Goal: Task Accomplishment & Management: Manage account settings

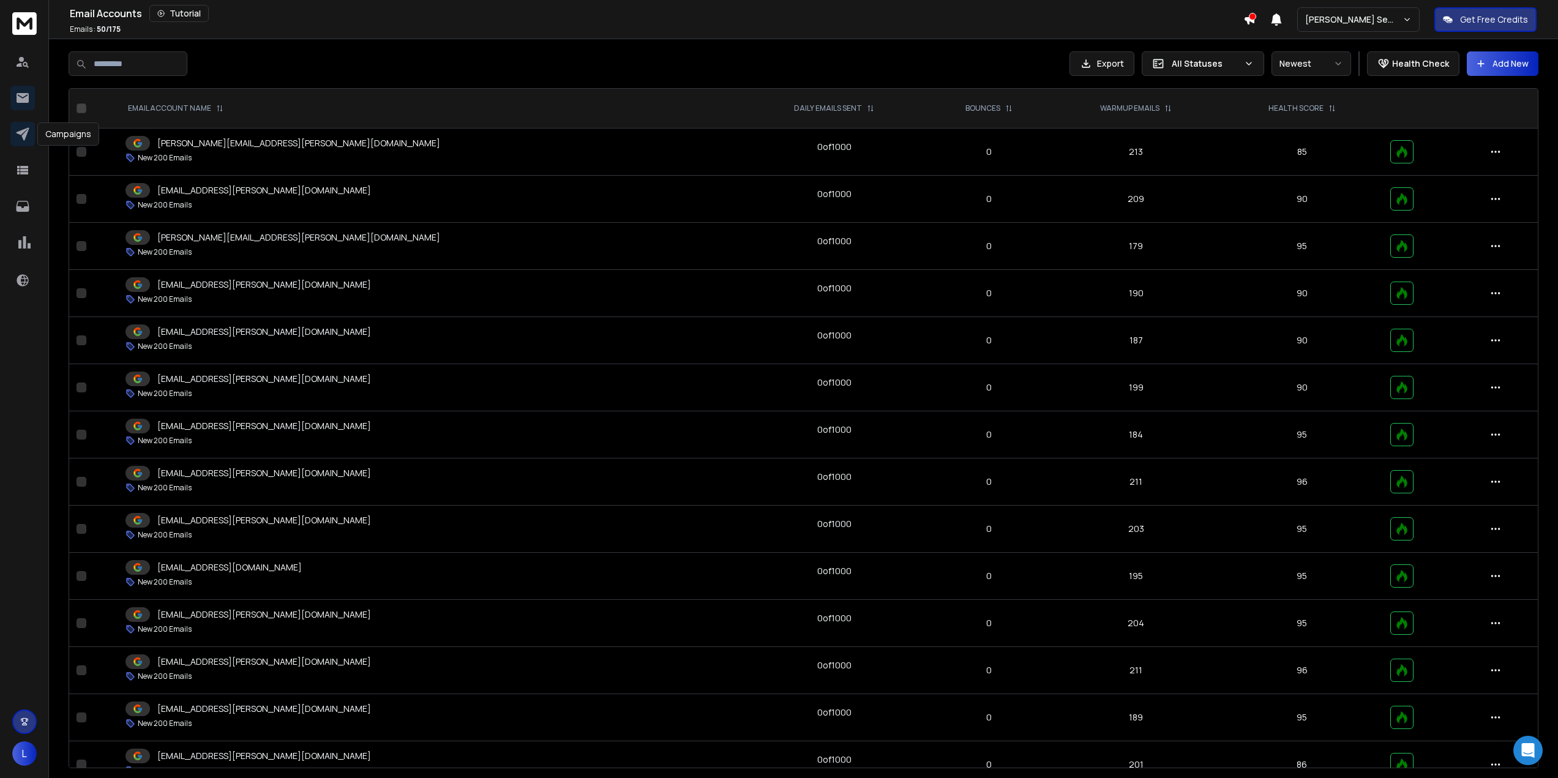
click at [24, 127] on icon at bounding box center [22, 134] width 15 height 15
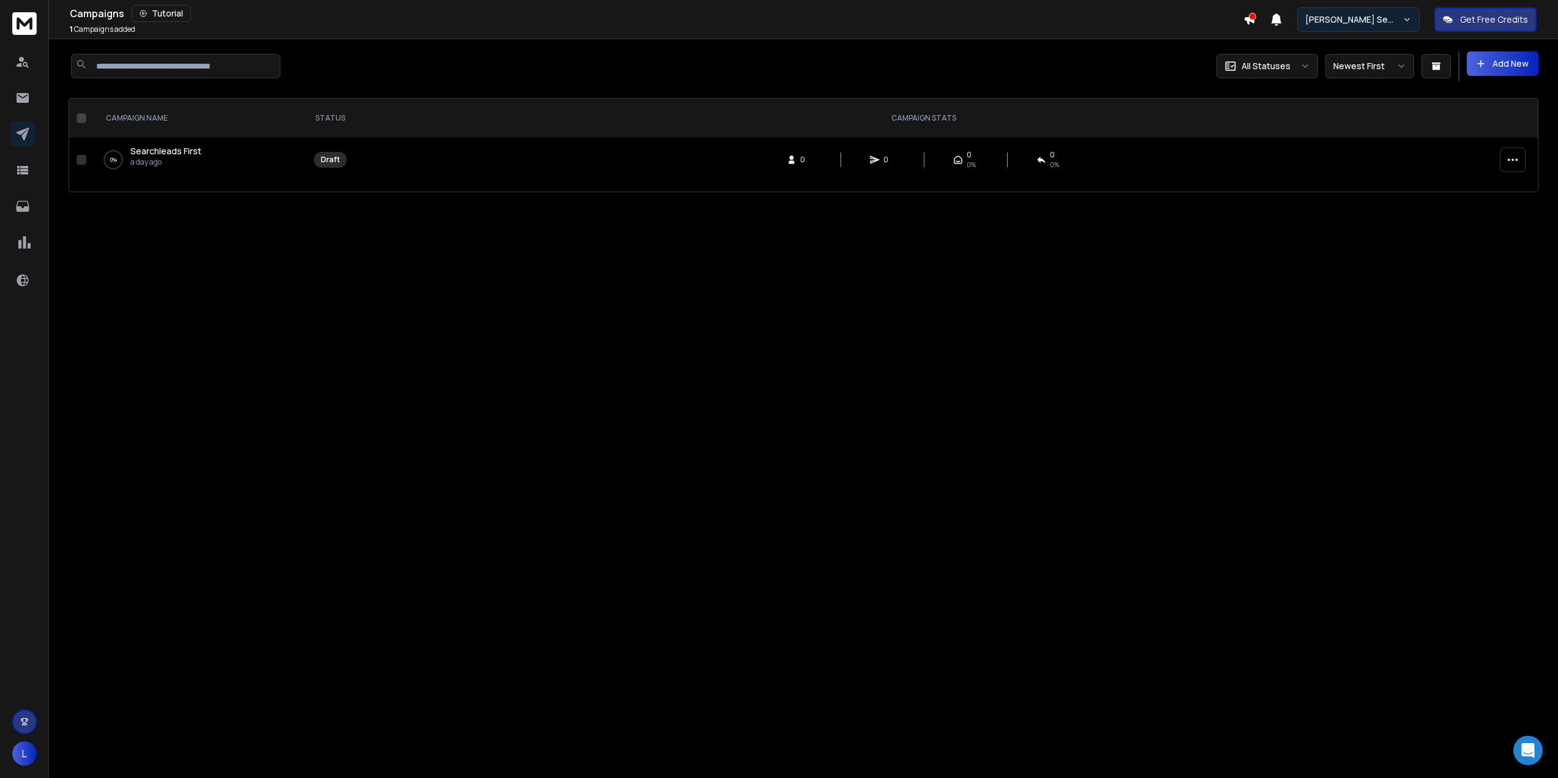
click at [1347, 20] on p "[PERSON_NAME] Searchleads" at bounding box center [1353, 19] width 97 height 12
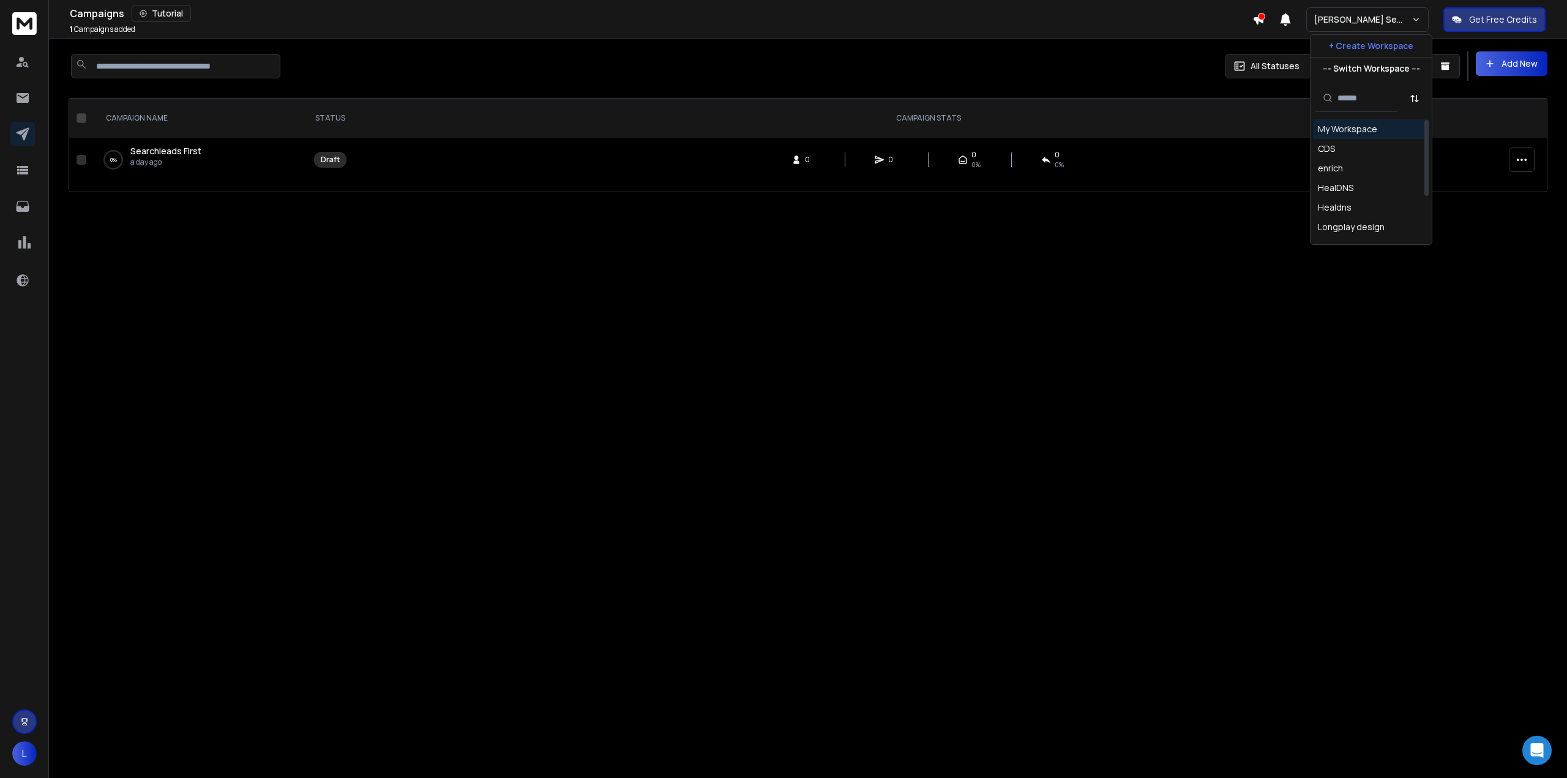
click at [1369, 131] on div "My Workspace" at bounding box center [1347, 129] width 59 height 12
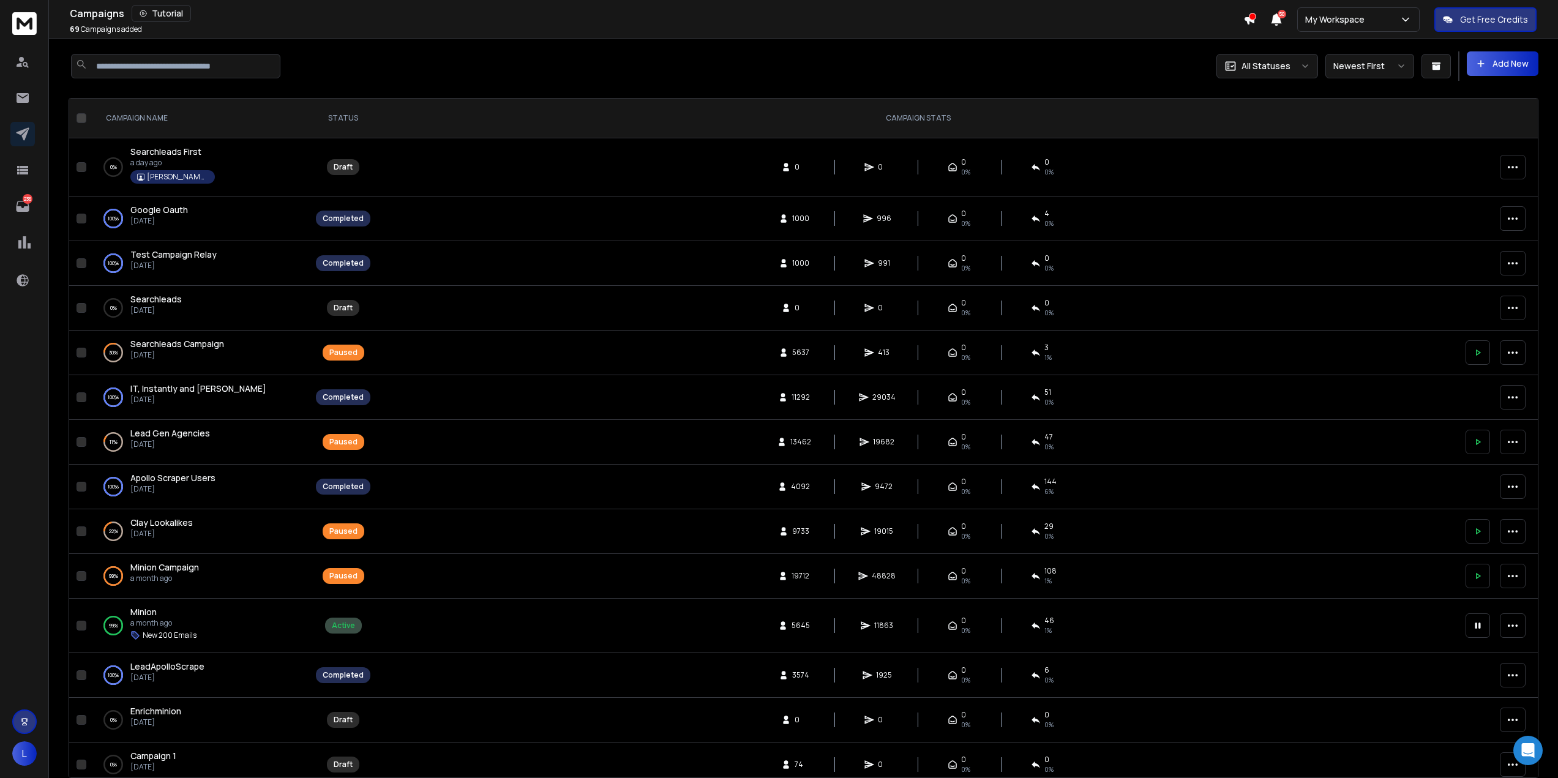
click at [1502, 359] on button "button" at bounding box center [1513, 352] width 26 height 24
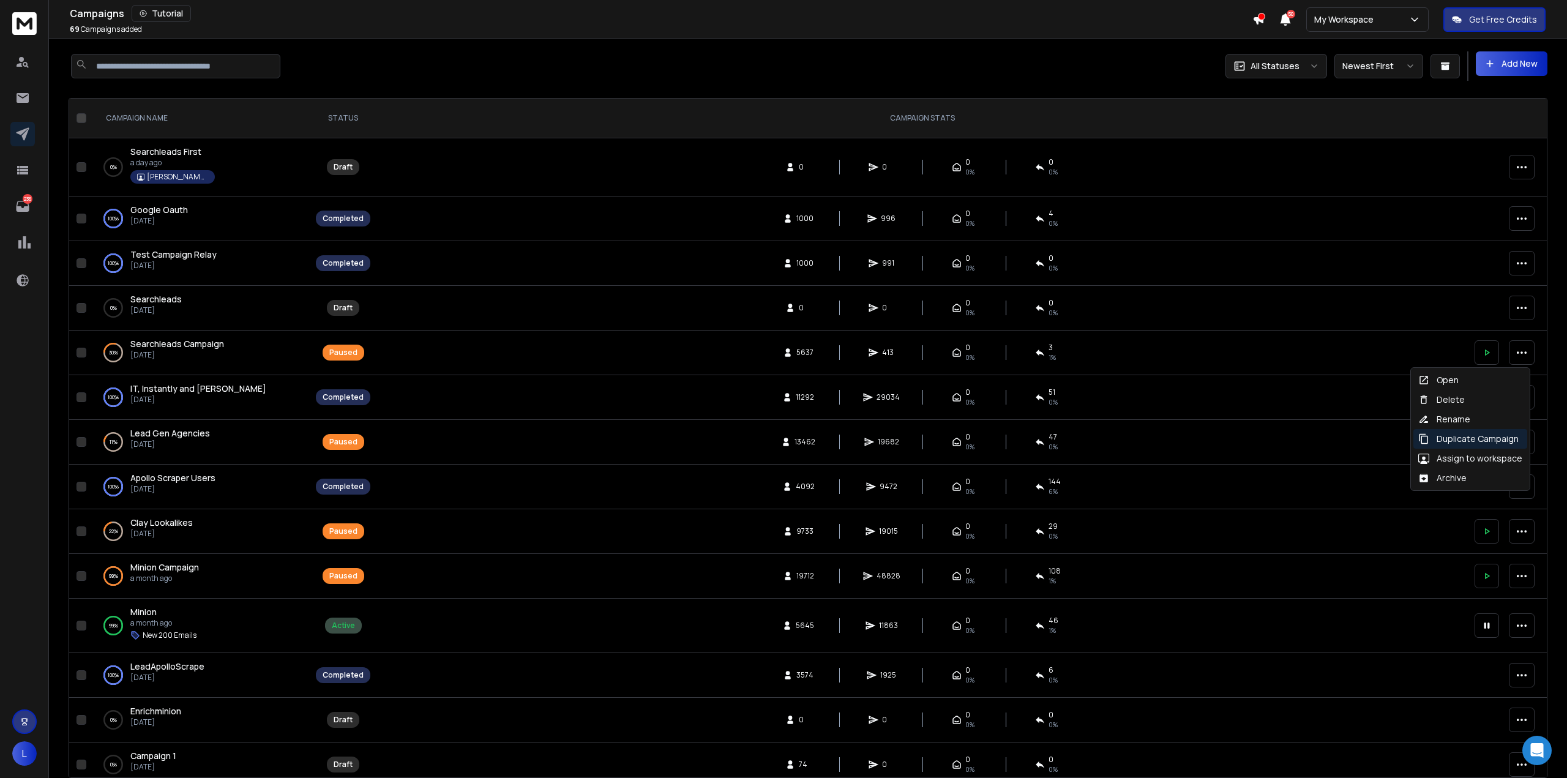
click at [1491, 446] on div "Duplicate Campaign" at bounding box center [1471, 439] width 114 height 20
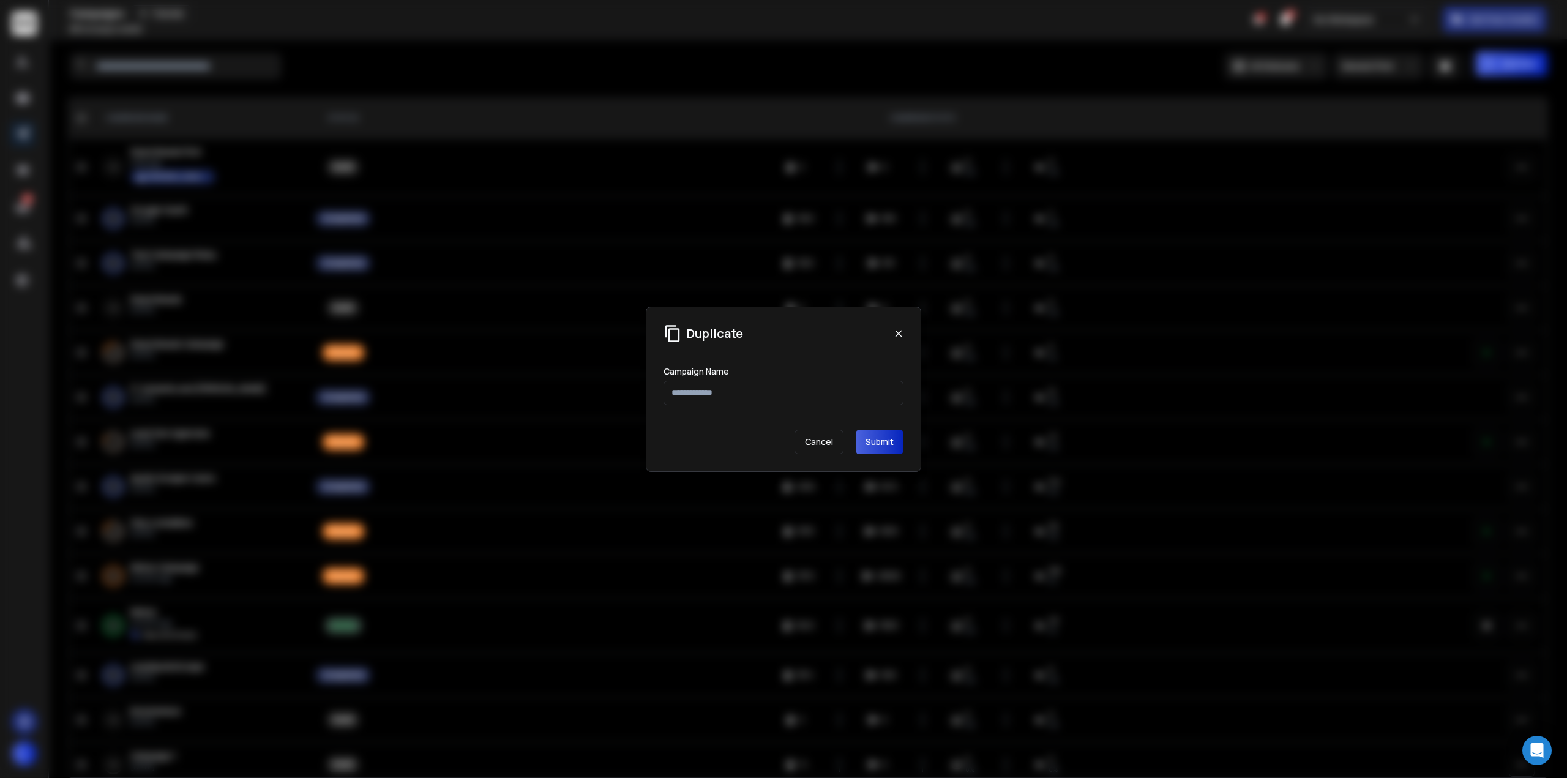
click at [880, 438] on button "Submit" at bounding box center [880, 442] width 48 height 24
type input "****"
click at [864, 454] on div "Duplicate Campaign Name **** Cancel Submit" at bounding box center [783, 389] width 275 height 165
click at [871, 428] on form "Campaign Name **** Cancel Submit" at bounding box center [784, 410] width 240 height 87
click at [877, 441] on button "Submit" at bounding box center [880, 442] width 48 height 24
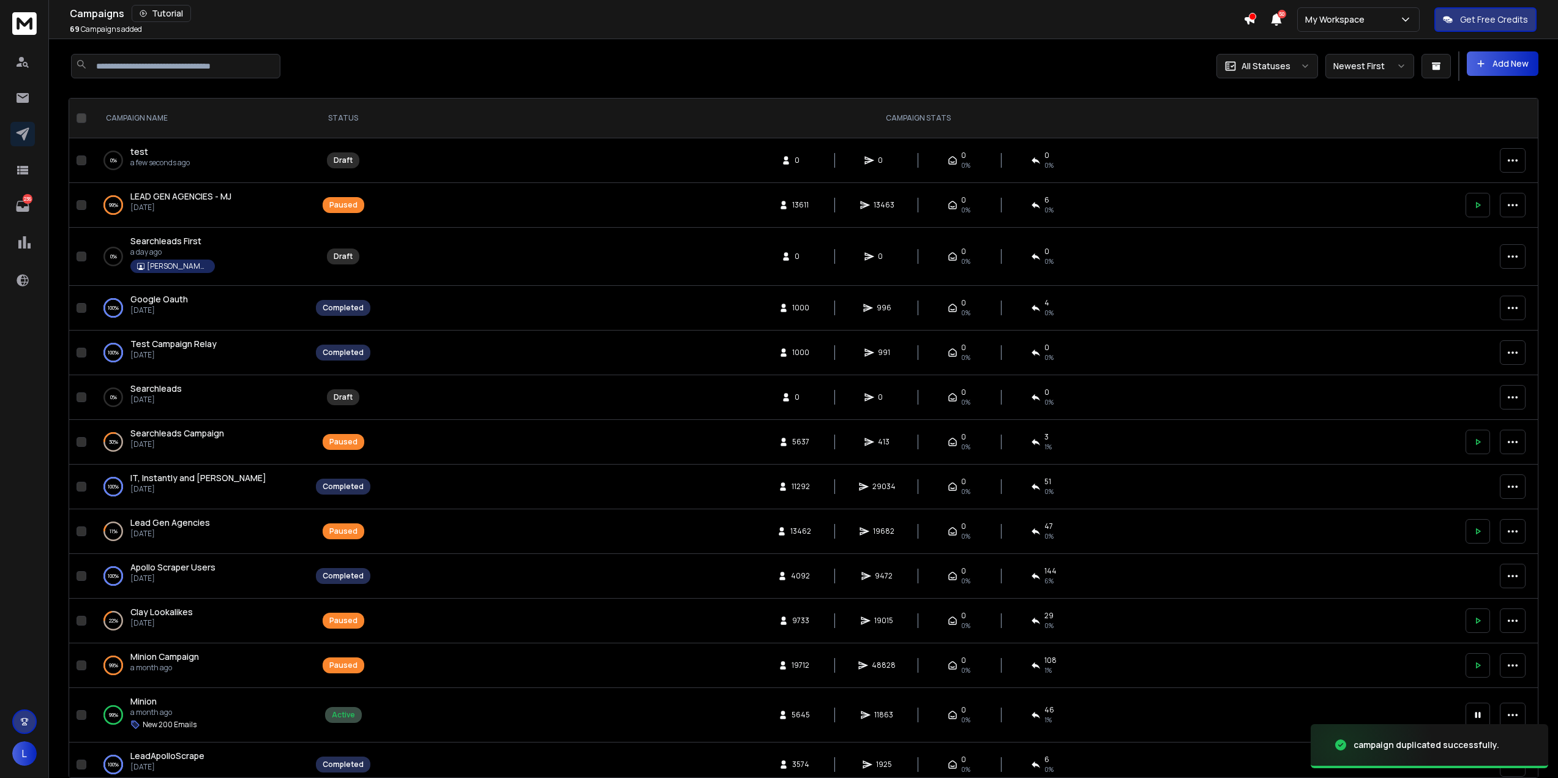
click at [135, 159] on p "a few seconds ago" at bounding box center [159, 163] width 59 height 10
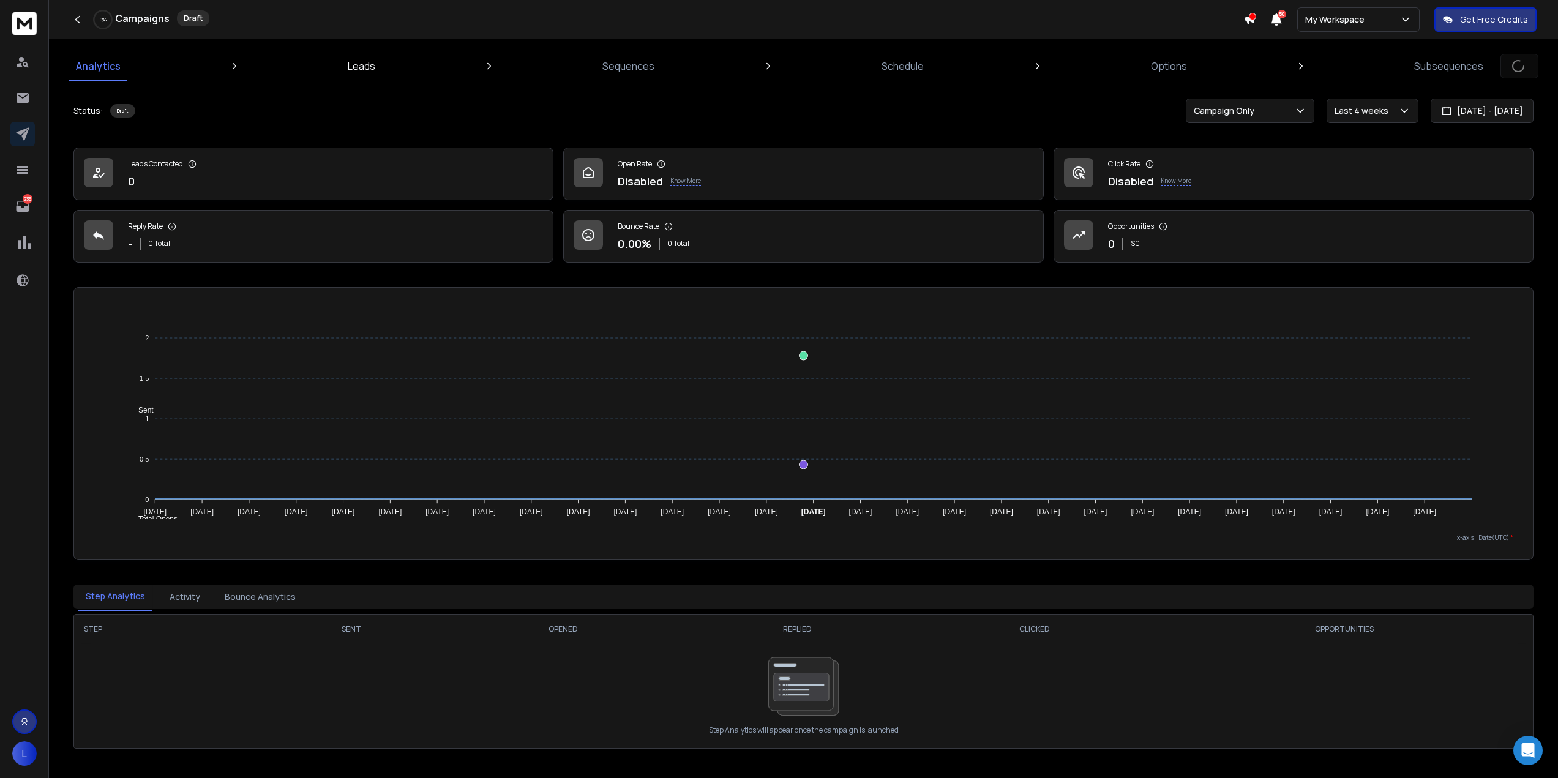
click at [348, 59] on p "Leads" at bounding box center [362, 66] width 28 height 15
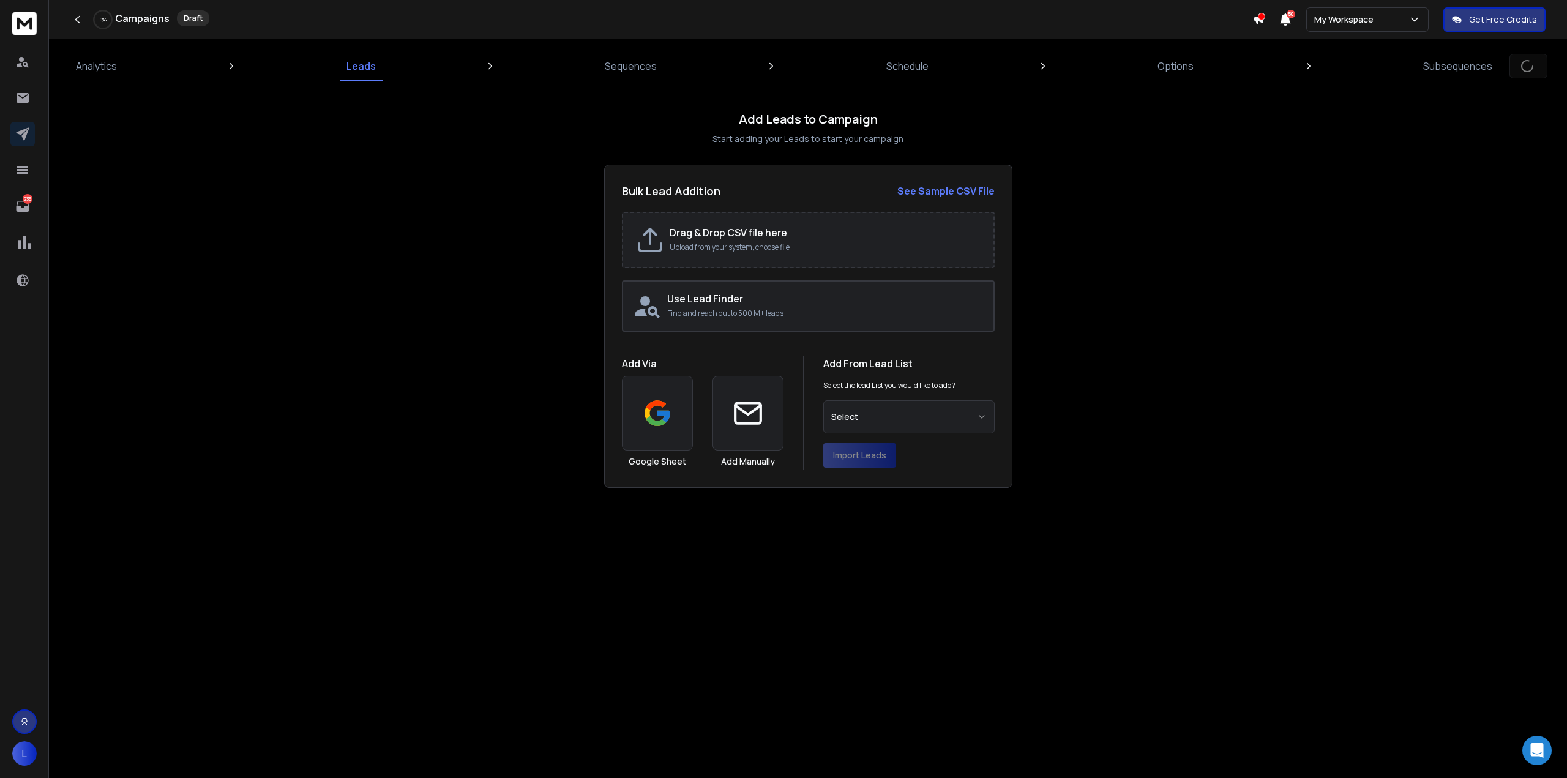
click at [829, 244] on p "Upload from your system, choose file" at bounding box center [826, 247] width 312 height 10
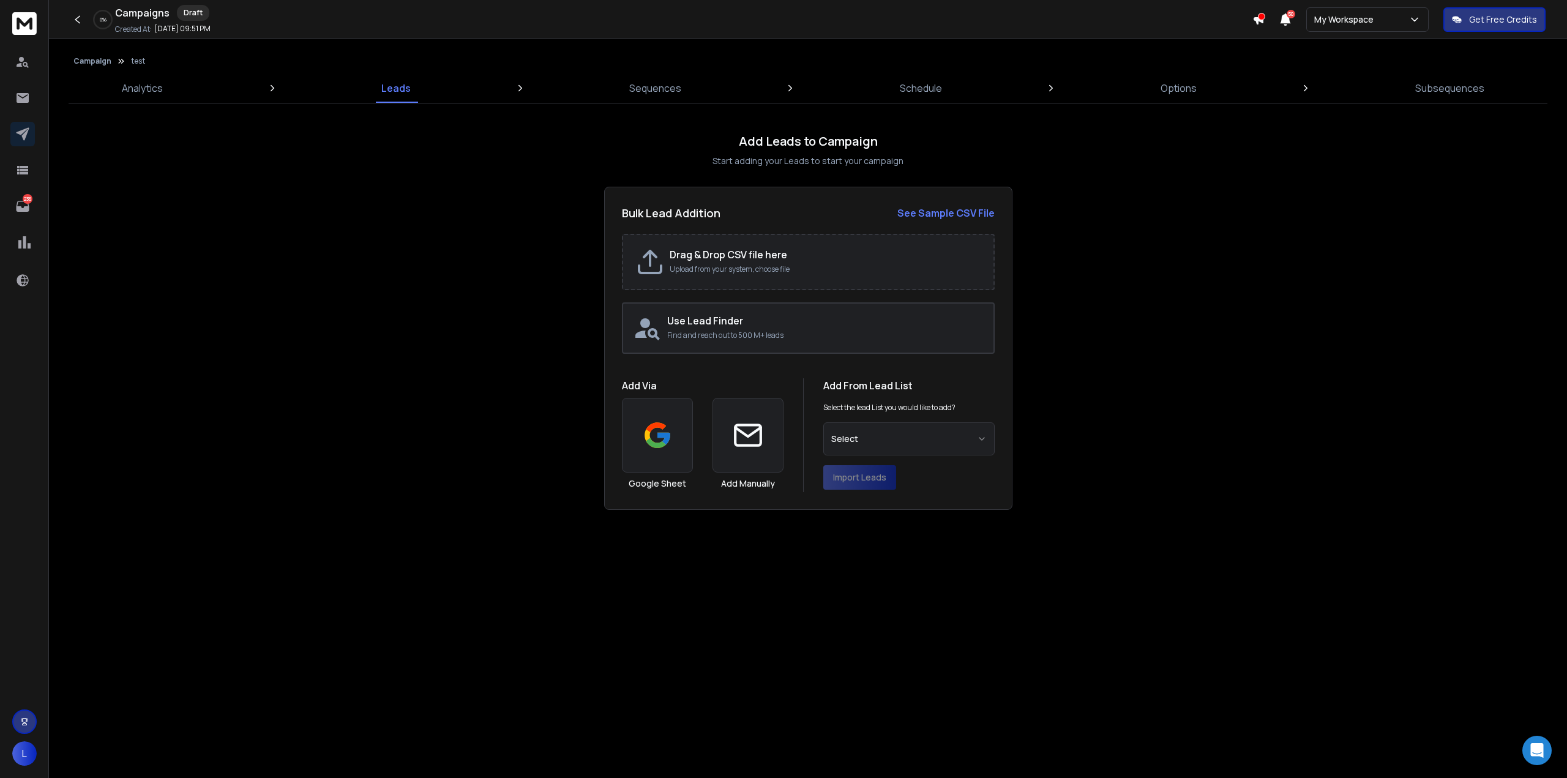
click at [802, 267] on p "Upload from your system, choose file" at bounding box center [826, 269] width 312 height 10
type input "**********"
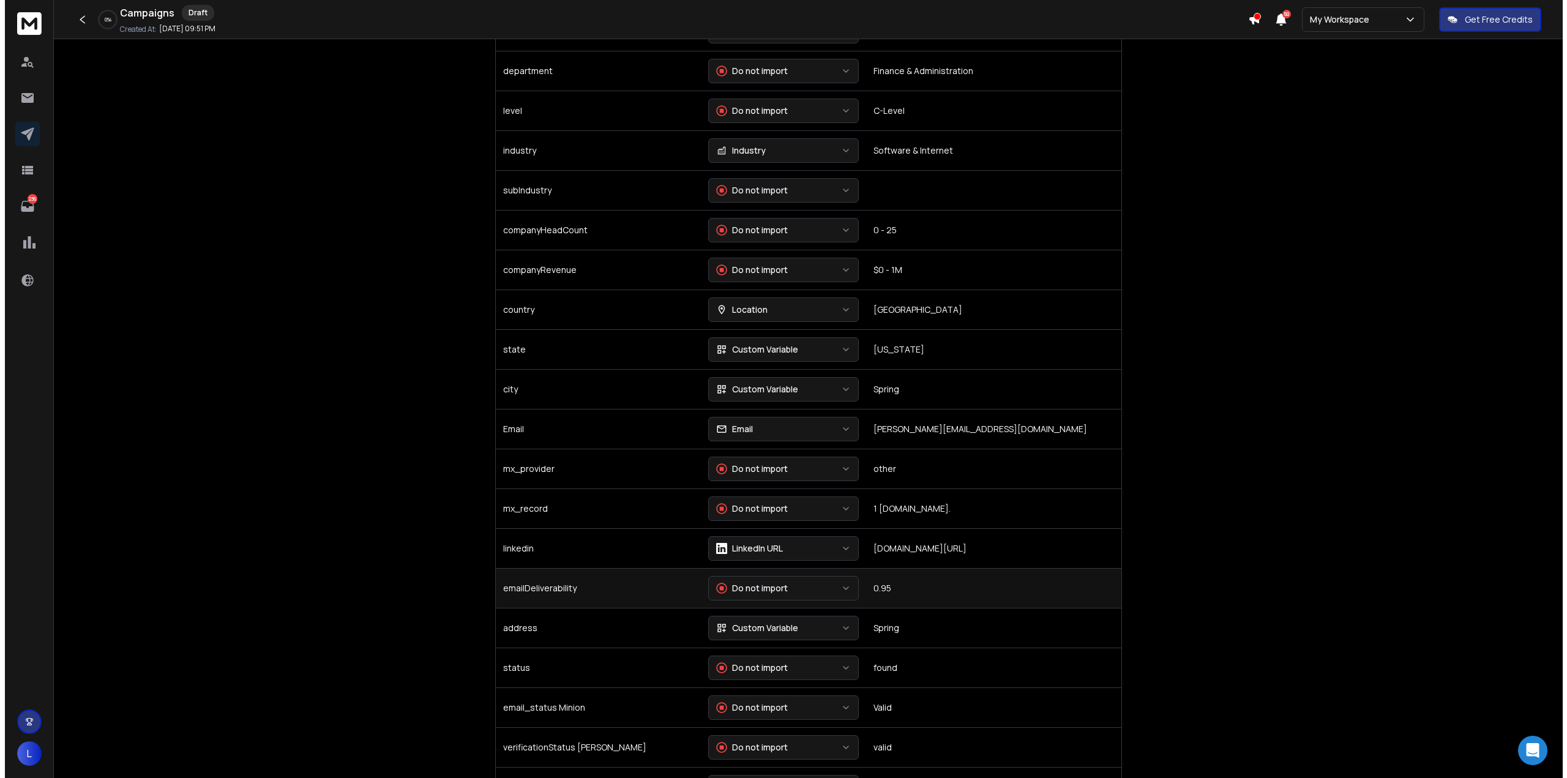
scroll to position [612, 0]
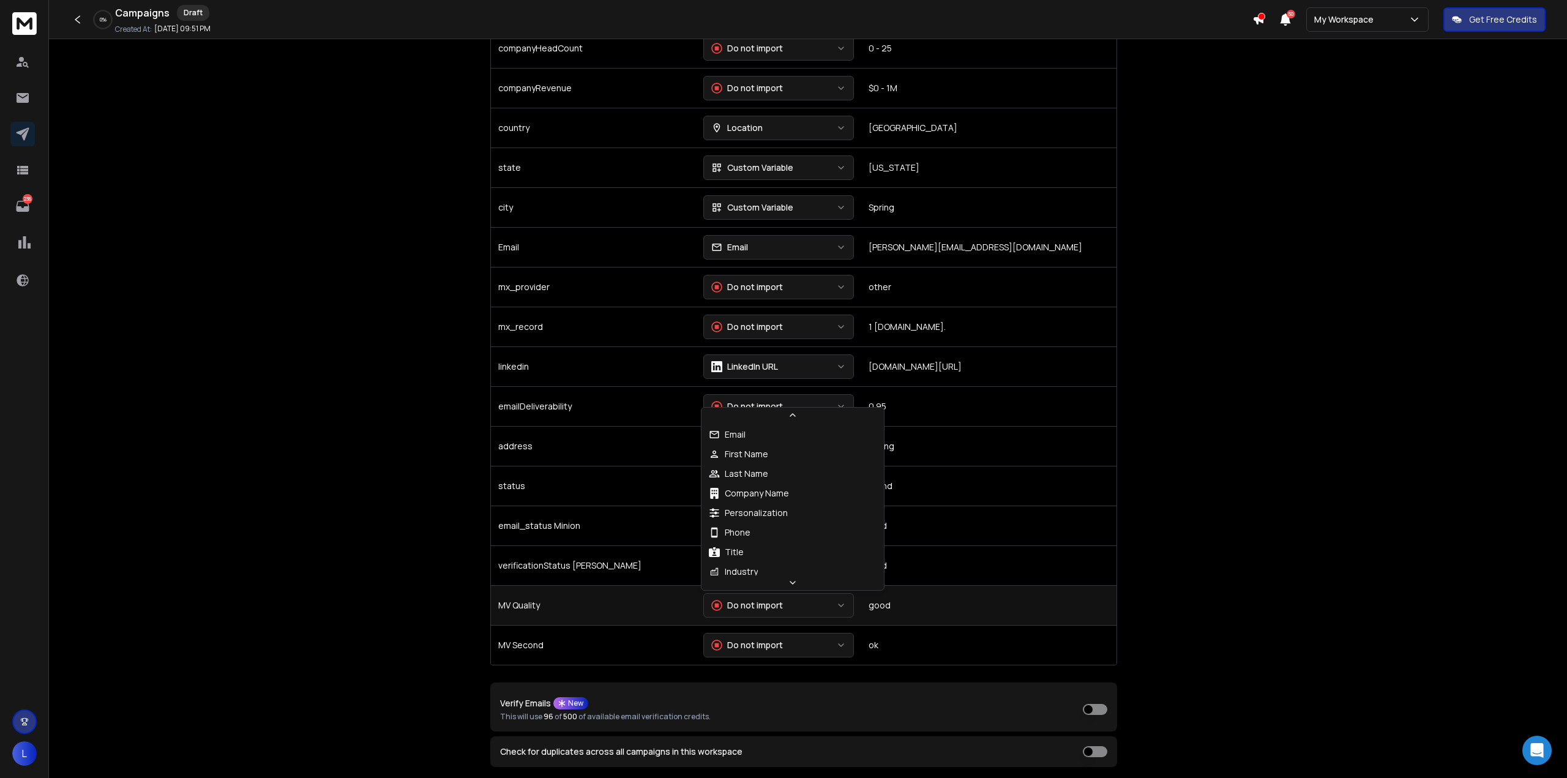
click at [760, 596] on button "Do not import" at bounding box center [778, 605] width 151 height 24
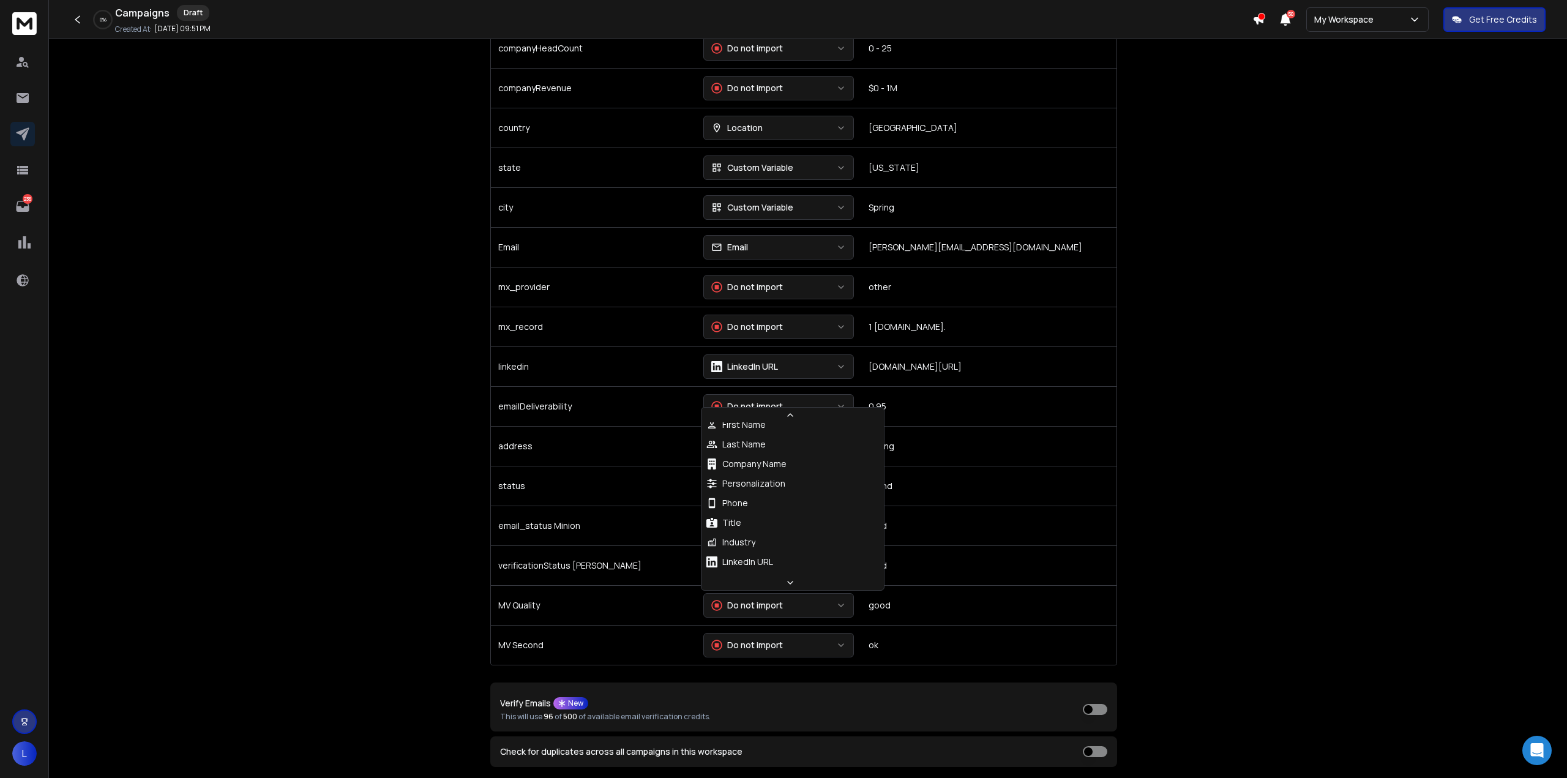
scroll to position [0, 0]
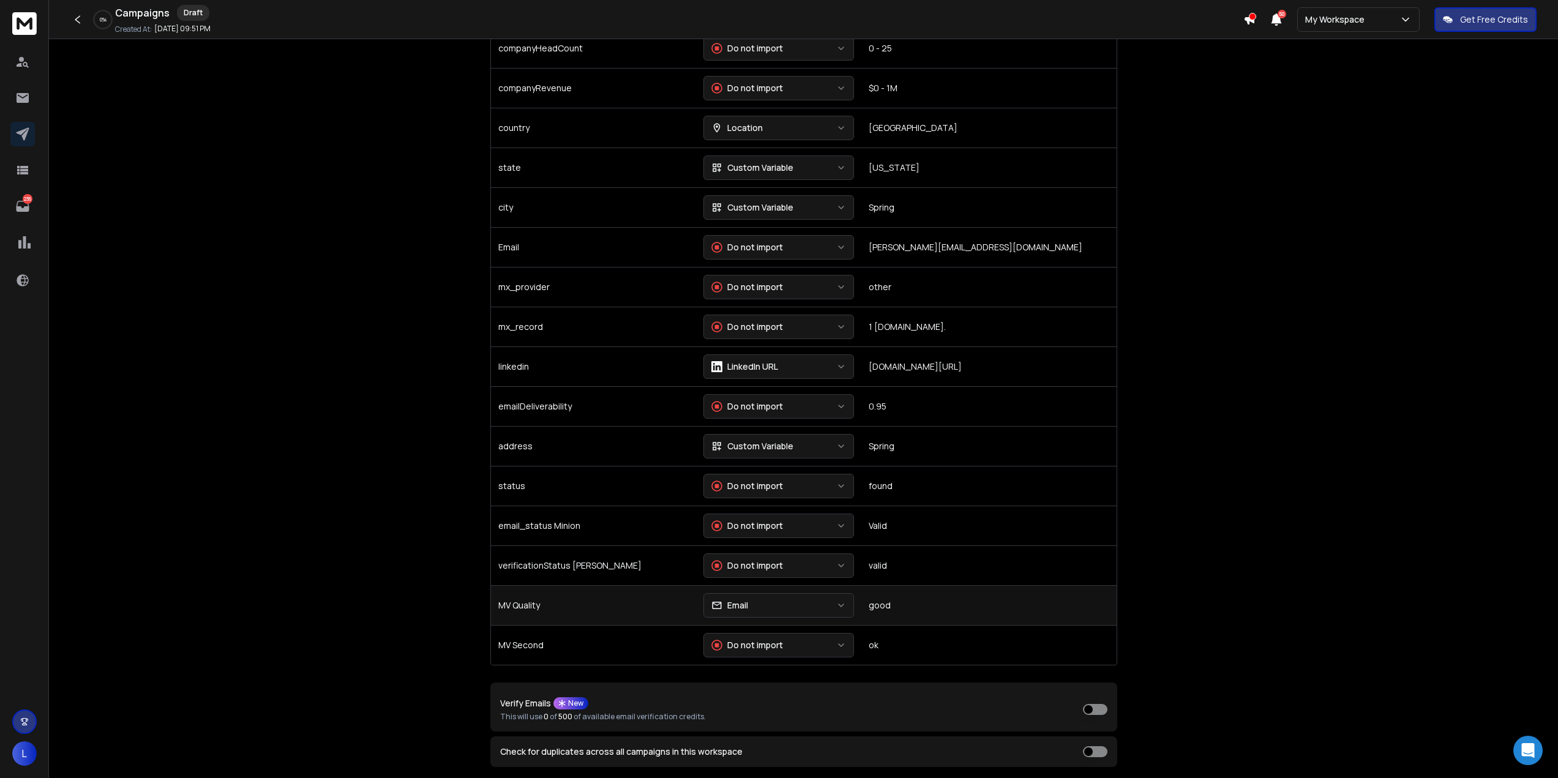
click at [854, 604] on button "Email" at bounding box center [778, 605] width 151 height 24
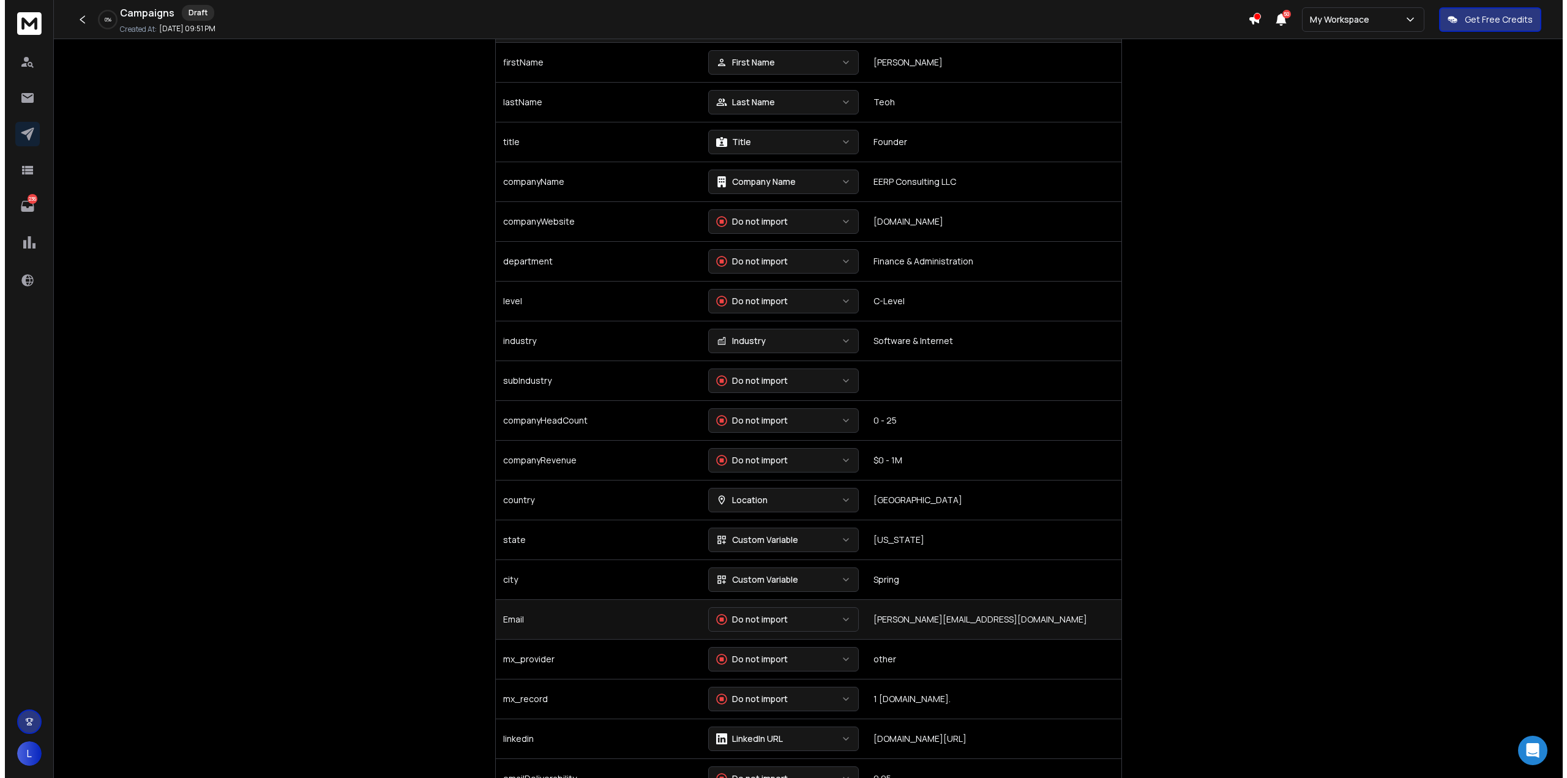
scroll to position [245, 0]
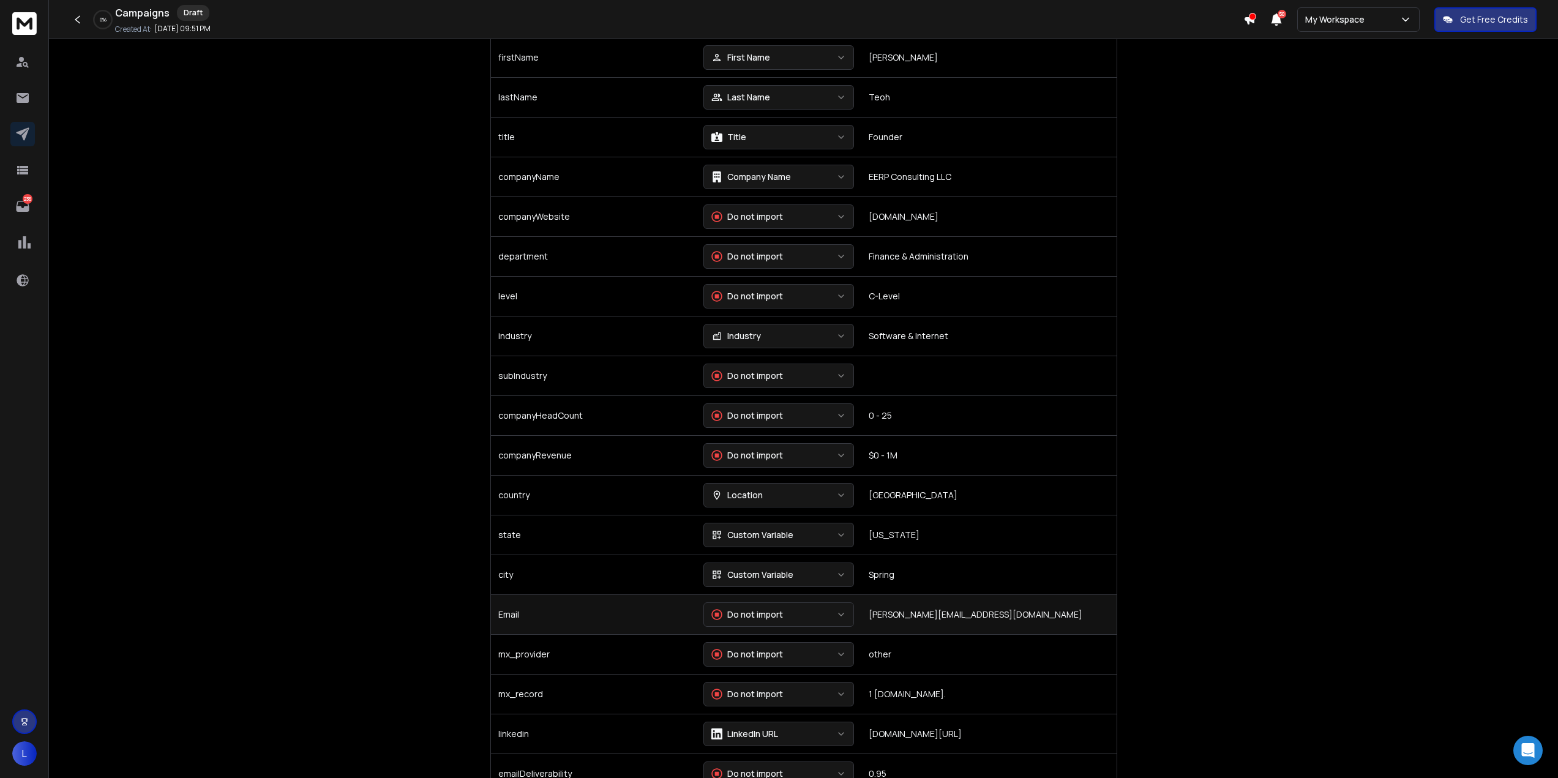
click at [765, 621] on button "Do not import" at bounding box center [778, 614] width 151 height 24
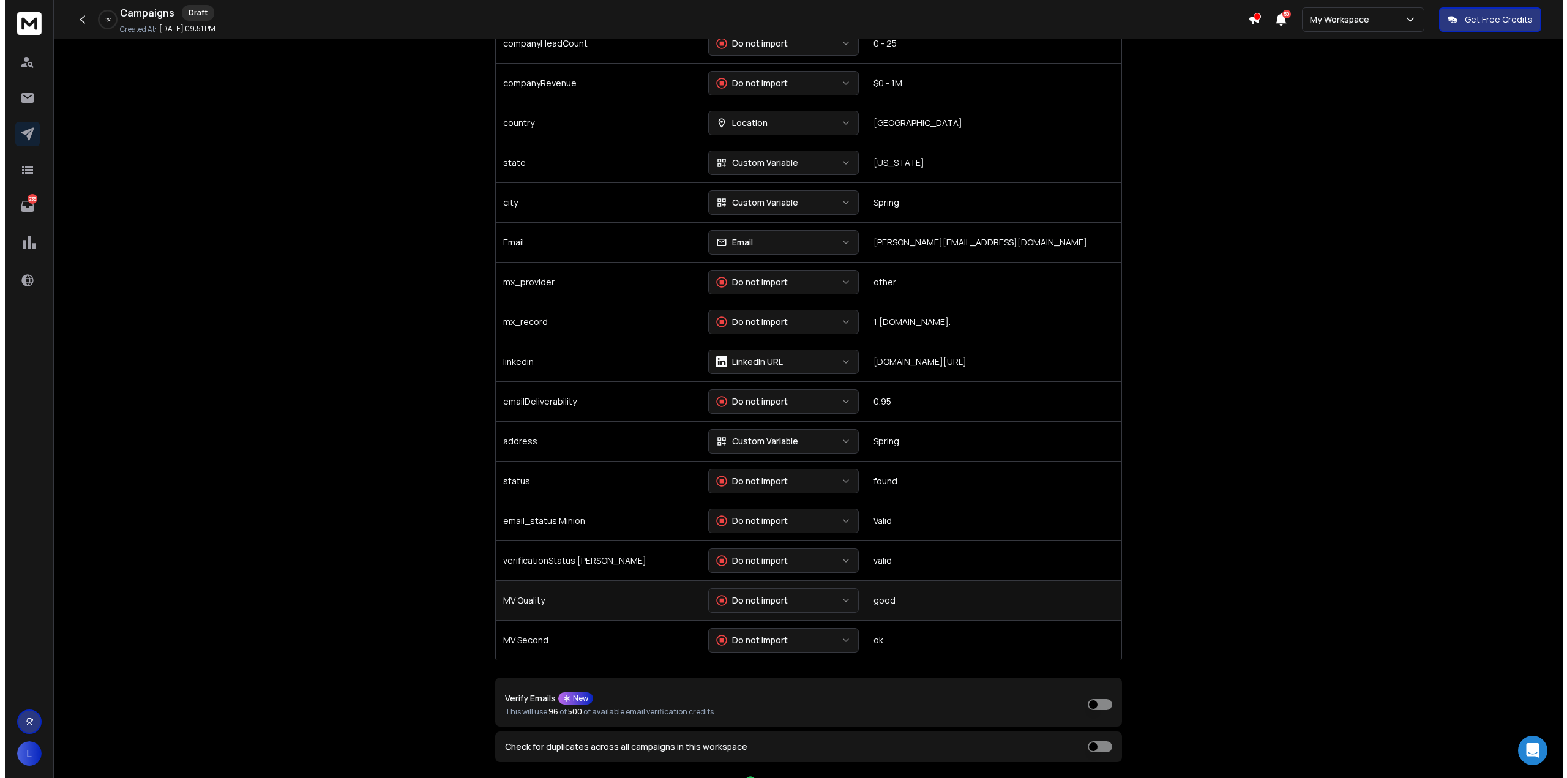
scroll to position [612, 0]
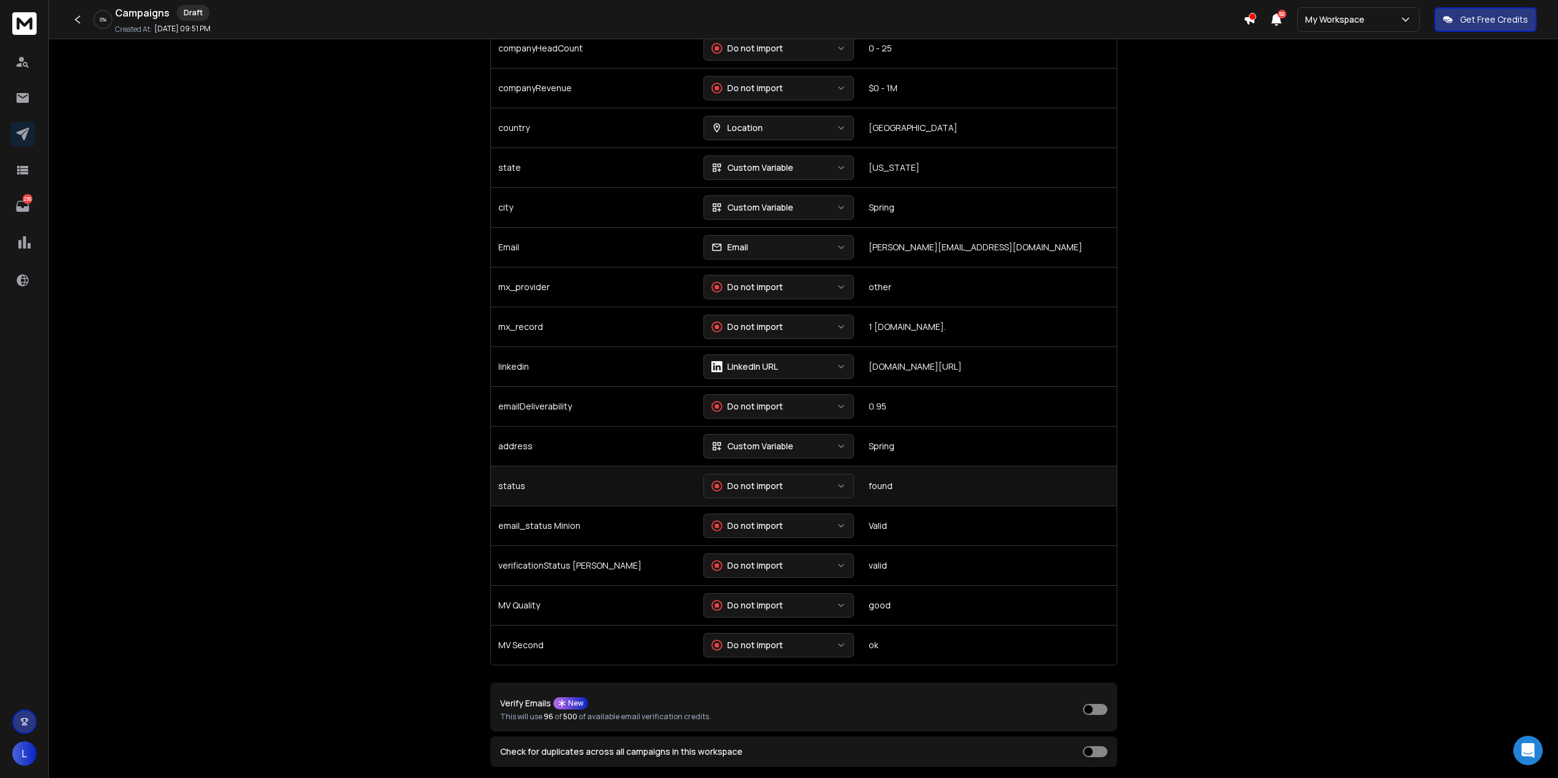
click at [750, 480] on div "Do not import" at bounding box center [747, 486] width 72 height 12
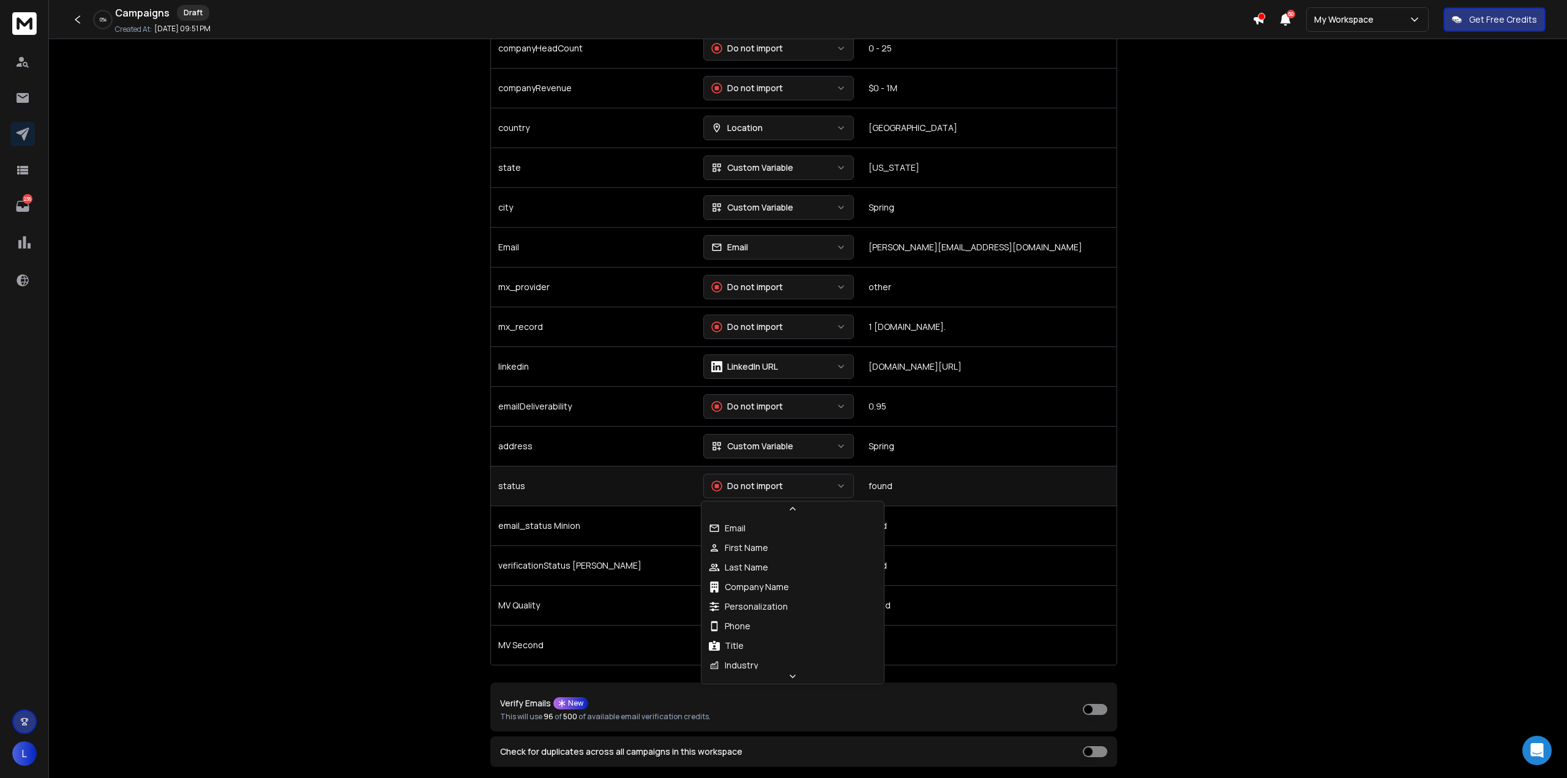
scroll to position [124, 0]
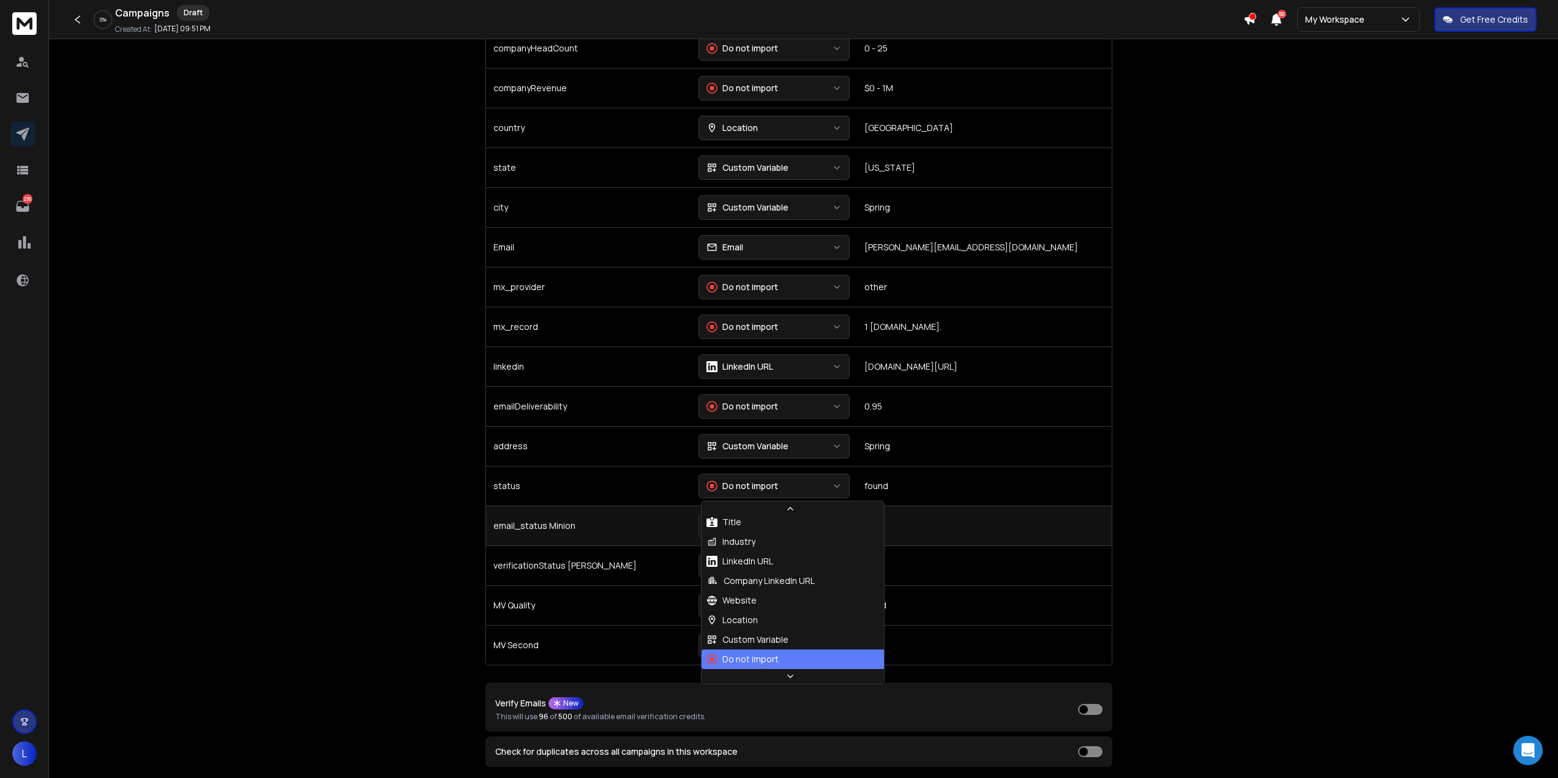
click at [620, 518] on td "email_status Minion" at bounding box center [588, 526] width 205 height 40
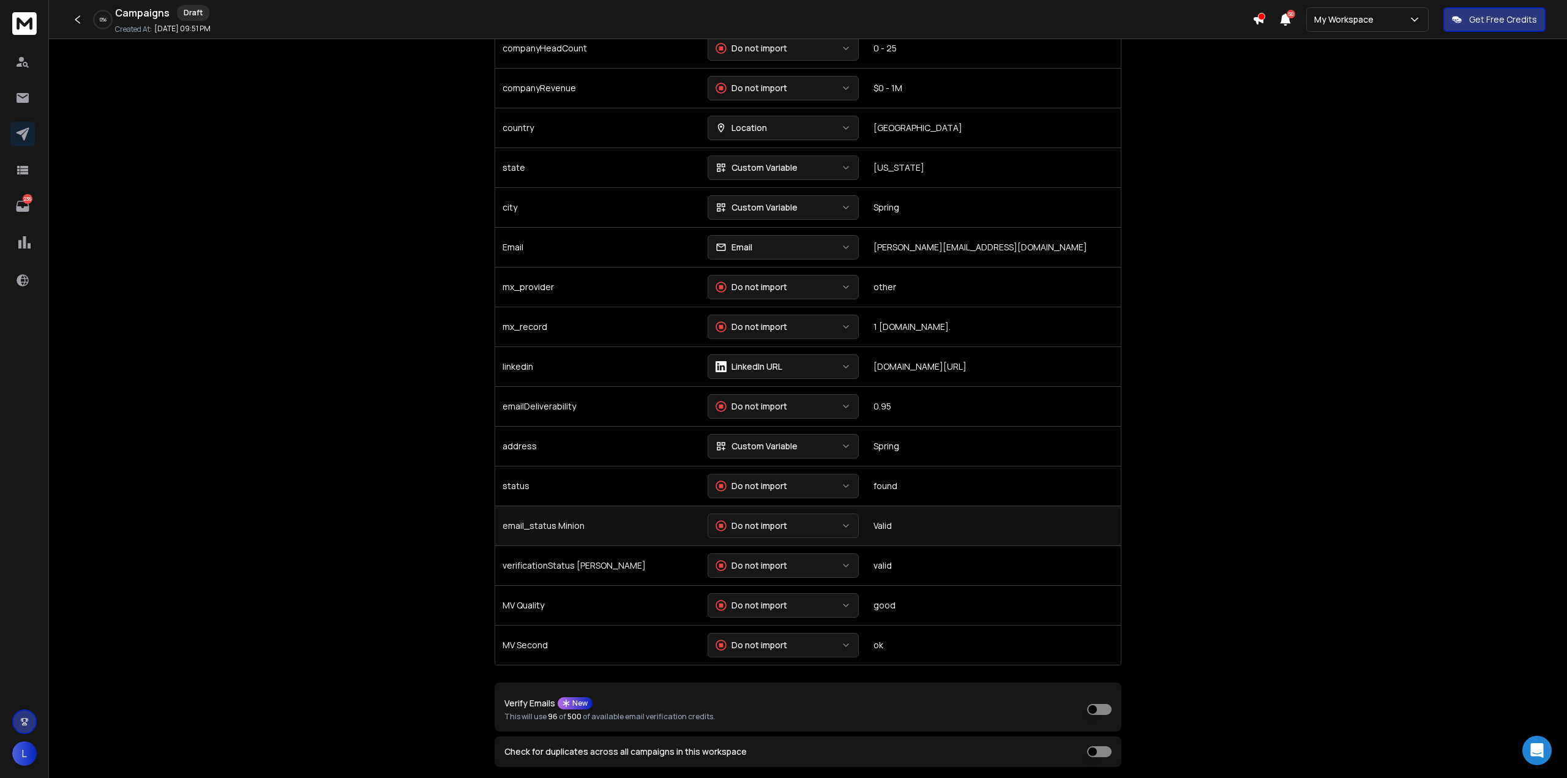
click at [786, 533] on button "Do not import" at bounding box center [783, 526] width 151 height 24
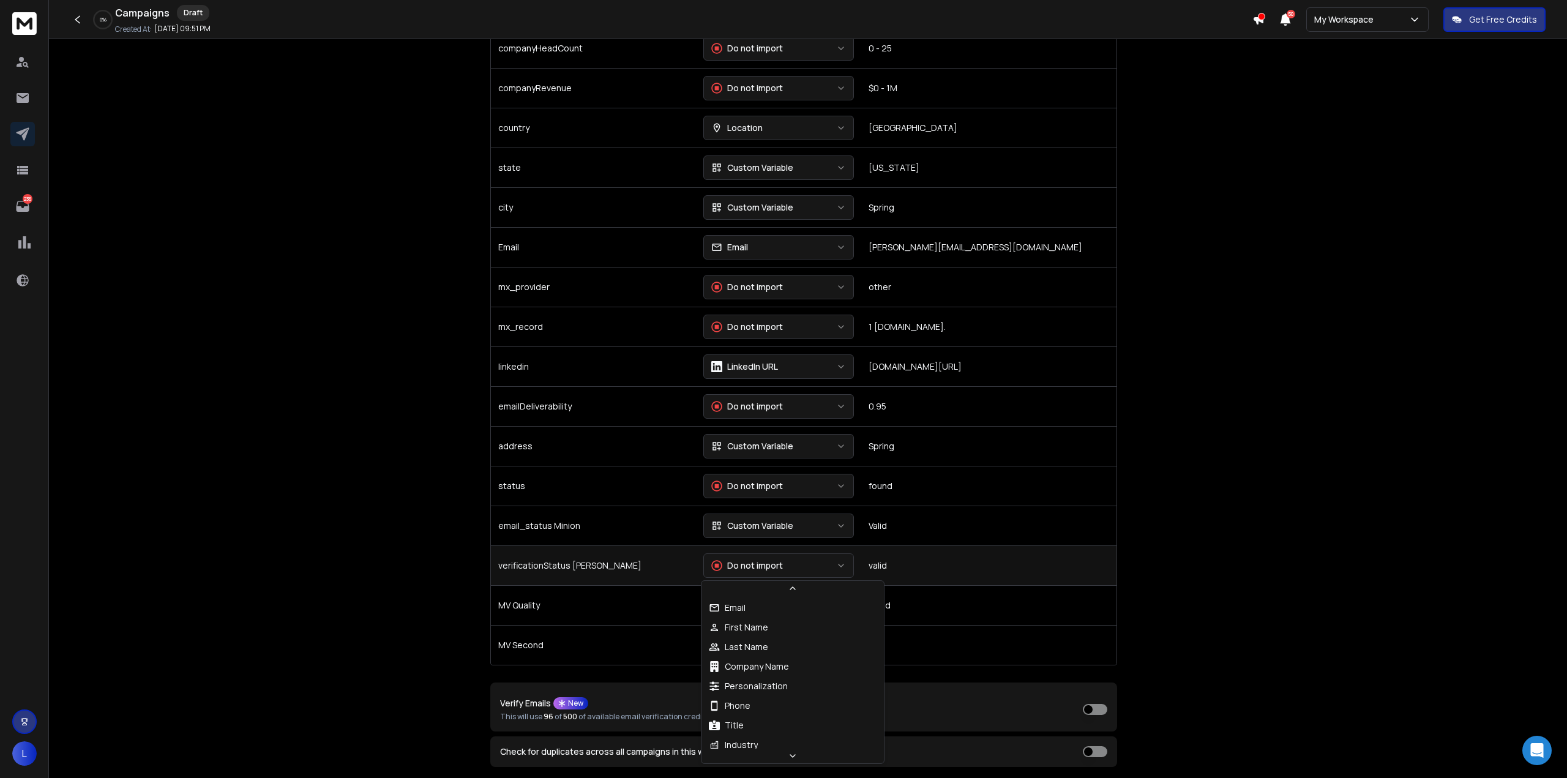
click at [763, 568] on div "Do not import" at bounding box center [747, 566] width 72 height 12
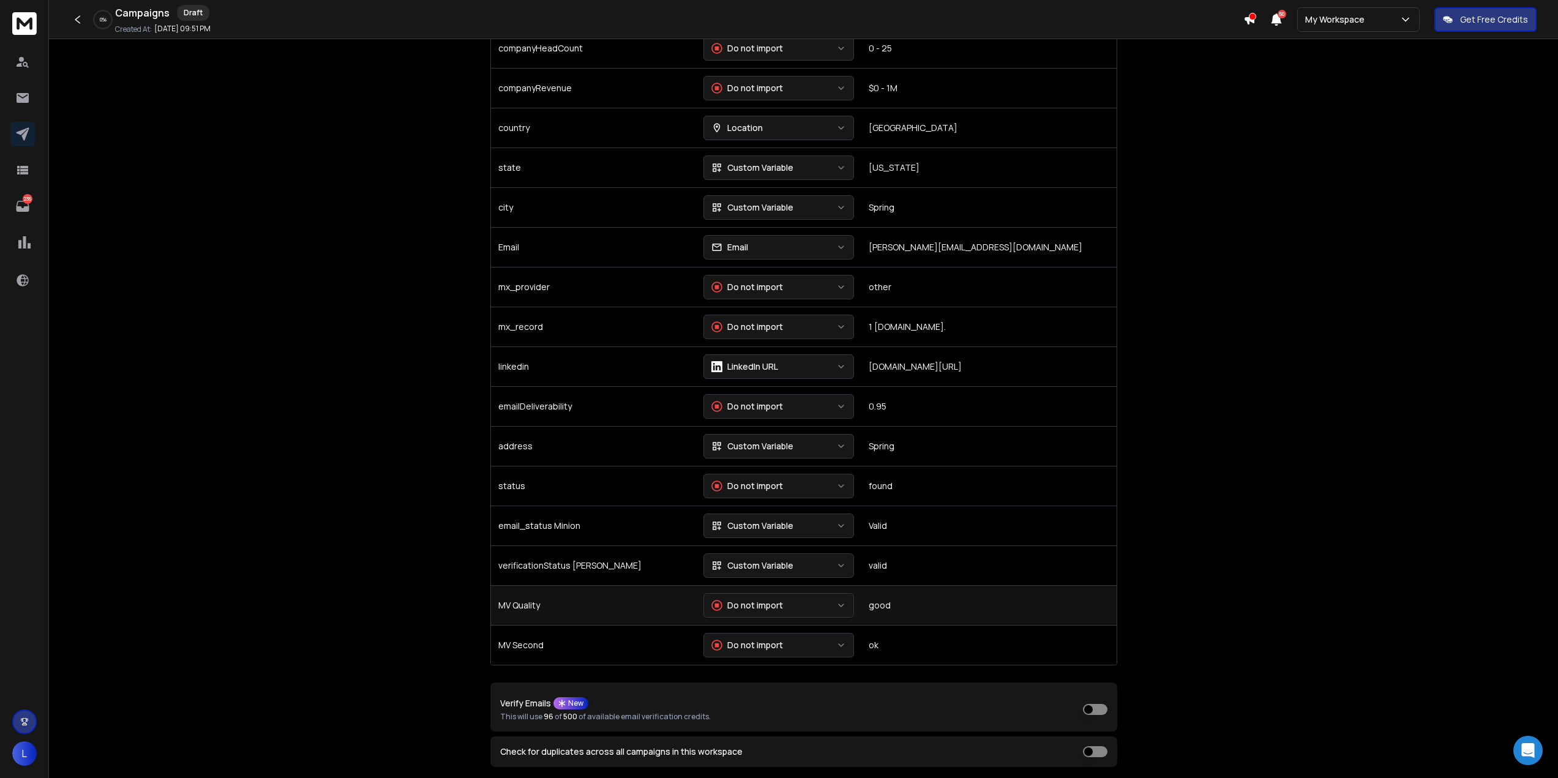
click at [782, 599] on button "Do not import" at bounding box center [778, 605] width 151 height 24
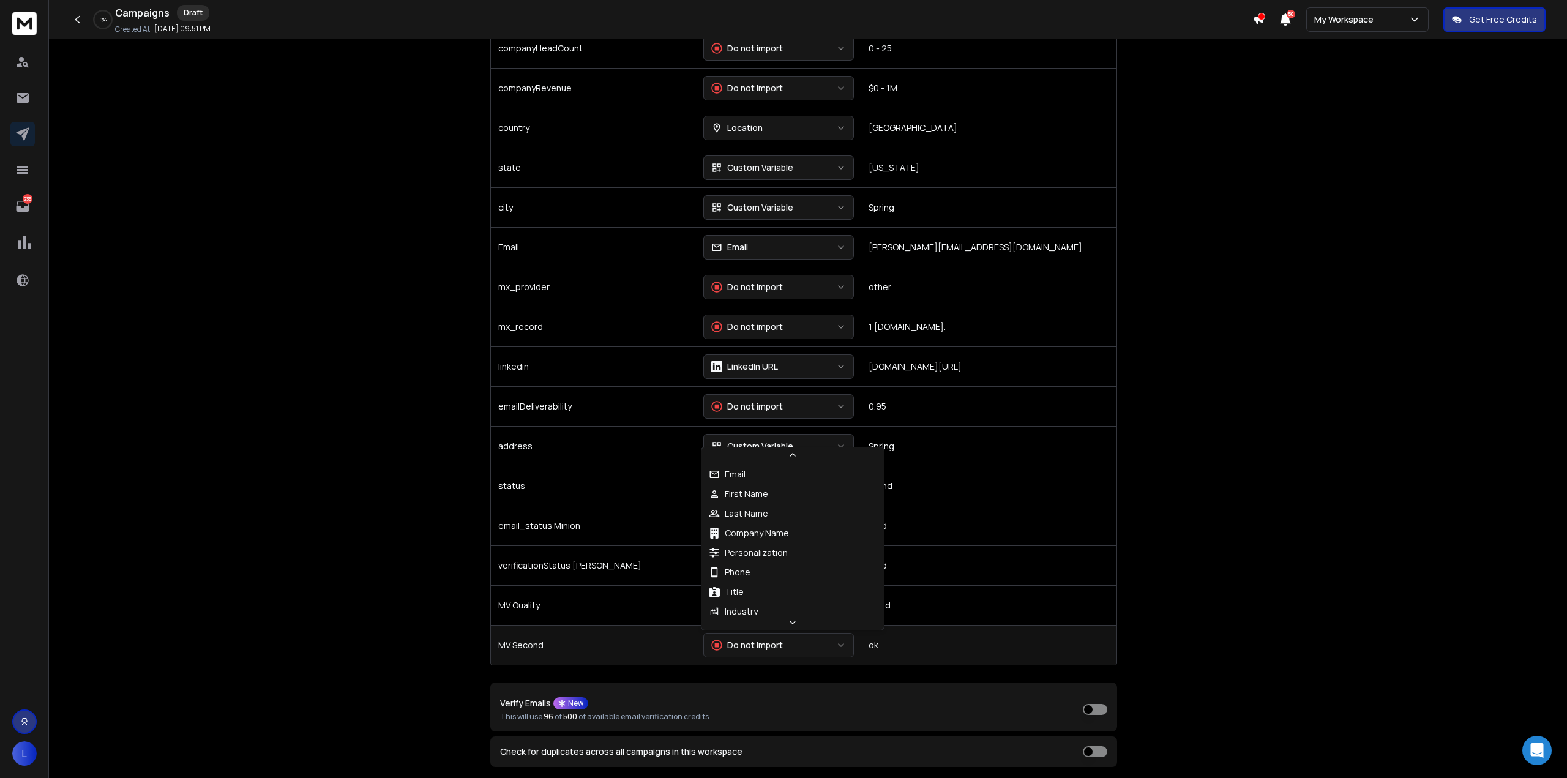
click at [792, 653] on button "Do not import" at bounding box center [778, 645] width 151 height 24
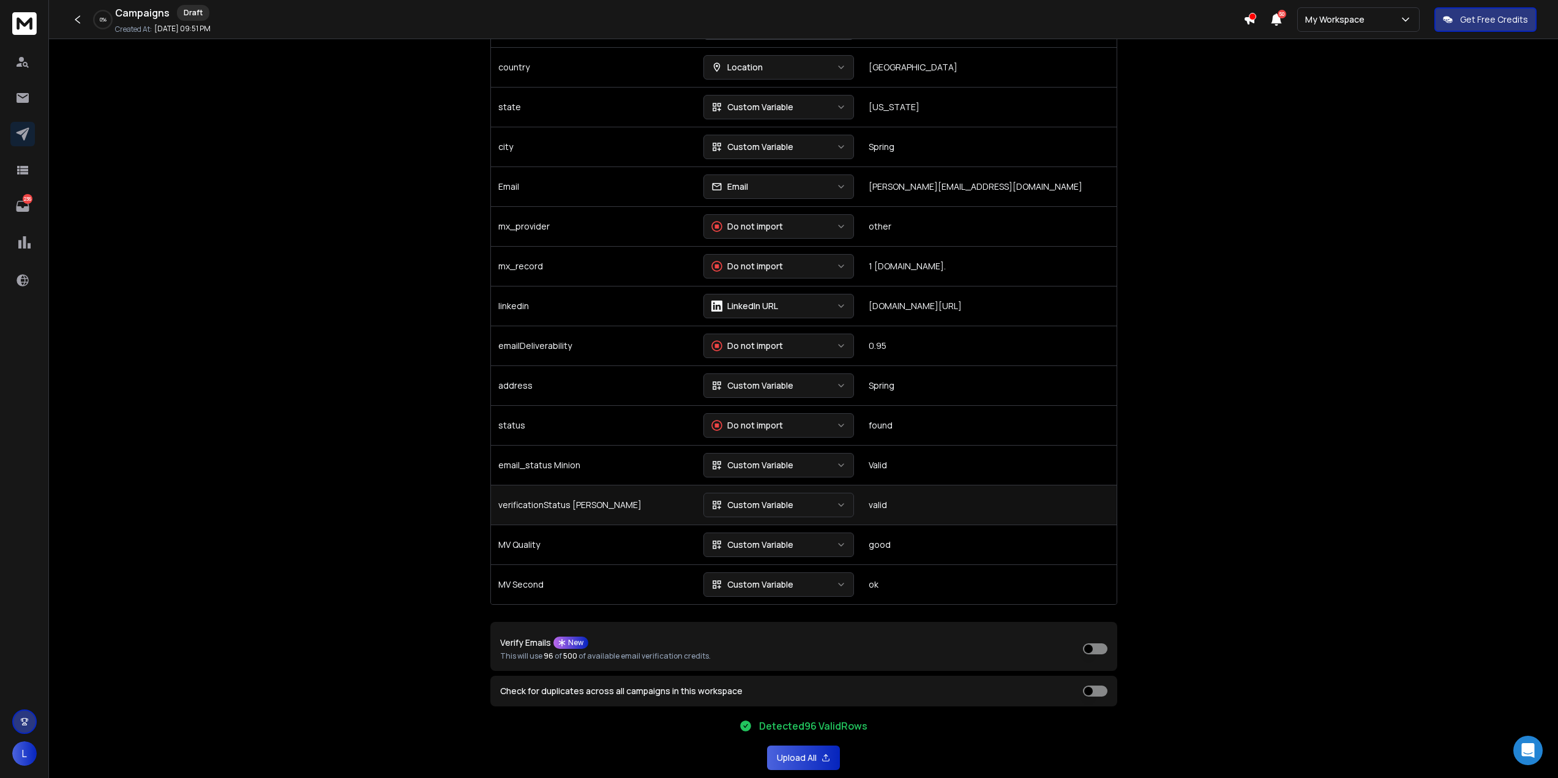
scroll to position [684, 0]
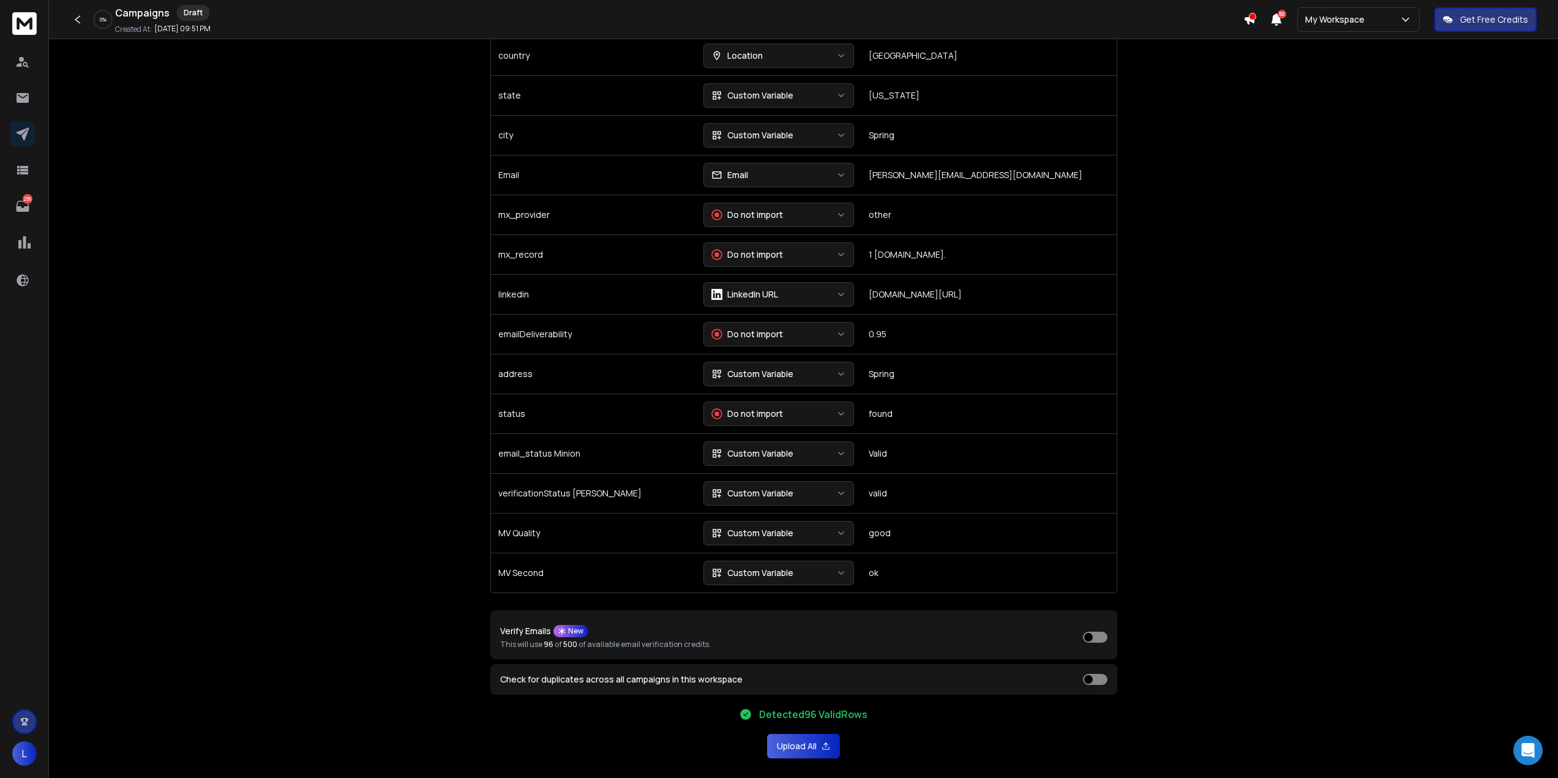
click at [822, 744] on icon at bounding box center [826, 746] width 9 height 9
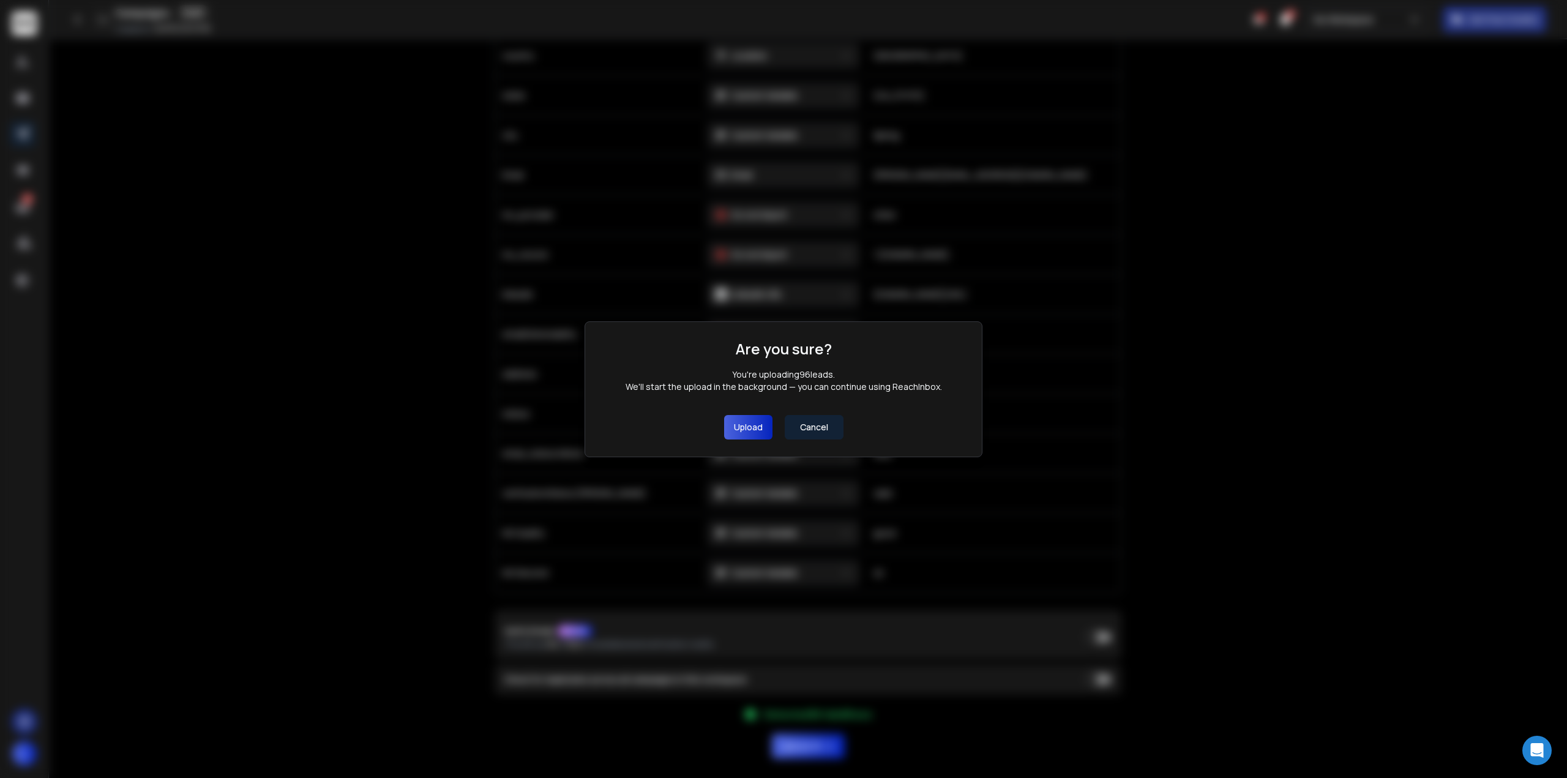
click at [763, 433] on button "Upload" at bounding box center [748, 427] width 48 height 24
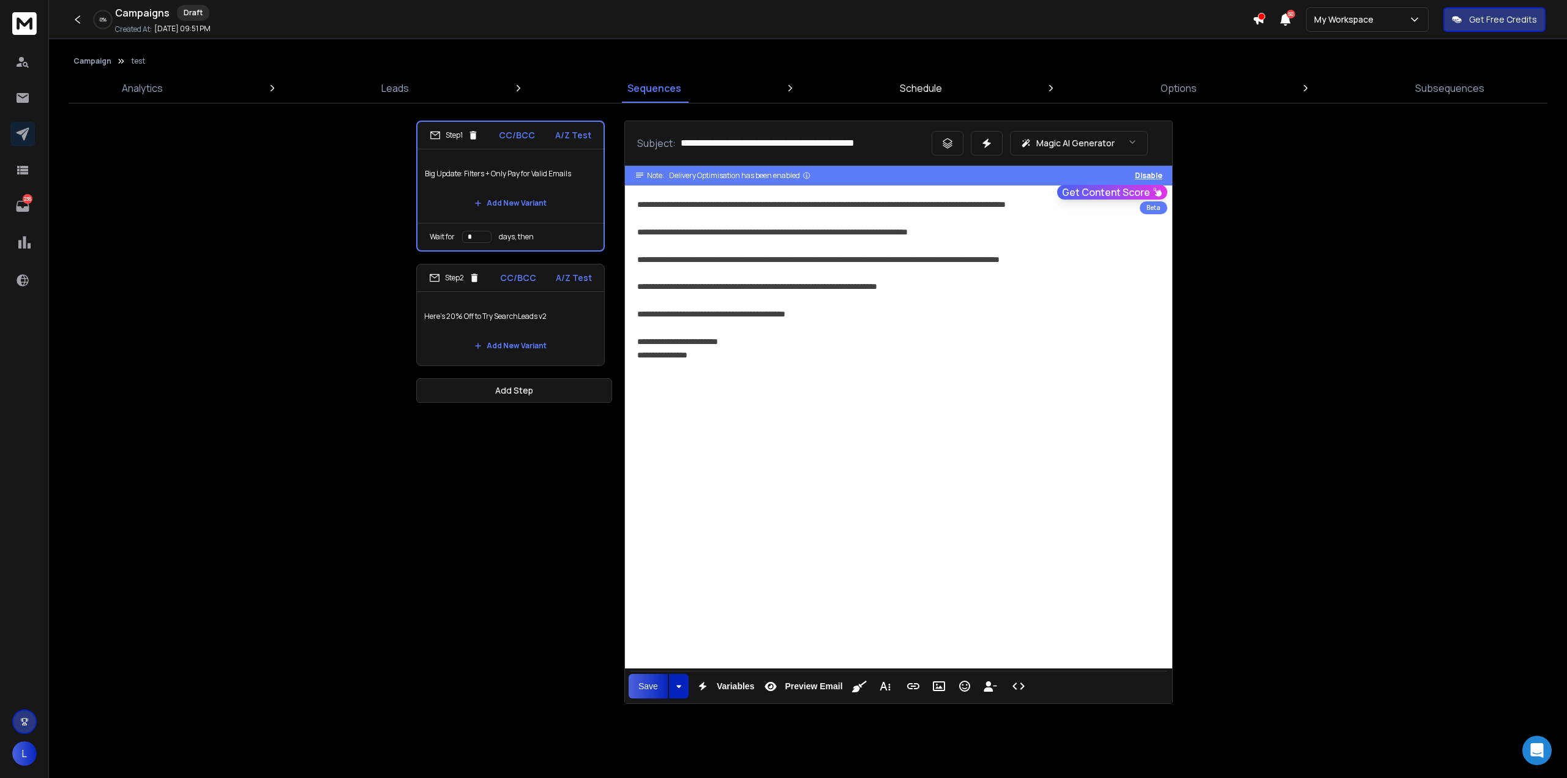
click at [897, 91] on link "Schedule" at bounding box center [921, 87] width 57 height 29
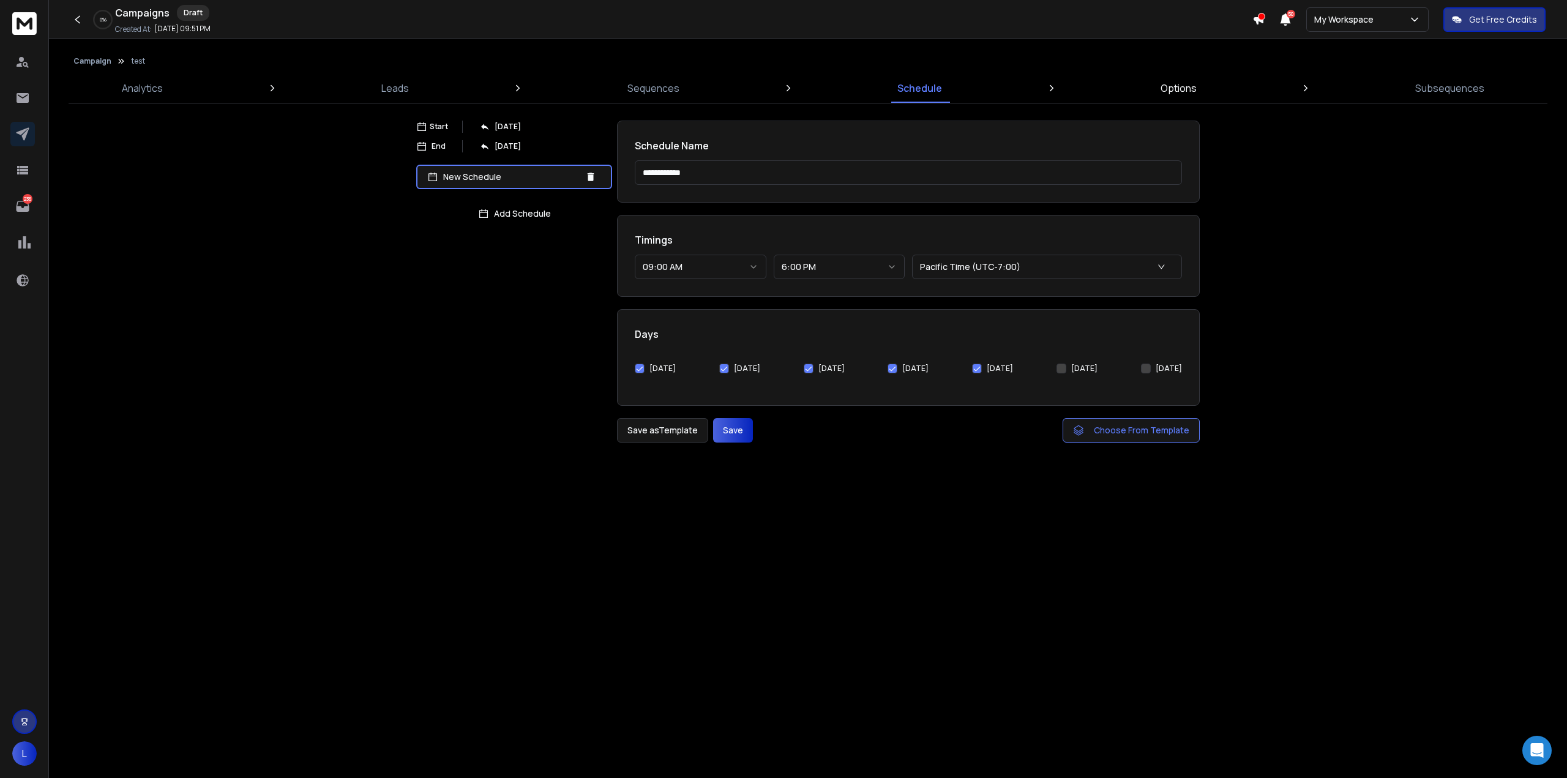
click at [1163, 84] on p "Options" at bounding box center [1179, 88] width 36 height 15
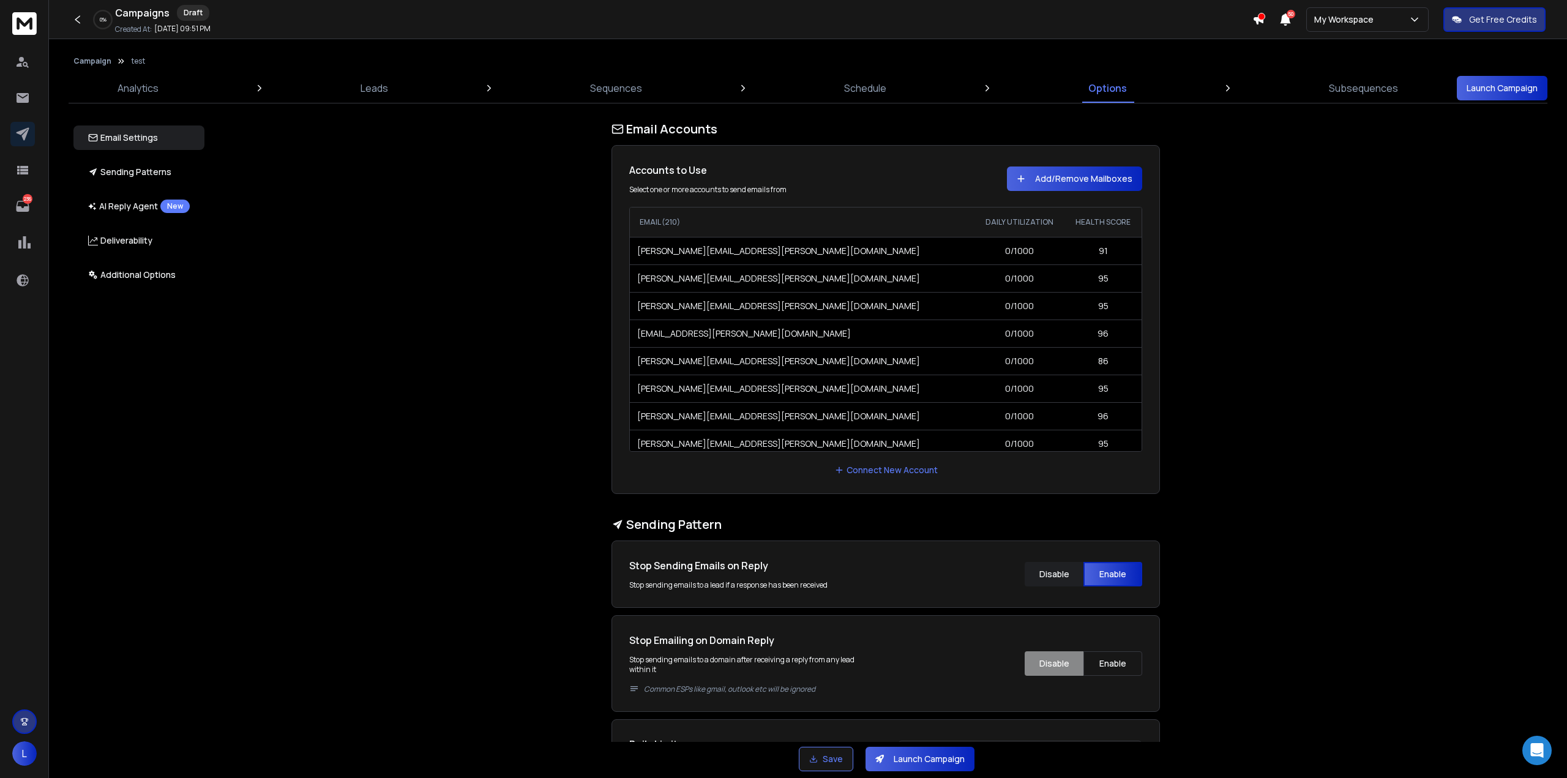
click at [944, 757] on button "Launch Campaign" at bounding box center [920, 759] width 109 height 24
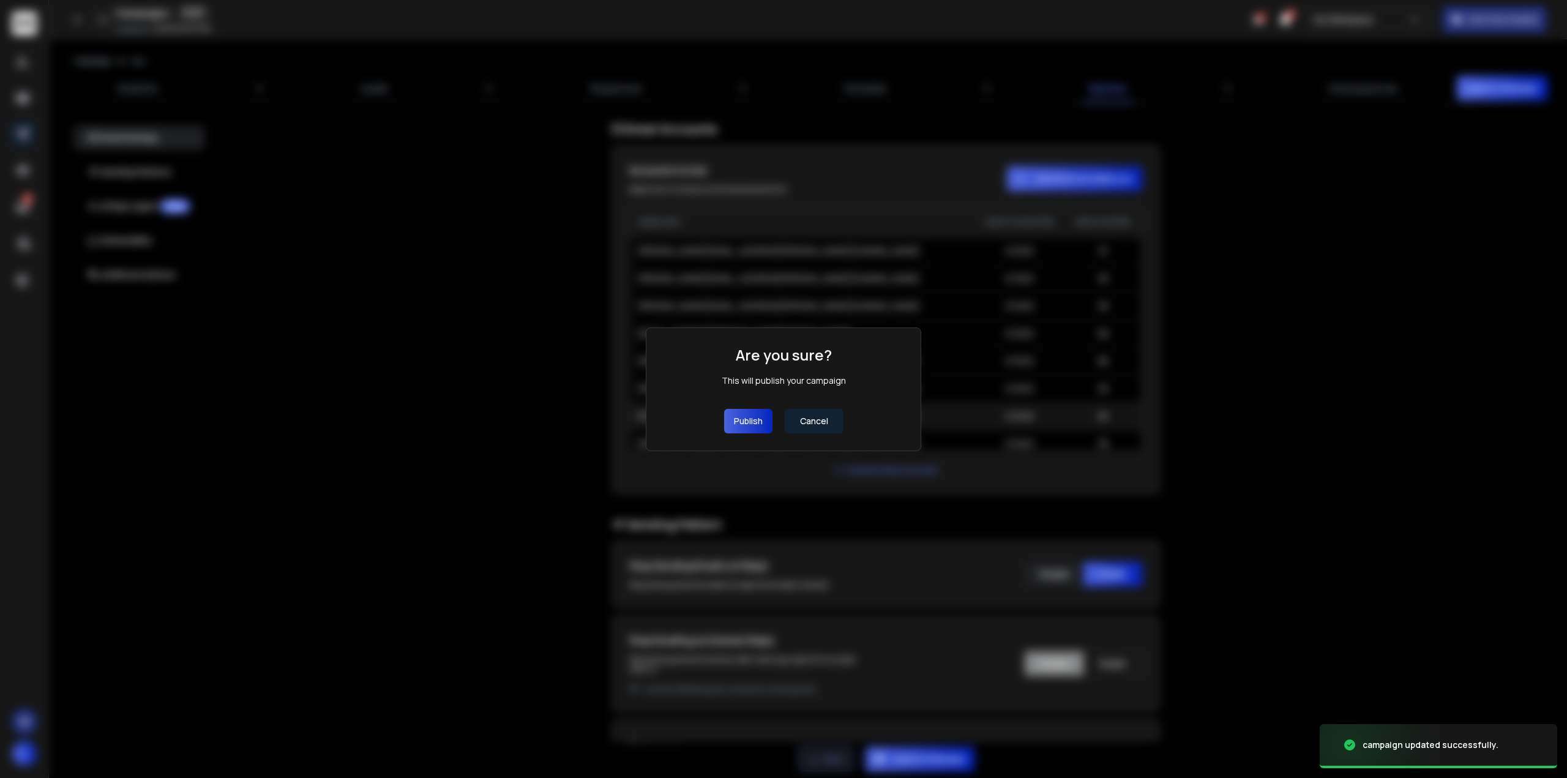
click at [760, 418] on button "Publish" at bounding box center [748, 421] width 48 height 24
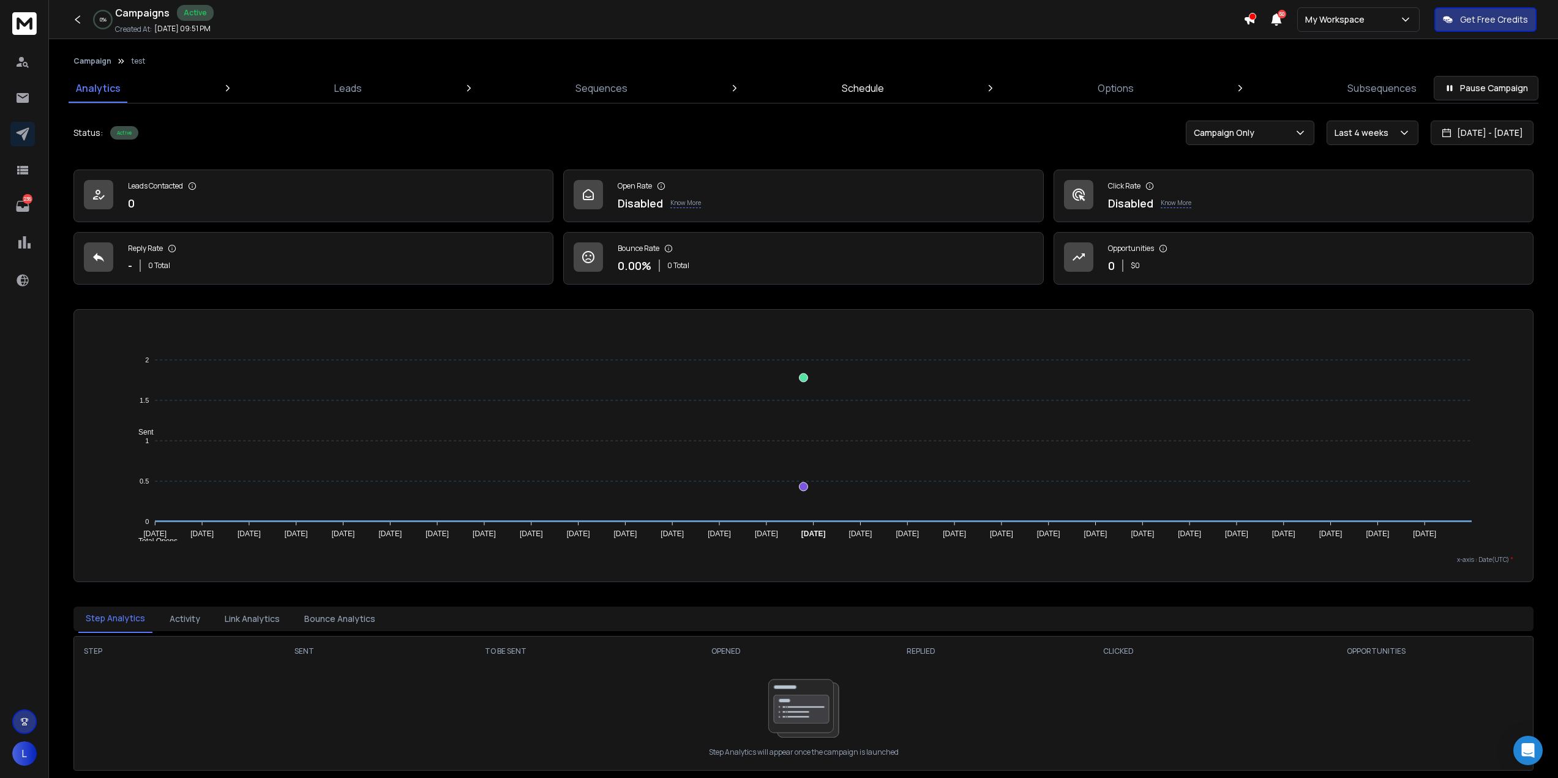
click at [884, 78] on link "Schedule" at bounding box center [862, 87] width 57 height 29
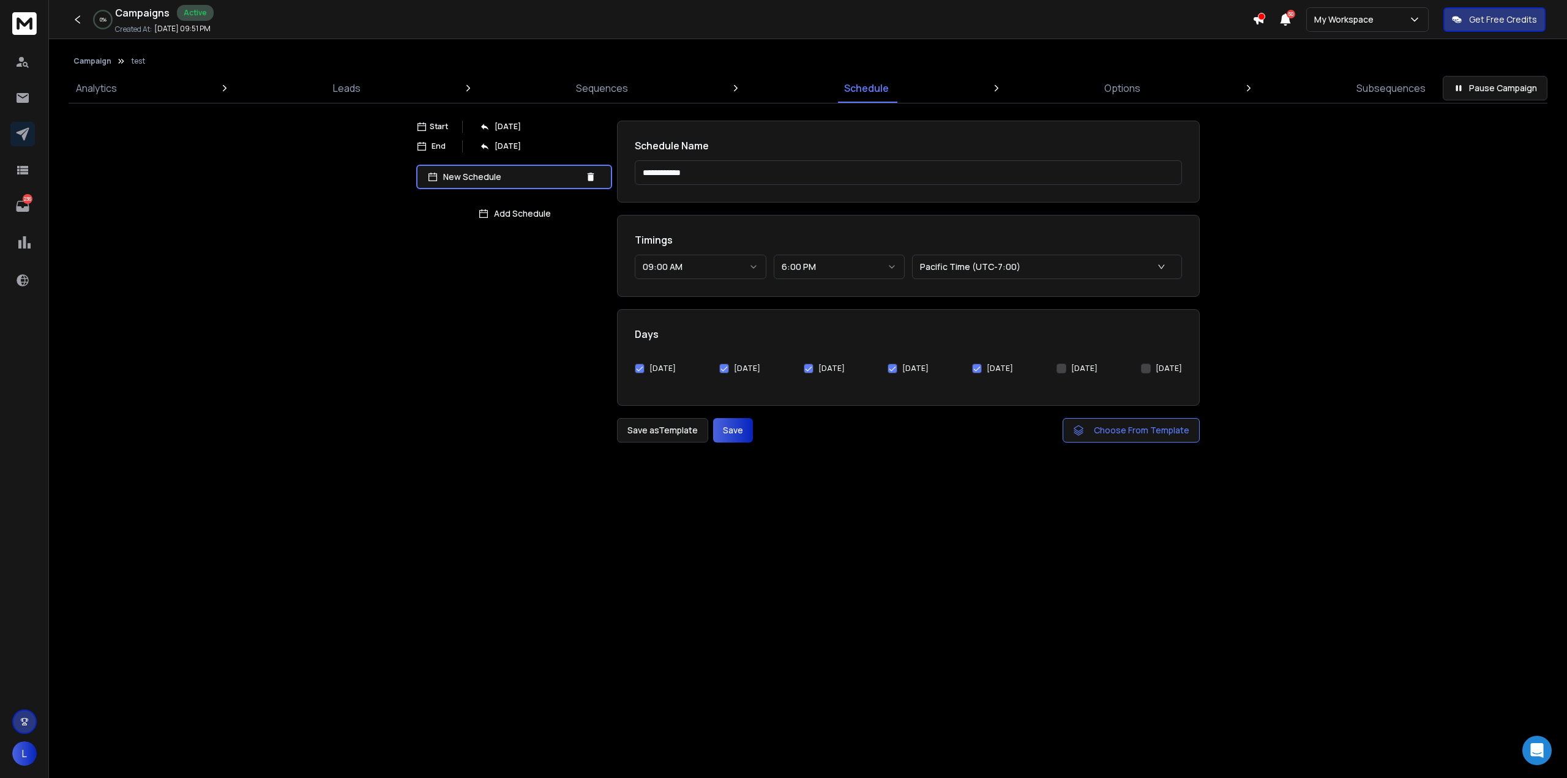
drag, startPoint x: 1067, startPoint y: 372, endPoint x: 1064, endPoint y: 364, distance: 8.5
click at [1066, 367] on div "[DATE]" at bounding box center [1077, 369] width 41 height 10
click at [1163, 369] on label "[DATE]" at bounding box center [1169, 369] width 26 height 10
click at [1151, 369] on button "Sunday" at bounding box center [1146, 369] width 10 height 10
click at [1075, 368] on label "Saturday" at bounding box center [1084, 369] width 26 height 10
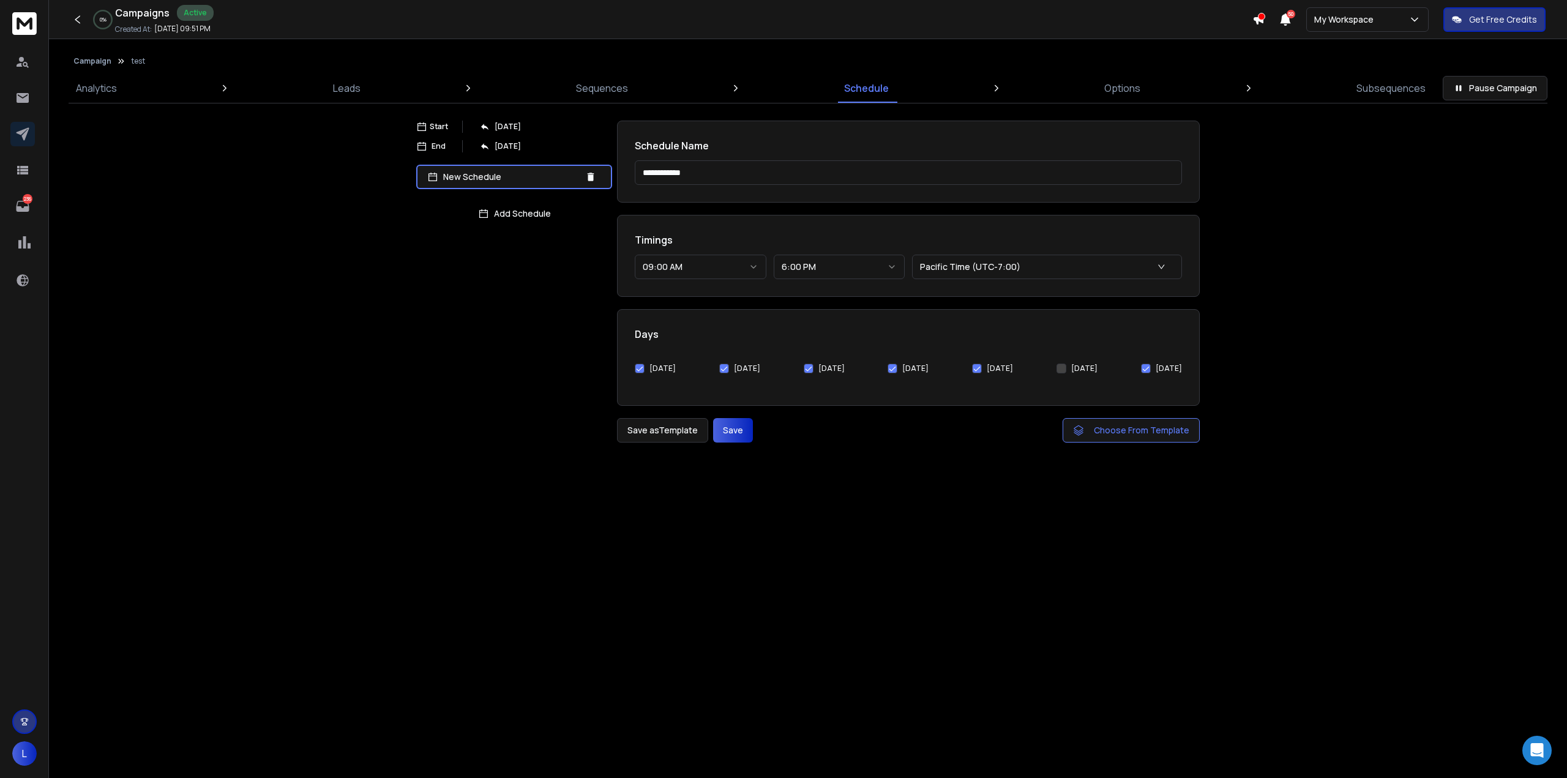
click at [1066, 368] on button "Saturday" at bounding box center [1062, 369] width 10 height 10
click at [727, 268] on button "09:00 AM" at bounding box center [701, 267] width 132 height 24
select select "********"
drag, startPoint x: 648, startPoint y: 299, endPoint x: 902, endPoint y: 230, distance: 263.5
click at [886, 261] on button "6:00 PM" at bounding box center [840, 267] width 132 height 24
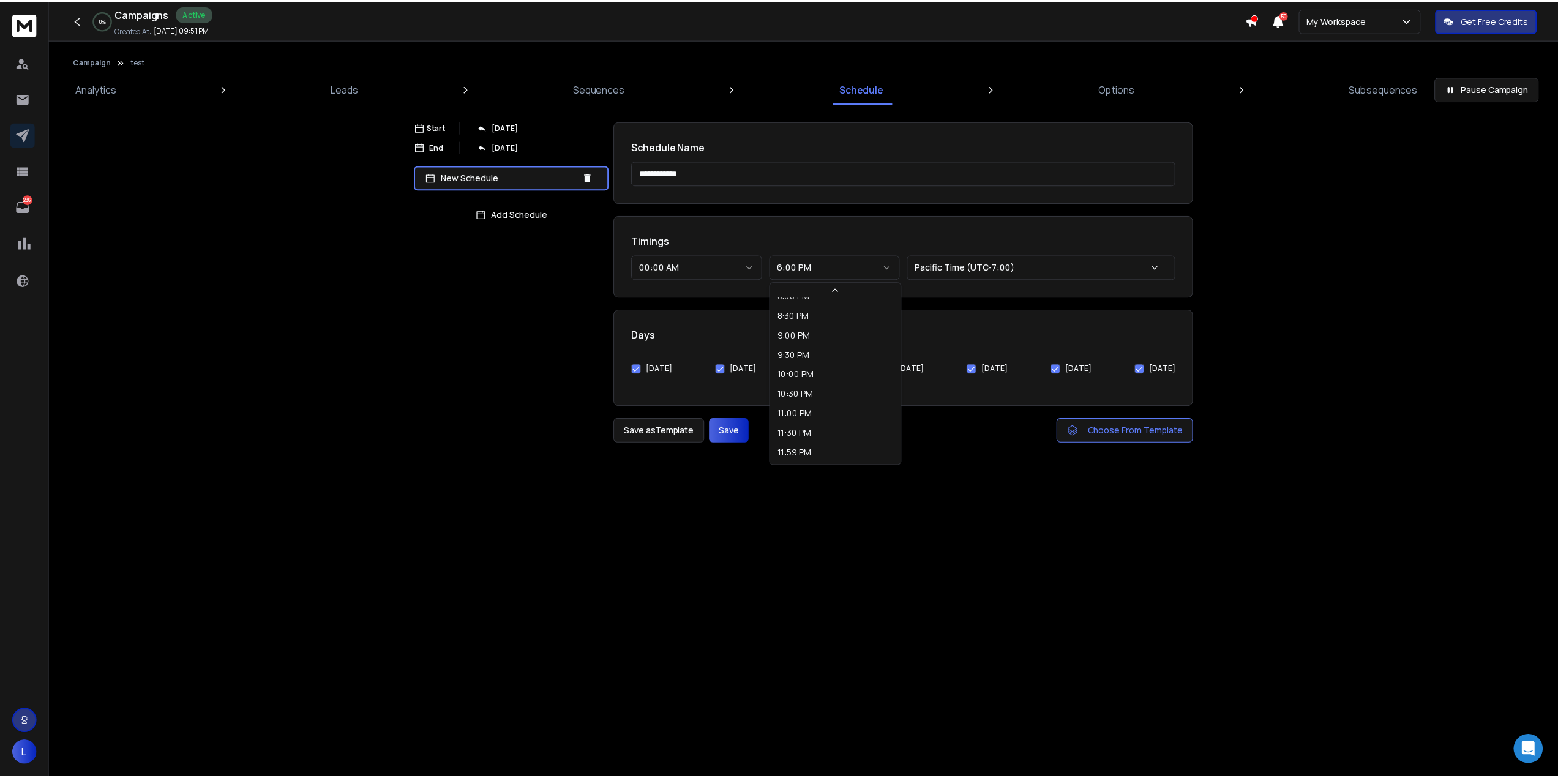
scroll to position [777, 0]
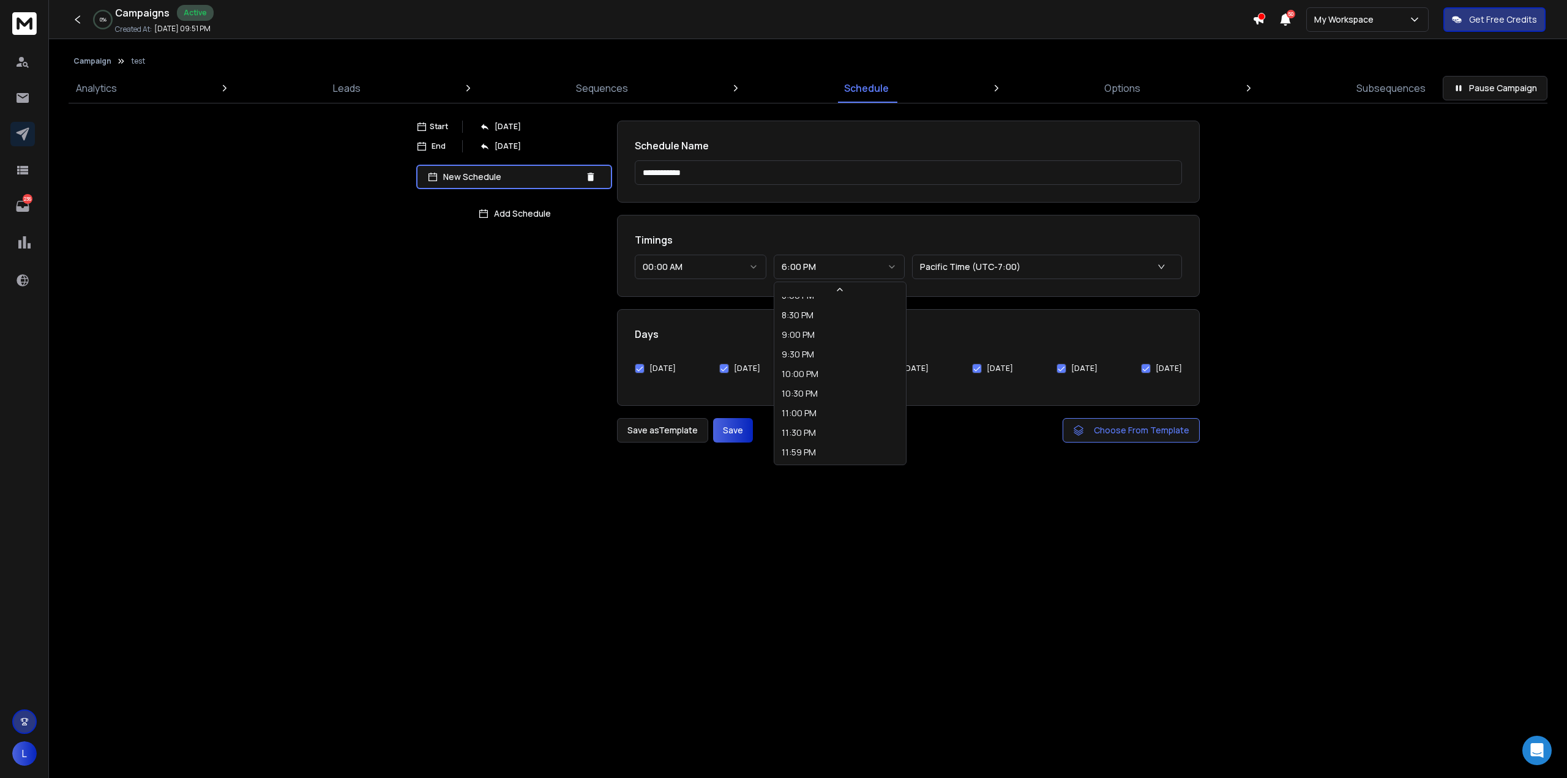
select select "********"
click at [747, 441] on button "Save" at bounding box center [733, 430] width 40 height 24
click at [78, 20] on icon at bounding box center [77, 19] width 11 height 11
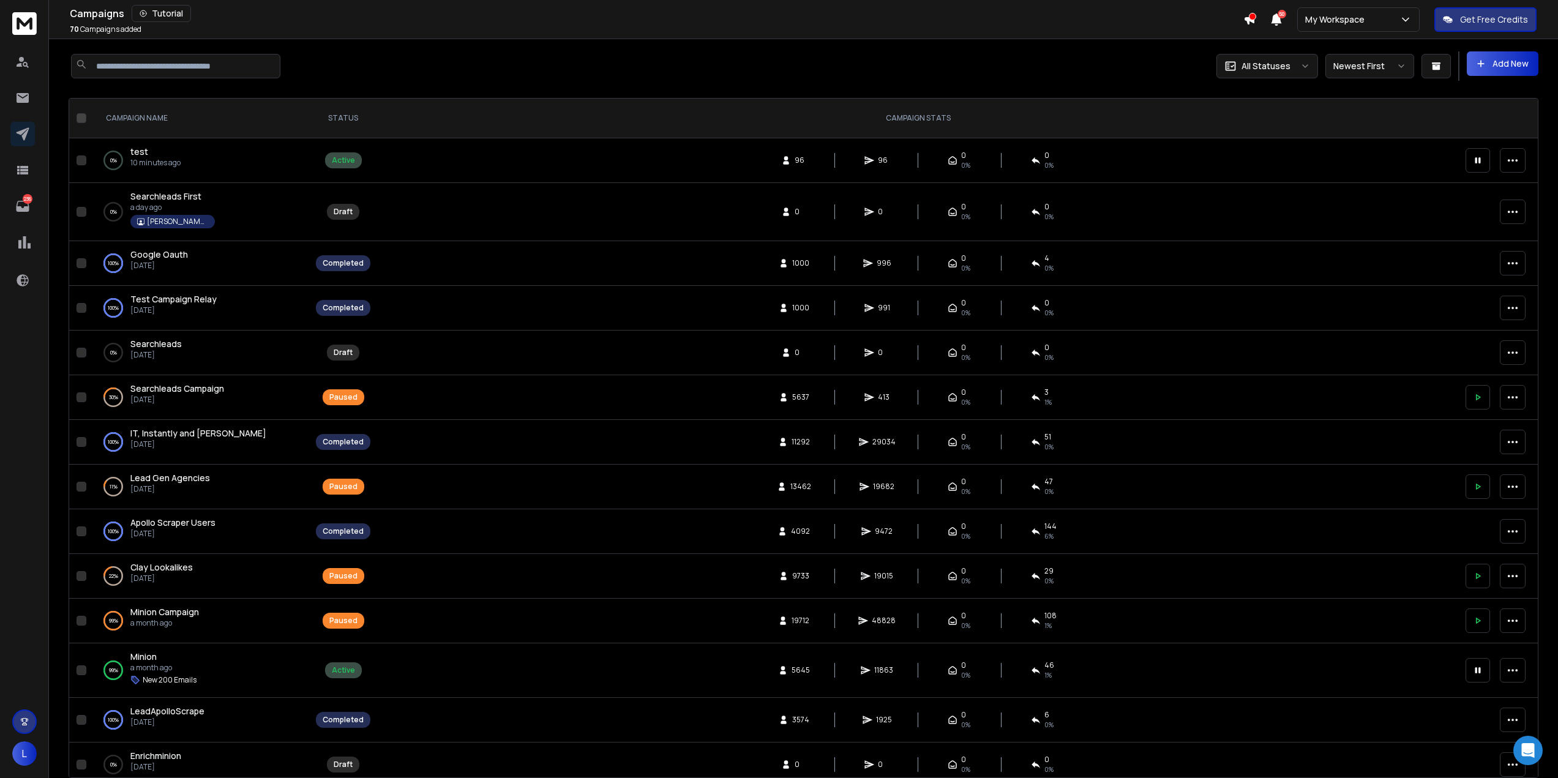
click at [305, 45] on div "Campaigns 70 Campaigns Added All Statuses Newest First Add New CAMPAIGN NAME ST…" at bounding box center [803, 440] width 1509 height 803
drag, startPoint x: 231, startPoint y: 64, endPoint x: 540, endPoint y: 43, distance: 309.8
click at [243, 64] on input at bounding box center [175, 66] width 209 height 24
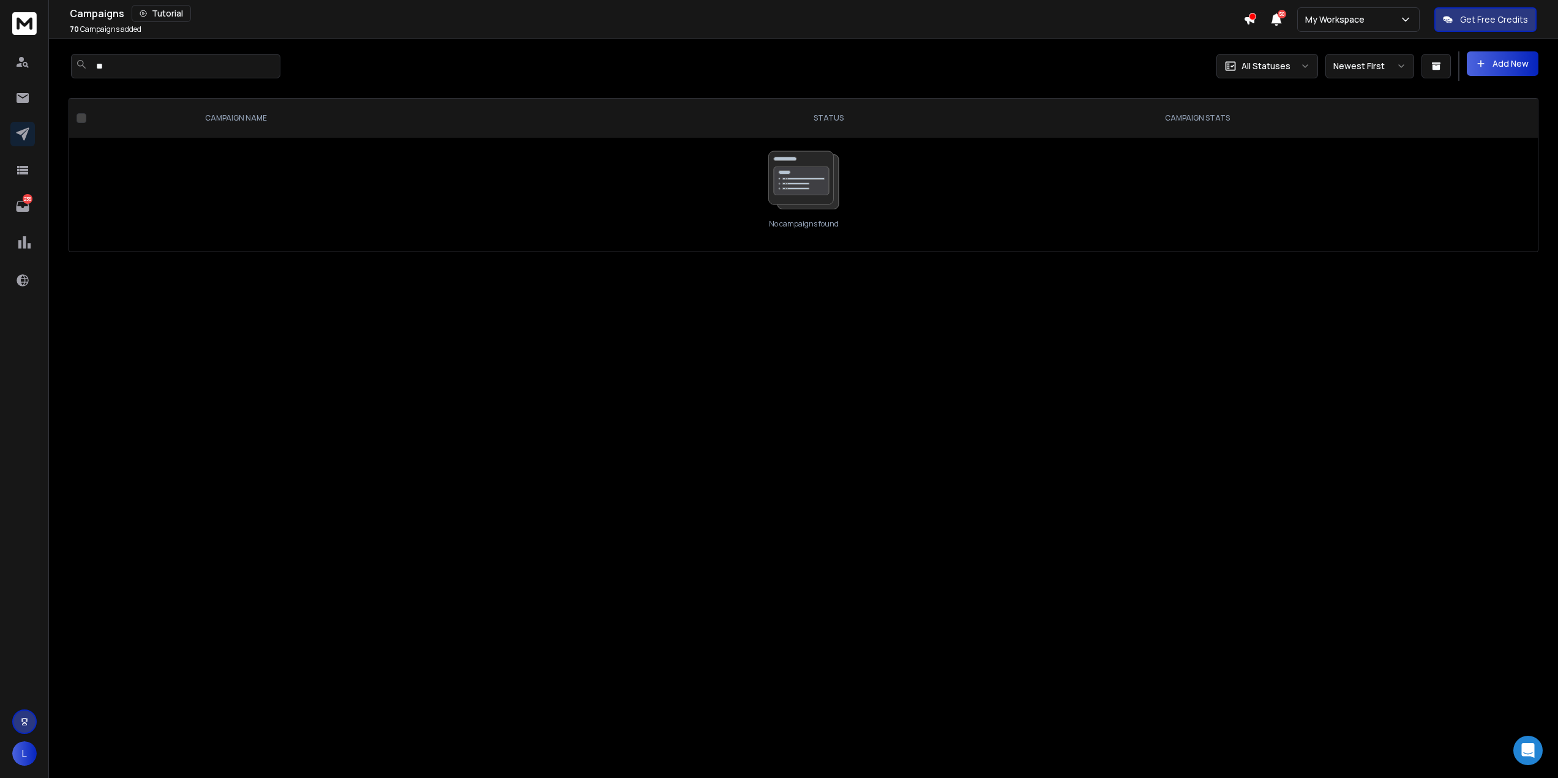
type input "*"
type input "**********"
click at [508, 55] on div at bounding box center [436, 65] width 735 height 29
click at [1346, 24] on p "My Workspace" at bounding box center [1337, 19] width 64 height 12
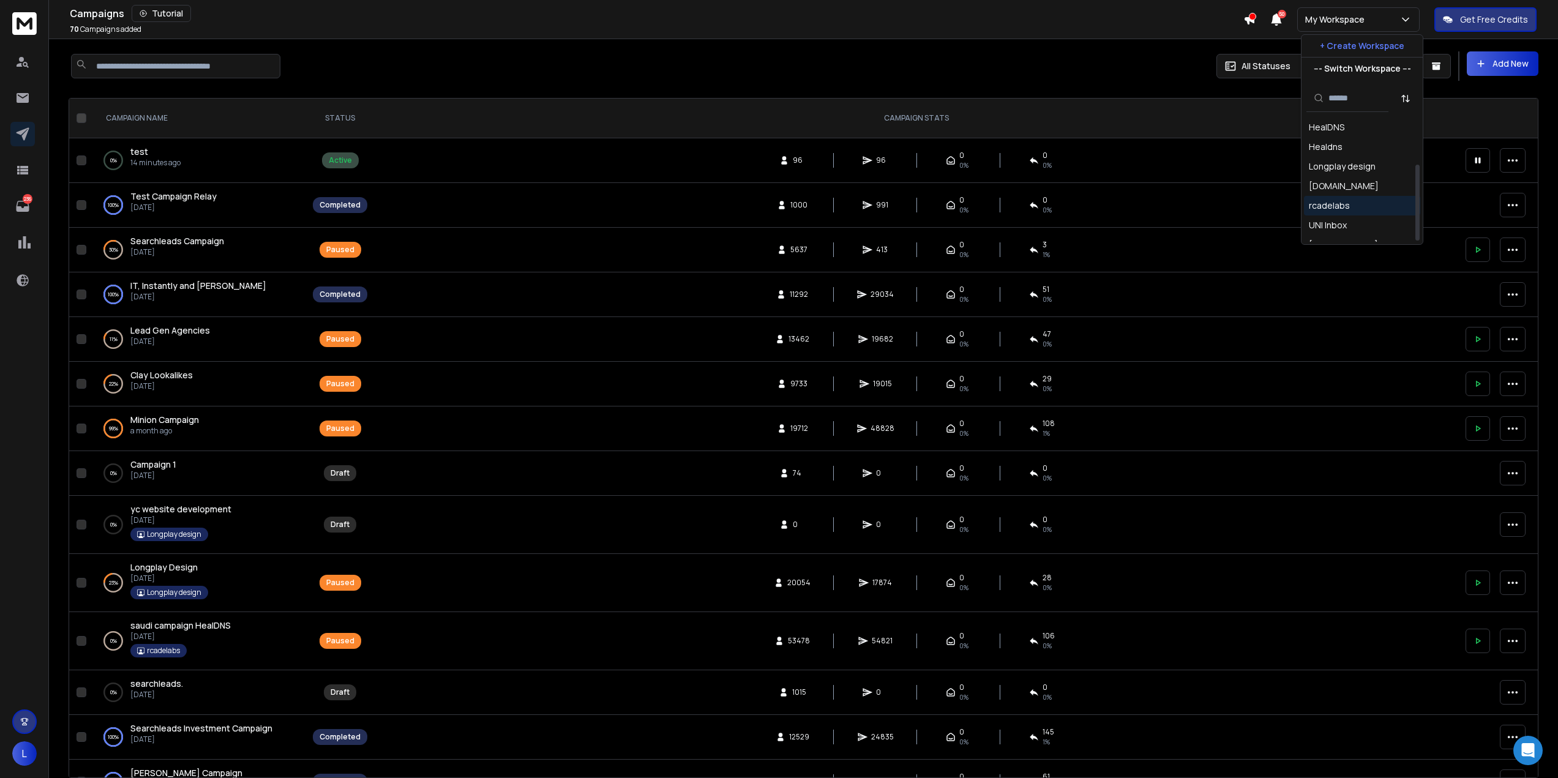
scroll to position [73, 0]
click at [1325, 172] on div "[DOMAIN_NAME]" at bounding box center [1344, 173] width 70 height 12
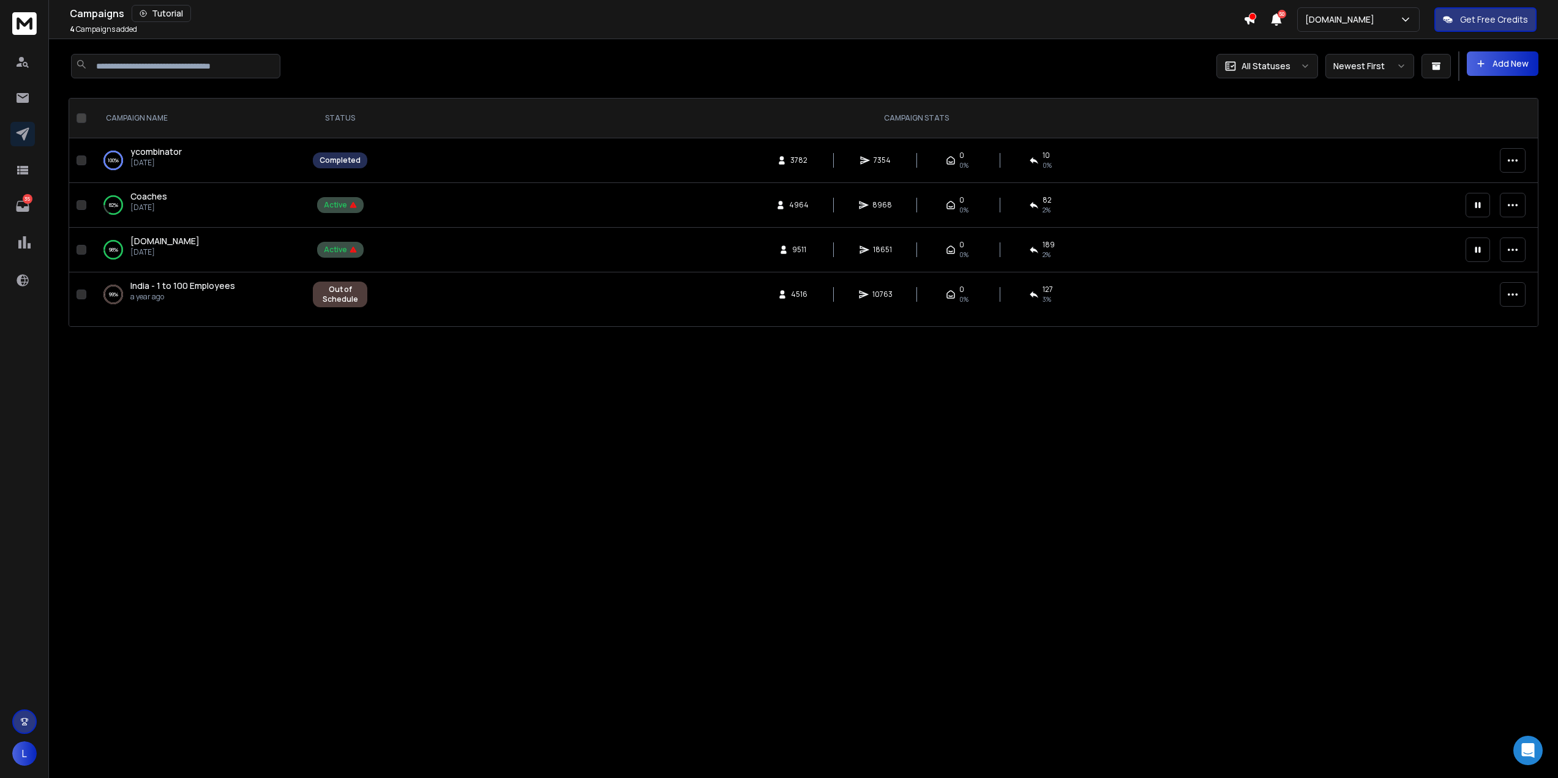
click at [1513, 206] on icon "button" at bounding box center [1513, 205] width 12 height 12
click at [1490, 296] on div "Duplicate Campaign" at bounding box center [1479, 291] width 100 height 12
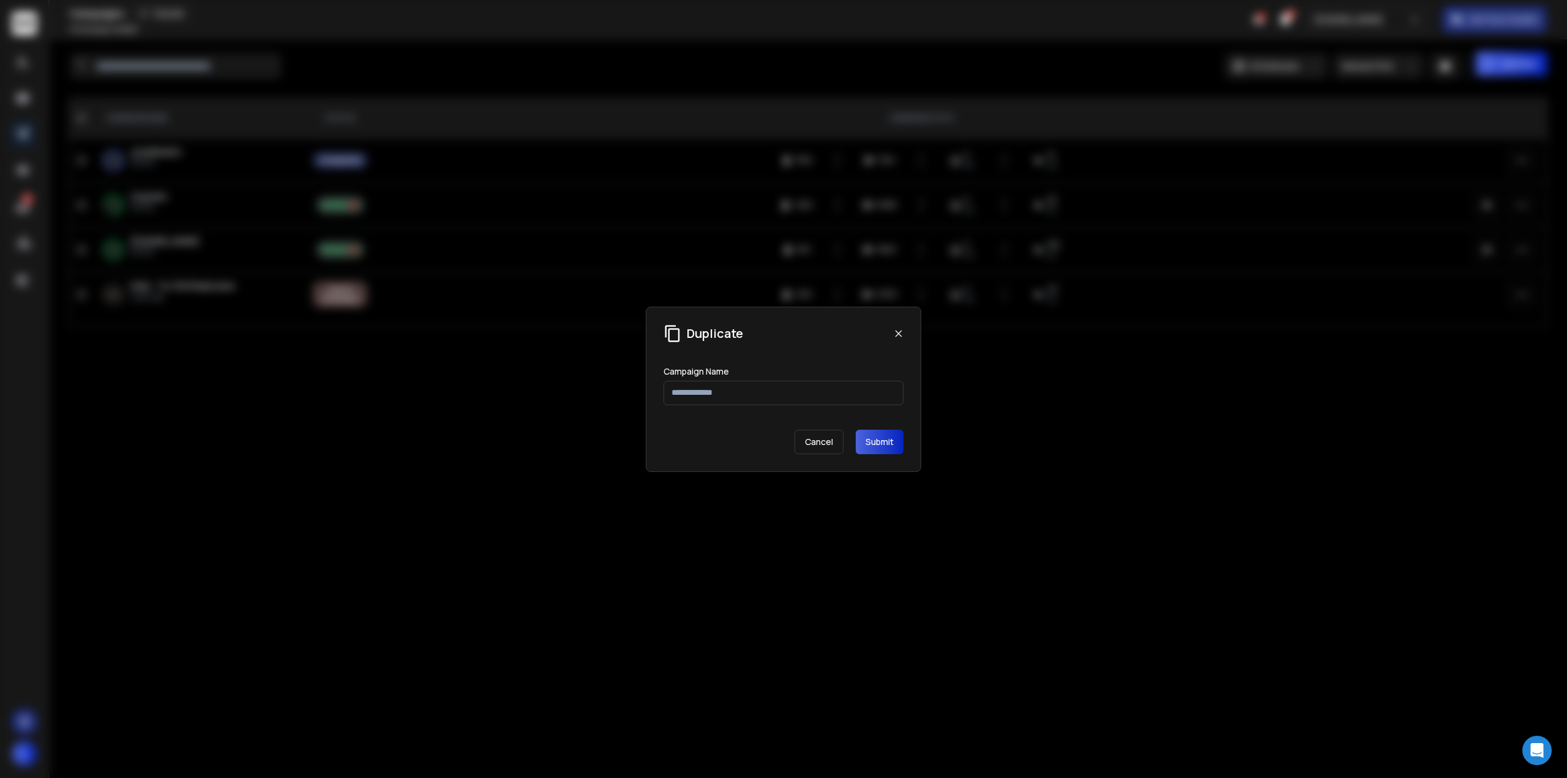
click at [872, 441] on button "Submit" at bounding box center [880, 442] width 48 height 24
type input "*******"
click at [890, 450] on button "Submit" at bounding box center [880, 442] width 48 height 24
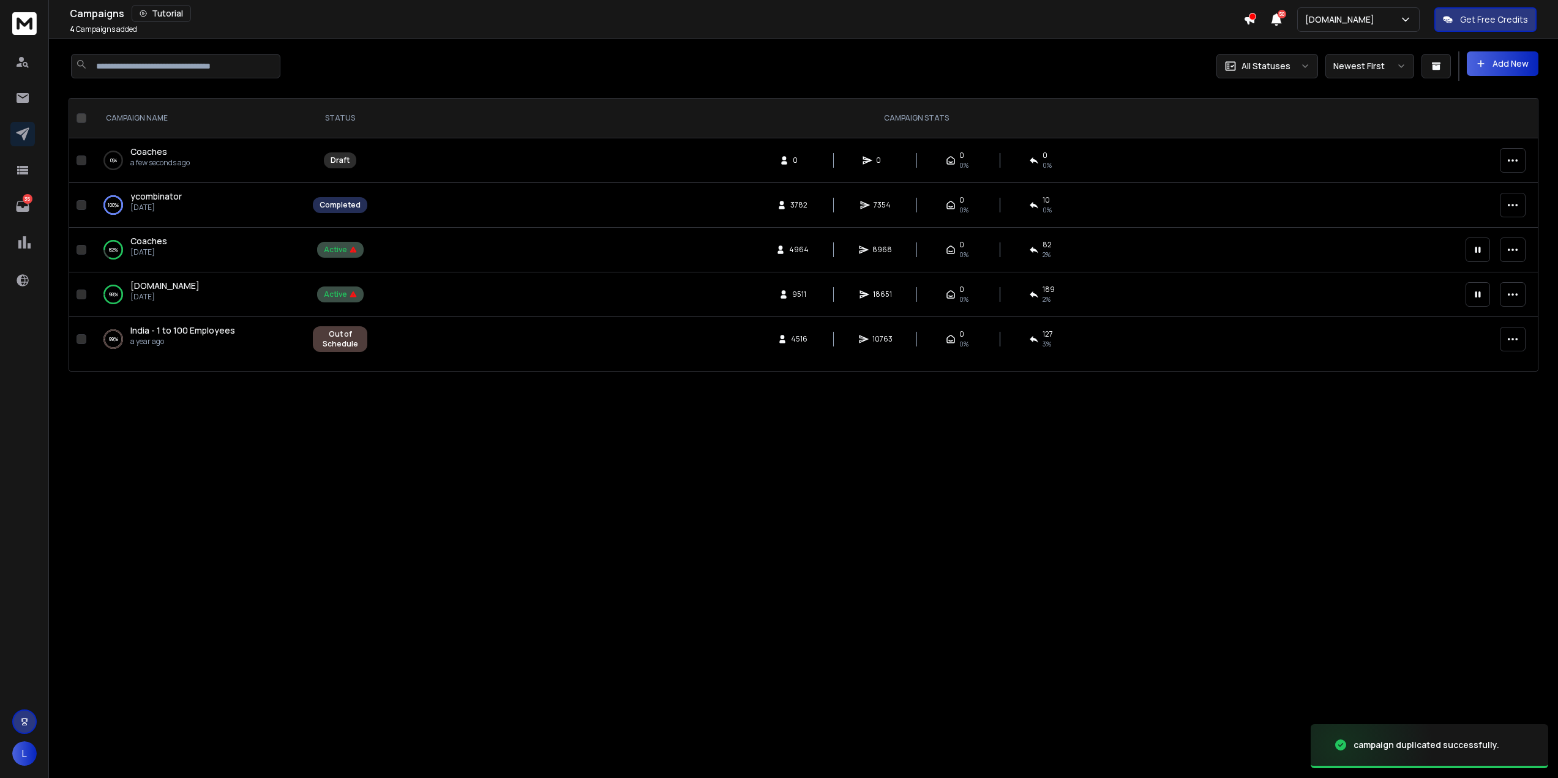
click at [233, 168] on div "0 % Coaches a few seconds ago" at bounding box center [198, 160] width 190 height 29
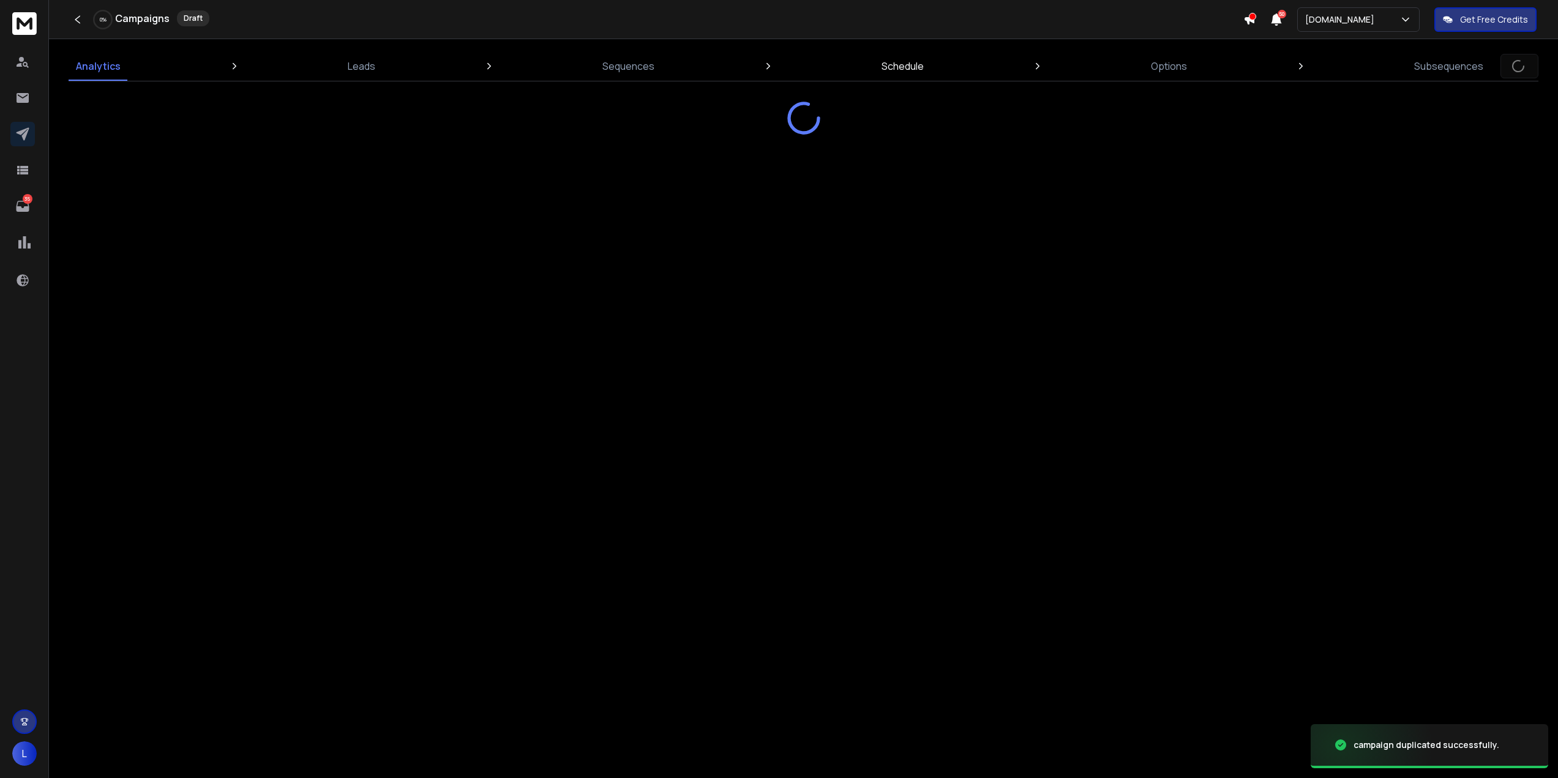
click at [911, 59] on p "Schedule" at bounding box center [903, 66] width 42 height 15
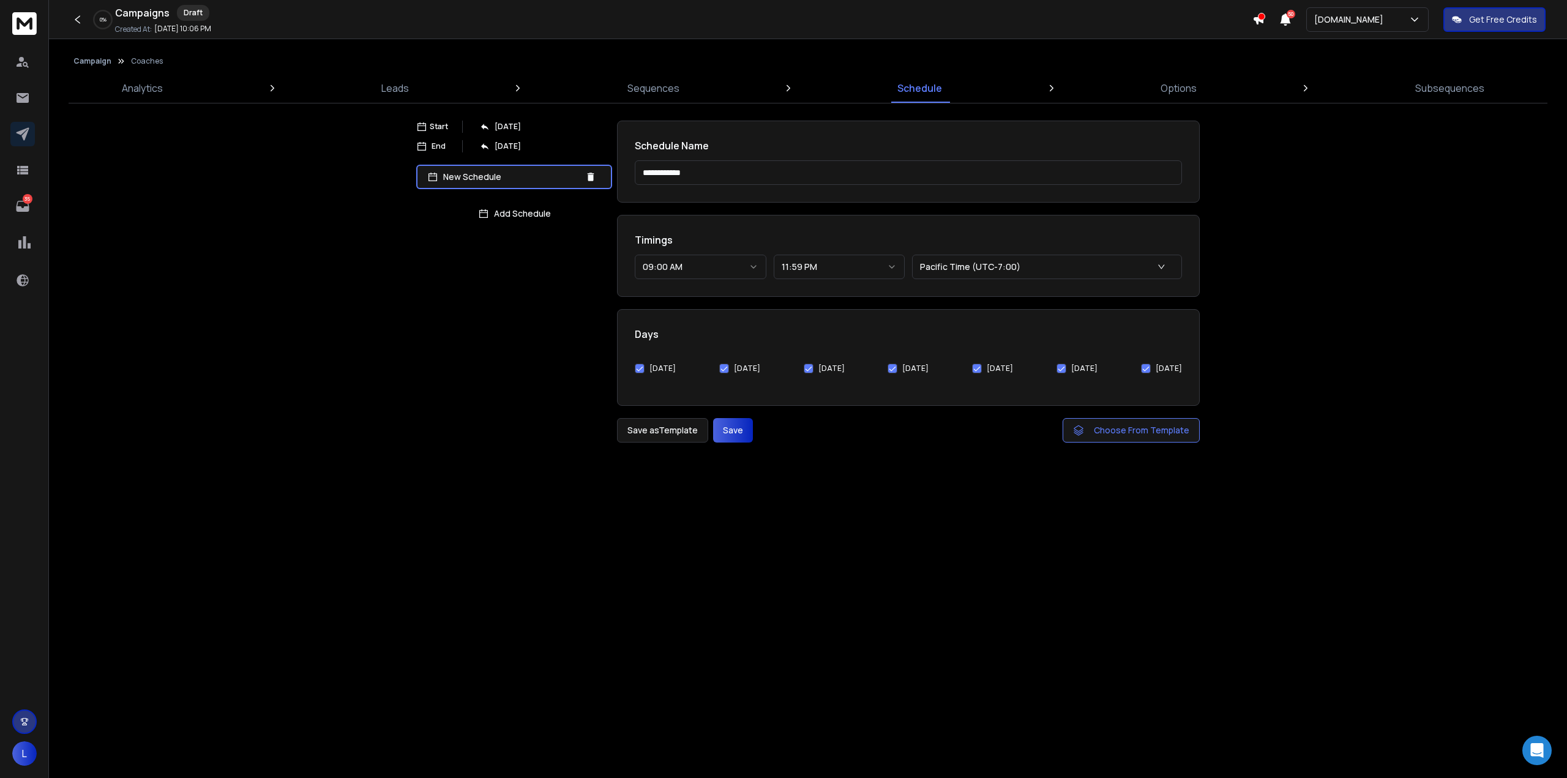
drag, startPoint x: 1253, startPoint y: 523, endPoint x: 1251, endPoint y: 517, distance: 6.2
click at [1253, 523] on div "**********" at bounding box center [783, 389] width 1567 height 778
click at [1171, 82] on p "Options" at bounding box center [1179, 88] width 36 height 15
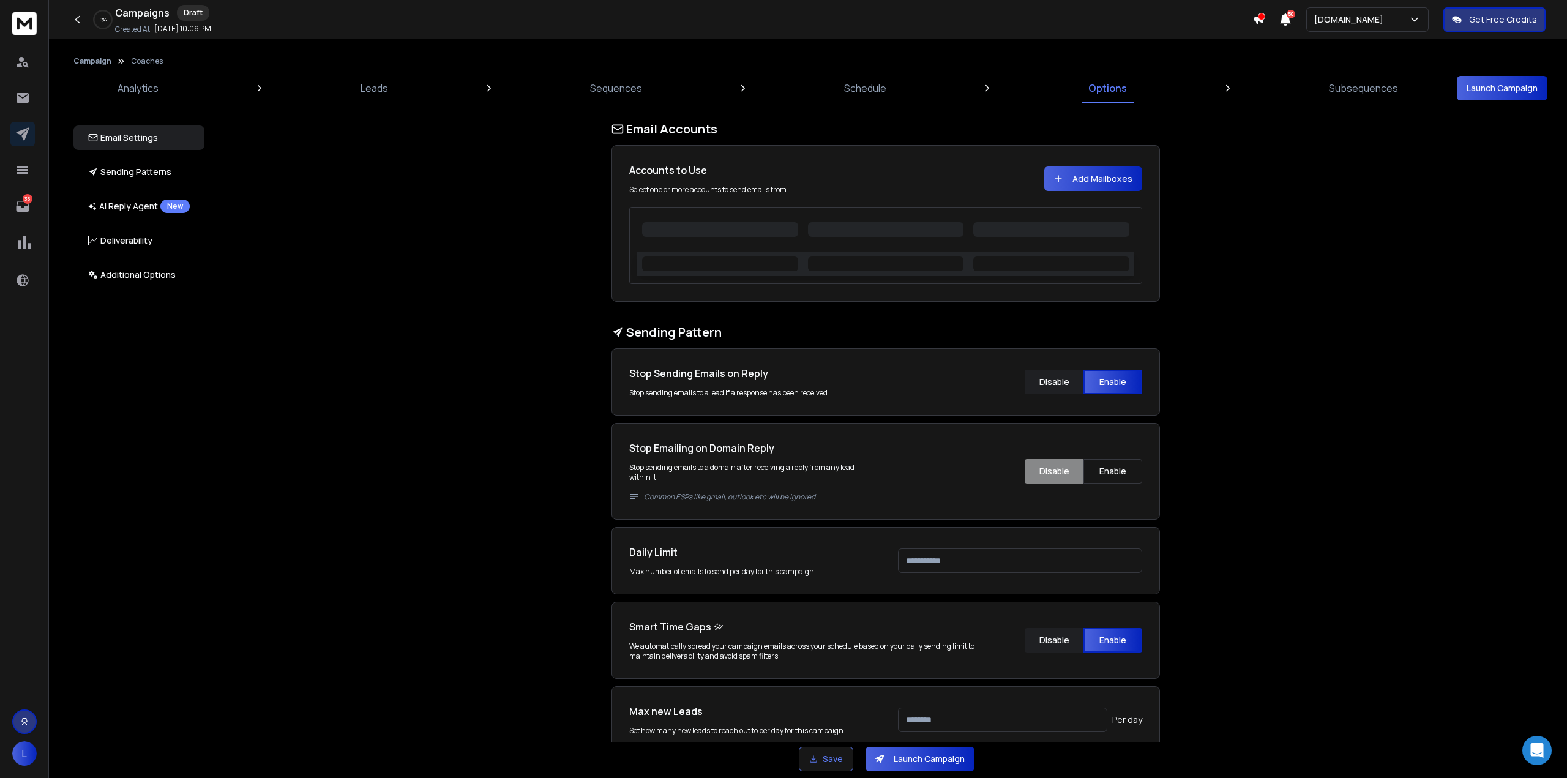
click at [1095, 175] on button "Add Mailboxes" at bounding box center [1093, 179] width 98 height 24
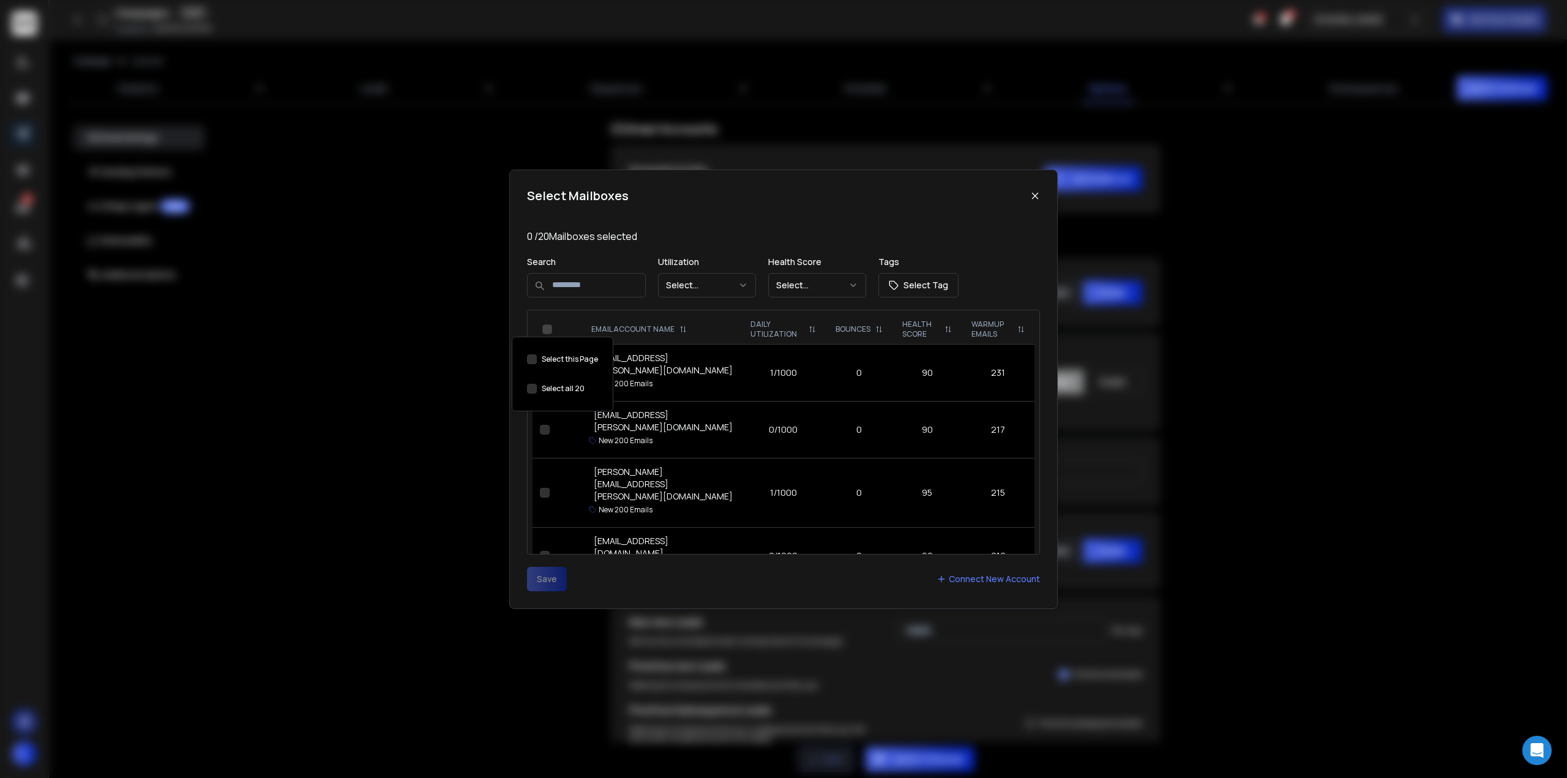
click at [535, 384] on button "Select this Page" at bounding box center [532, 389] width 10 height 10
click at [544, 571] on button "Save" at bounding box center [547, 579] width 40 height 24
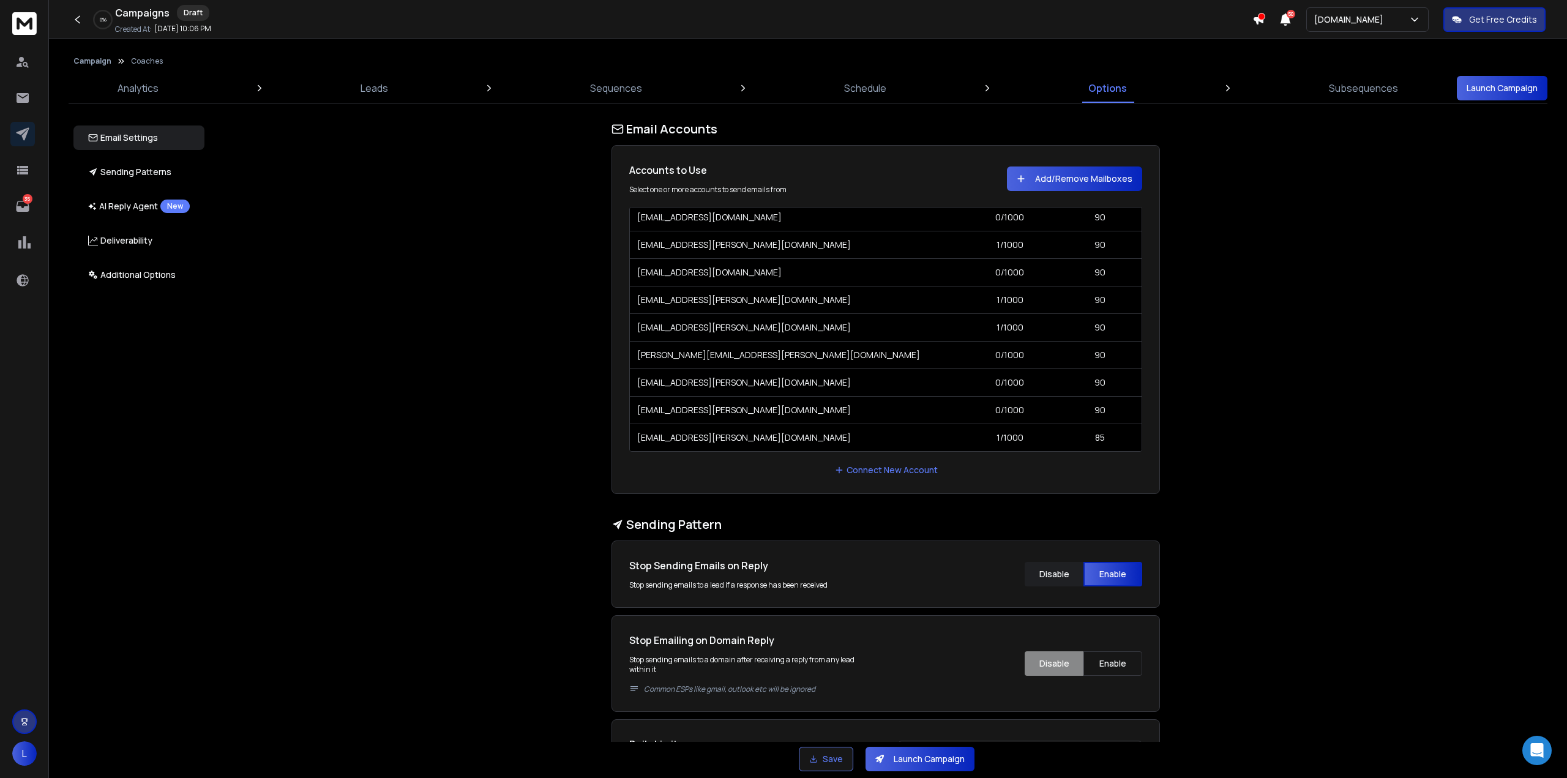
click at [893, 750] on button "Launch Campaign" at bounding box center [920, 759] width 109 height 24
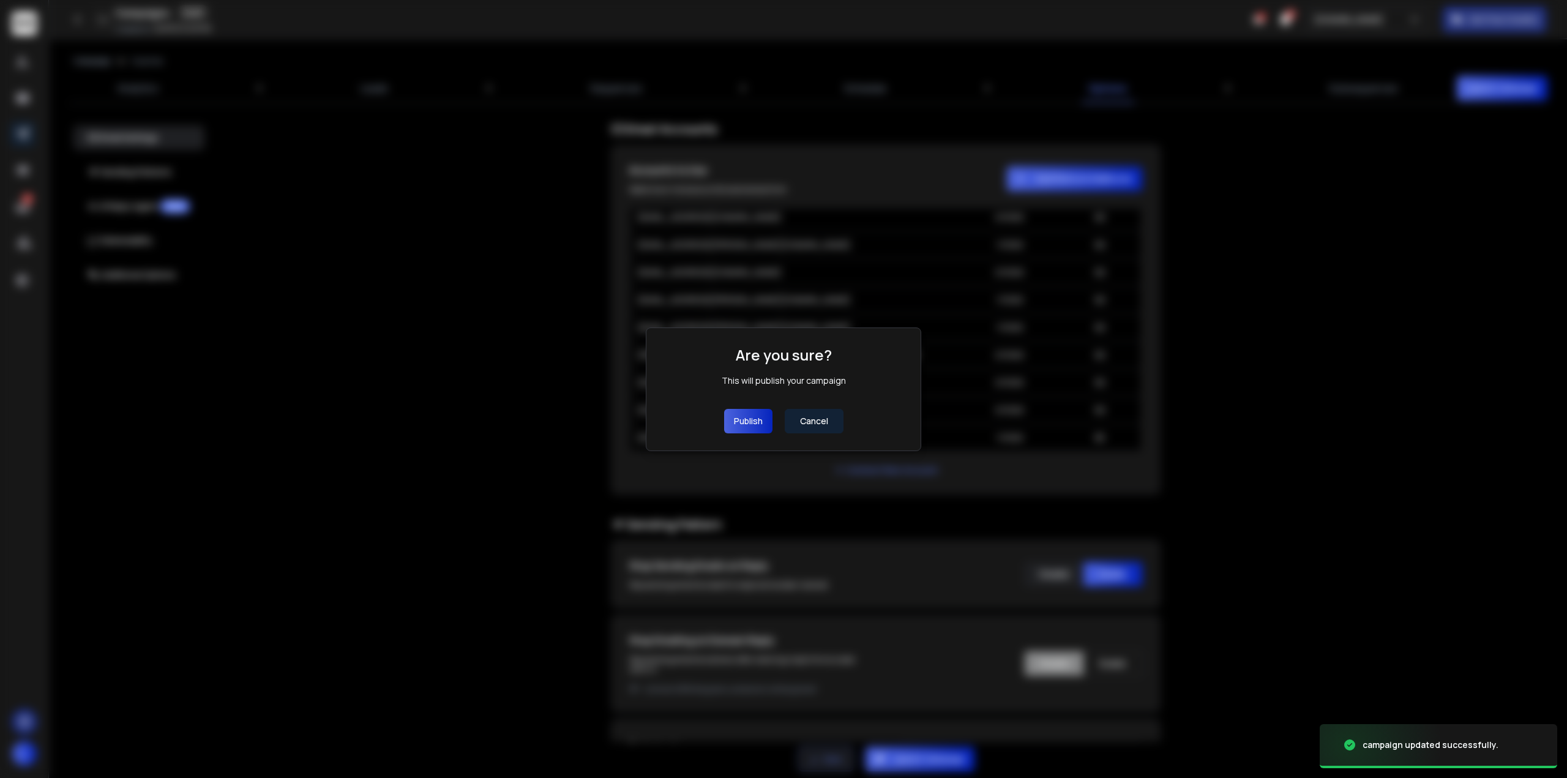
click at [858, 419] on div "Are you sure? This will publish your campaign Publish Cancel" at bounding box center [784, 389] width 240 height 88
click at [831, 419] on button "Cancel" at bounding box center [814, 421] width 59 height 24
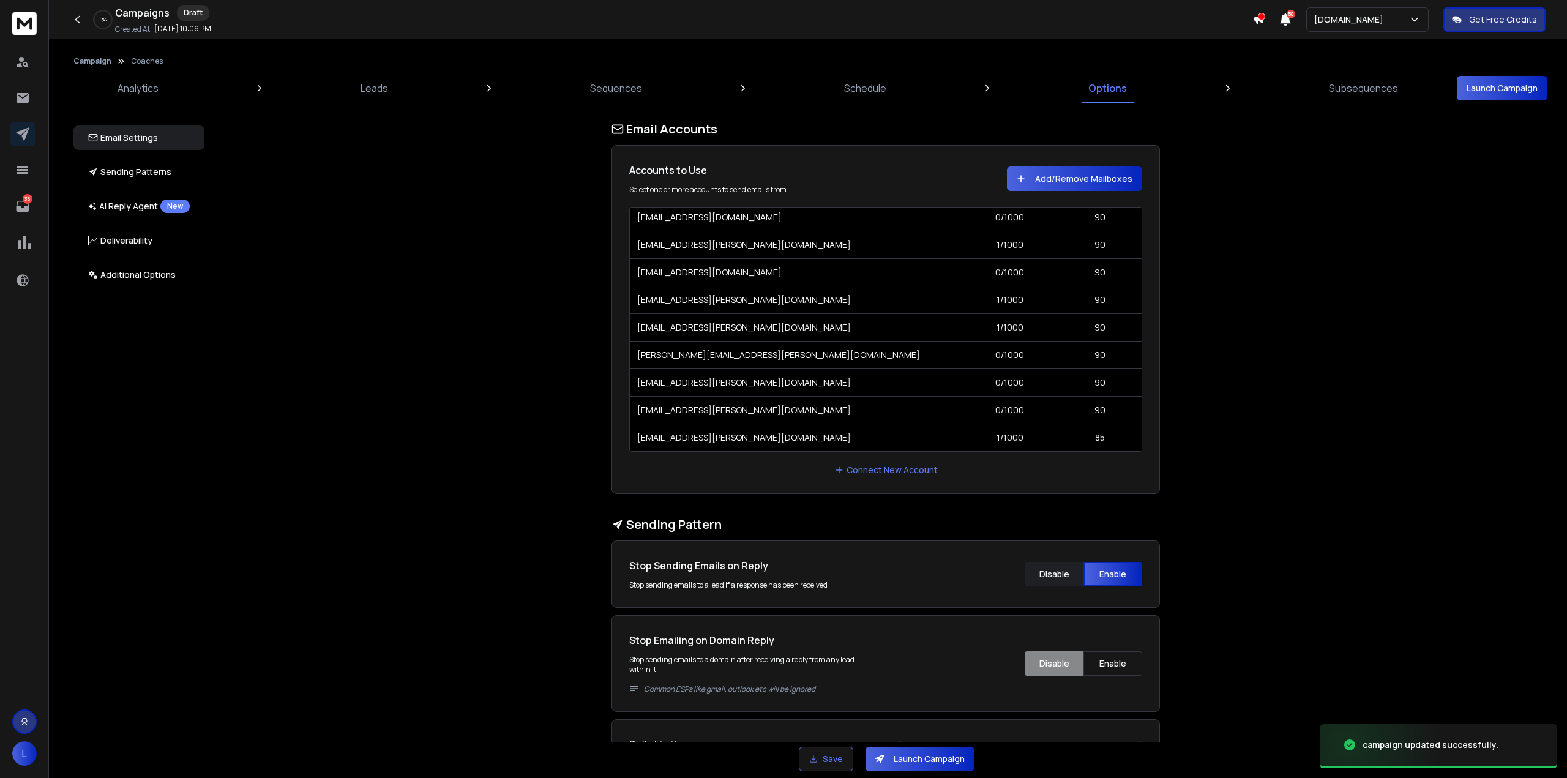
click at [652, 86] on div "Analytics Leads Sequences Schedule Options Subsequences" at bounding box center [758, 87] width 1379 height 29
click at [624, 86] on p "Sequences" at bounding box center [616, 88] width 52 height 15
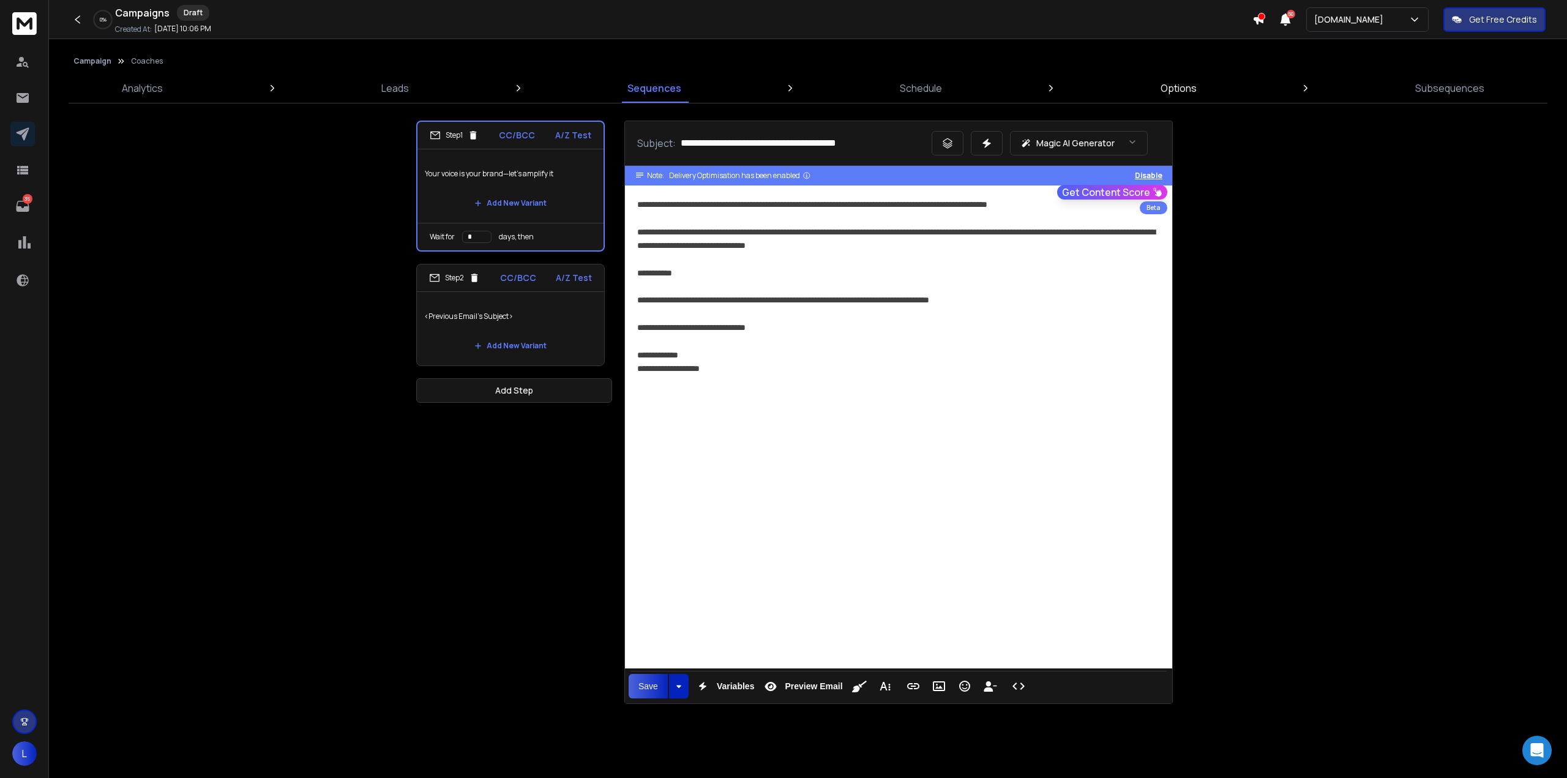
click at [1180, 89] on p "Options" at bounding box center [1179, 88] width 36 height 15
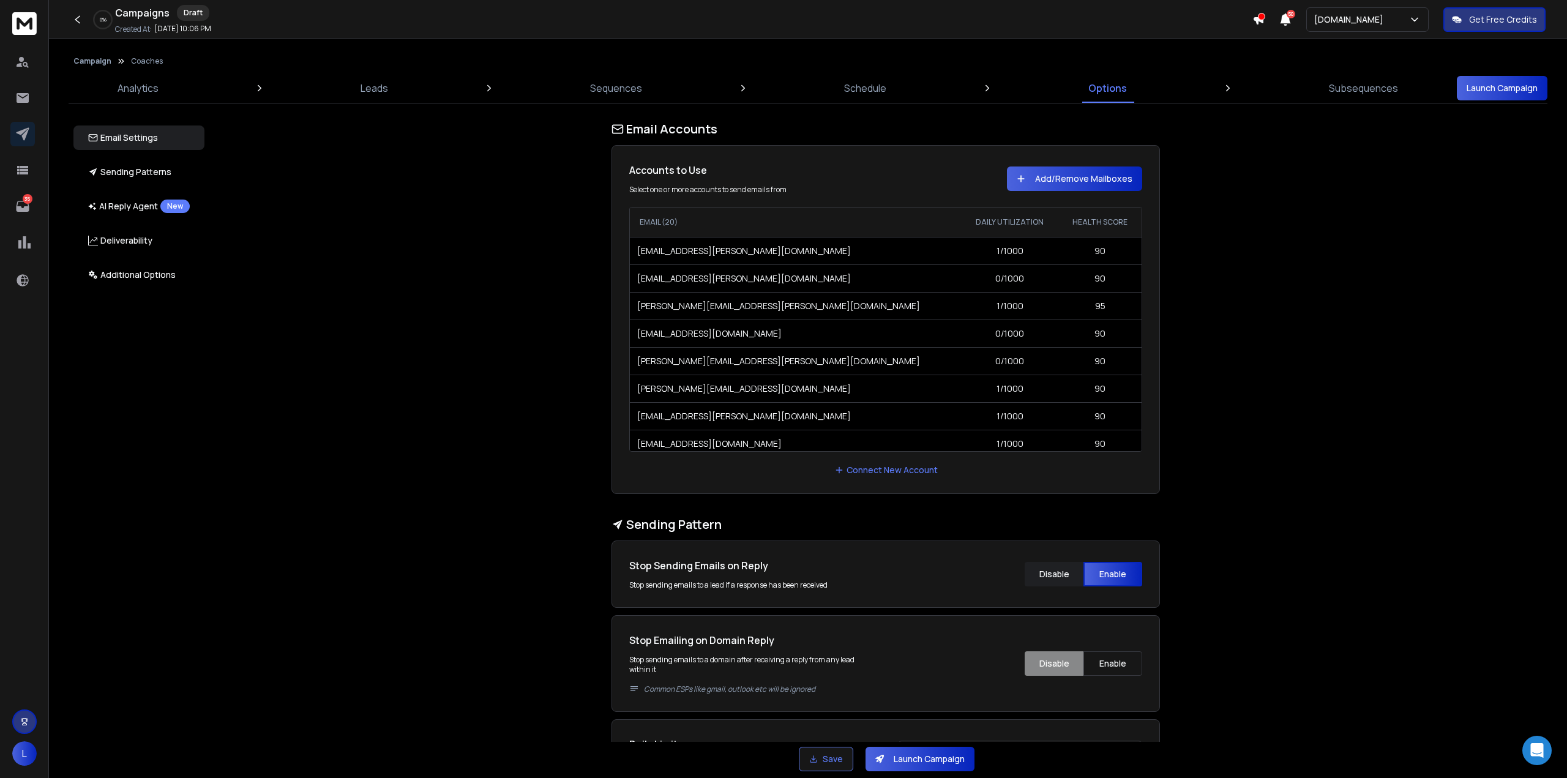
click at [949, 754] on button "Launch Campaign" at bounding box center [920, 759] width 109 height 24
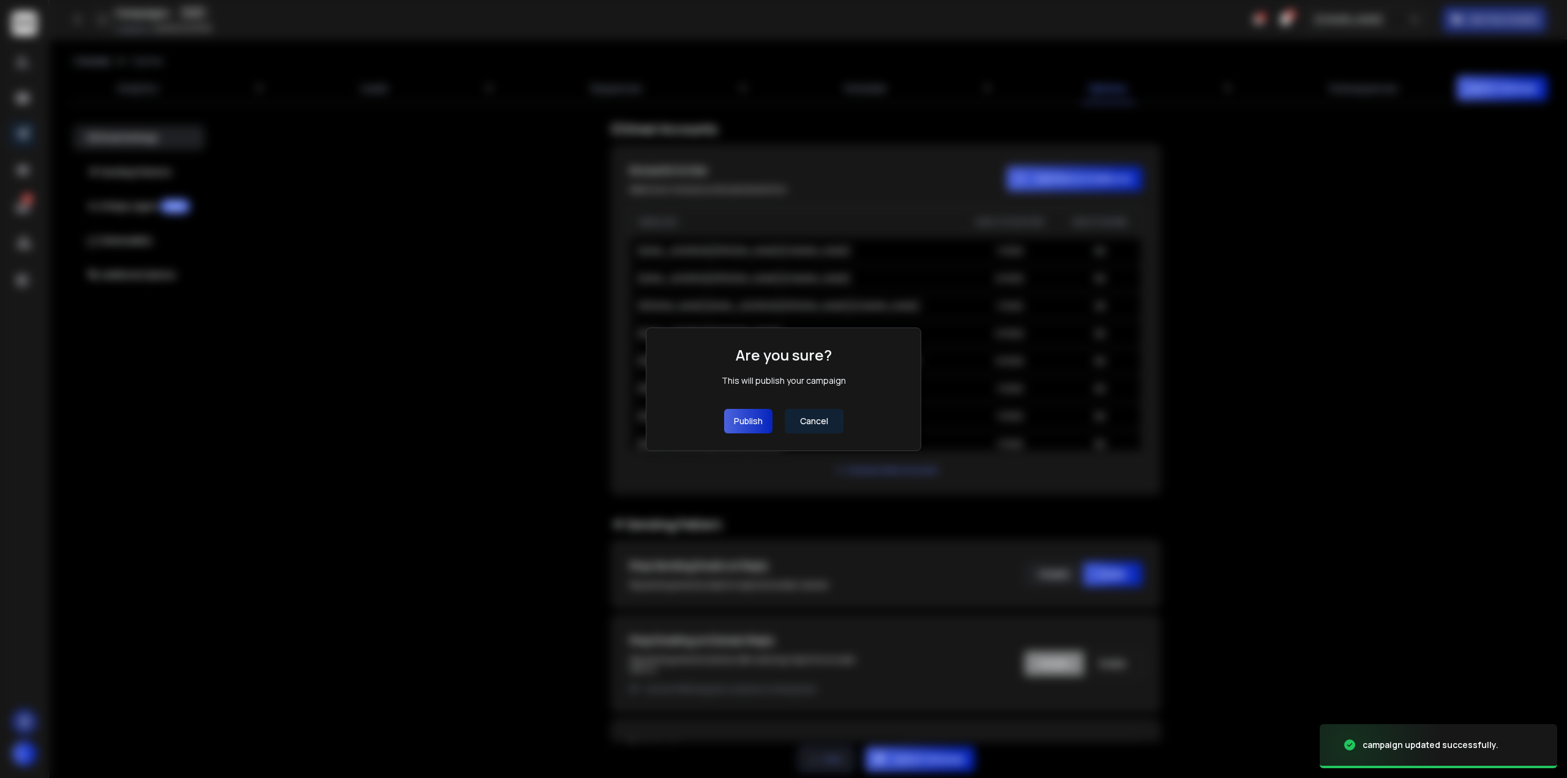
click at [765, 426] on button "Publish" at bounding box center [748, 421] width 48 height 24
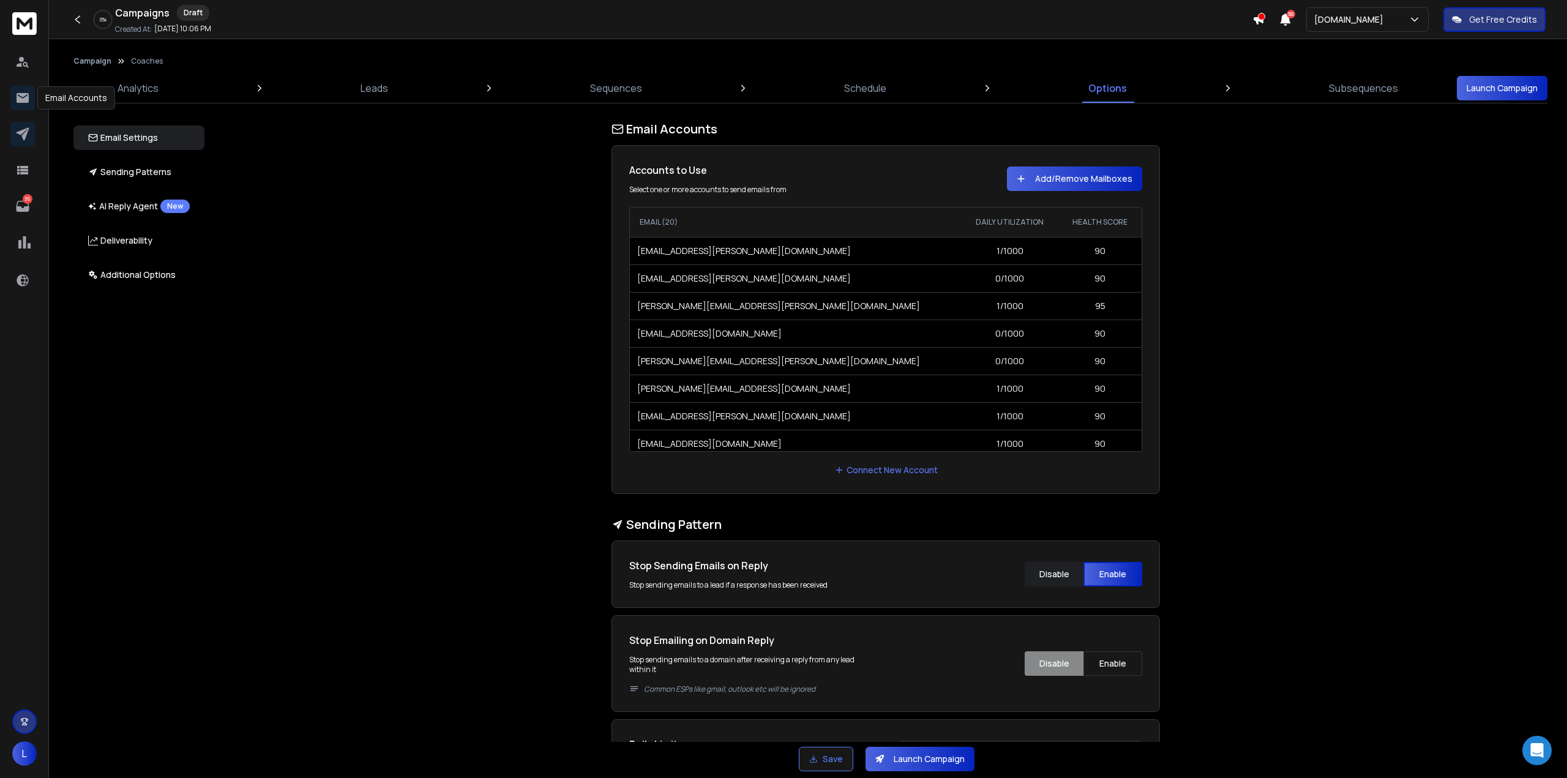
click at [23, 96] on icon at bounding box center [23, 98] width 12 height 10
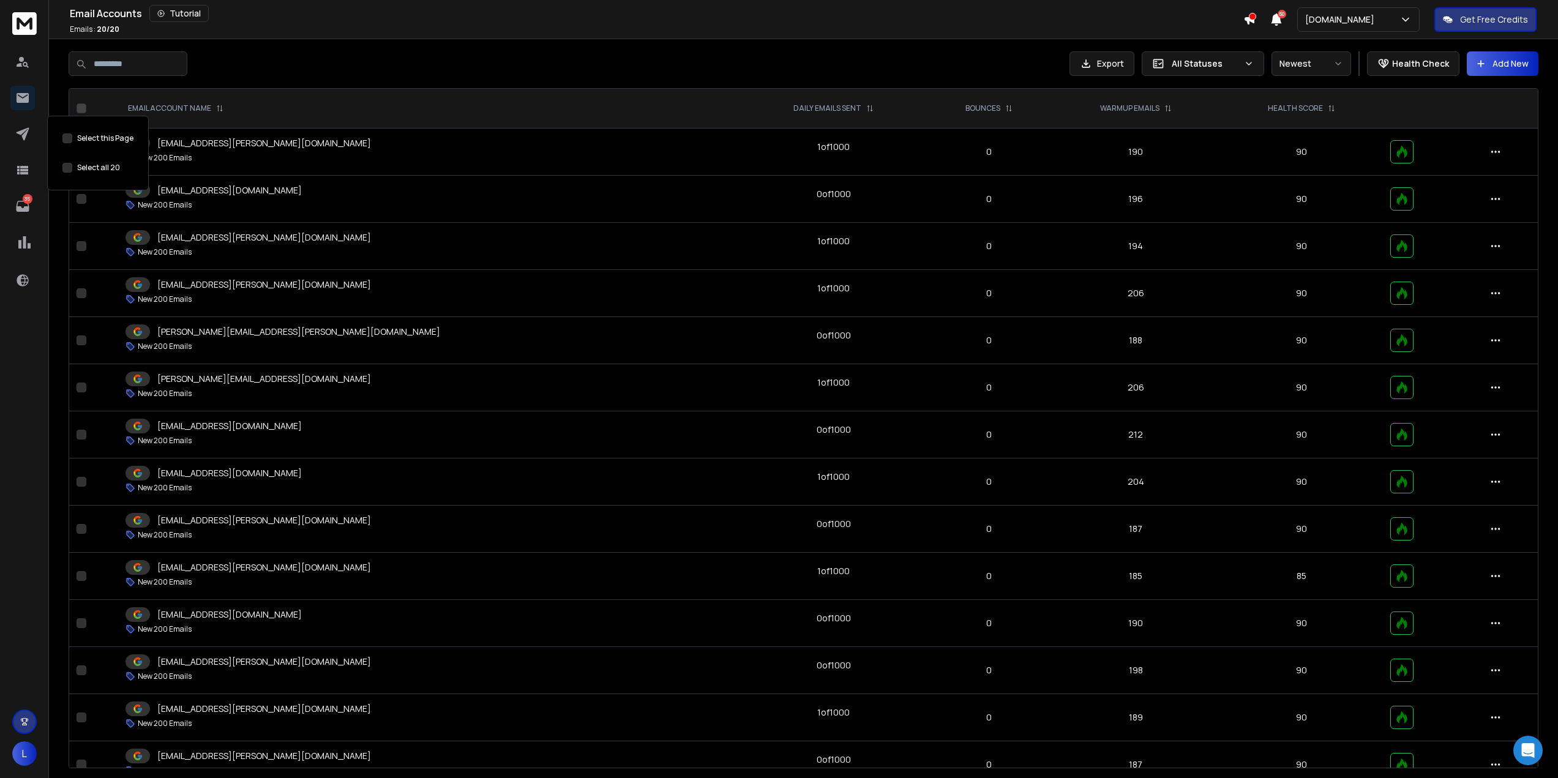
click at [70, 171] on button "Select this Page" at bounding box center [67, 168] width 10 height 10
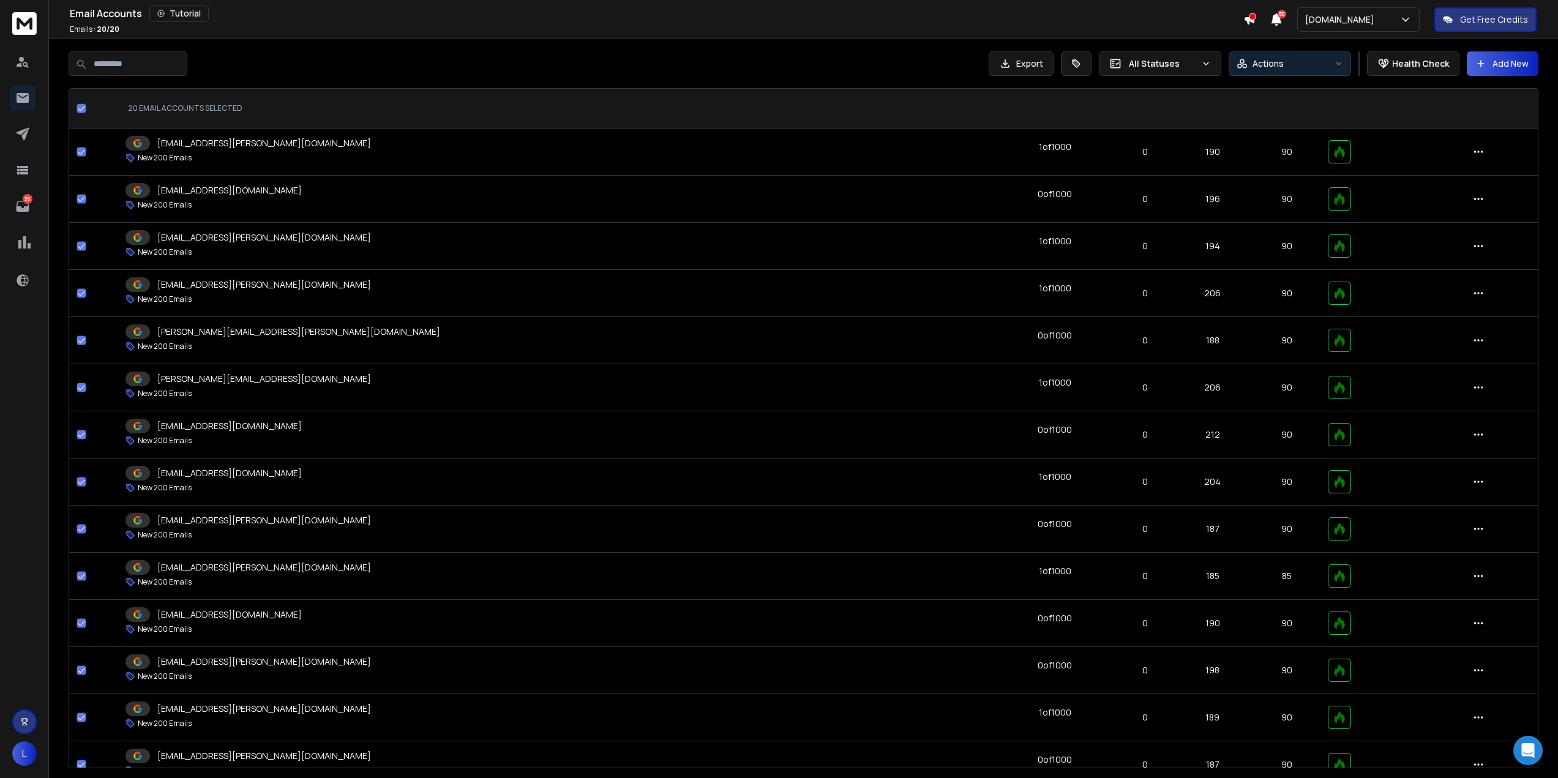
click at [1246, 64] on icon "button" at bounding box center [1245, 66] width 4 height 4
click at [1273, 99] on div "Bulk Edit" at bounding box center [1302, 91] width 116 height 20
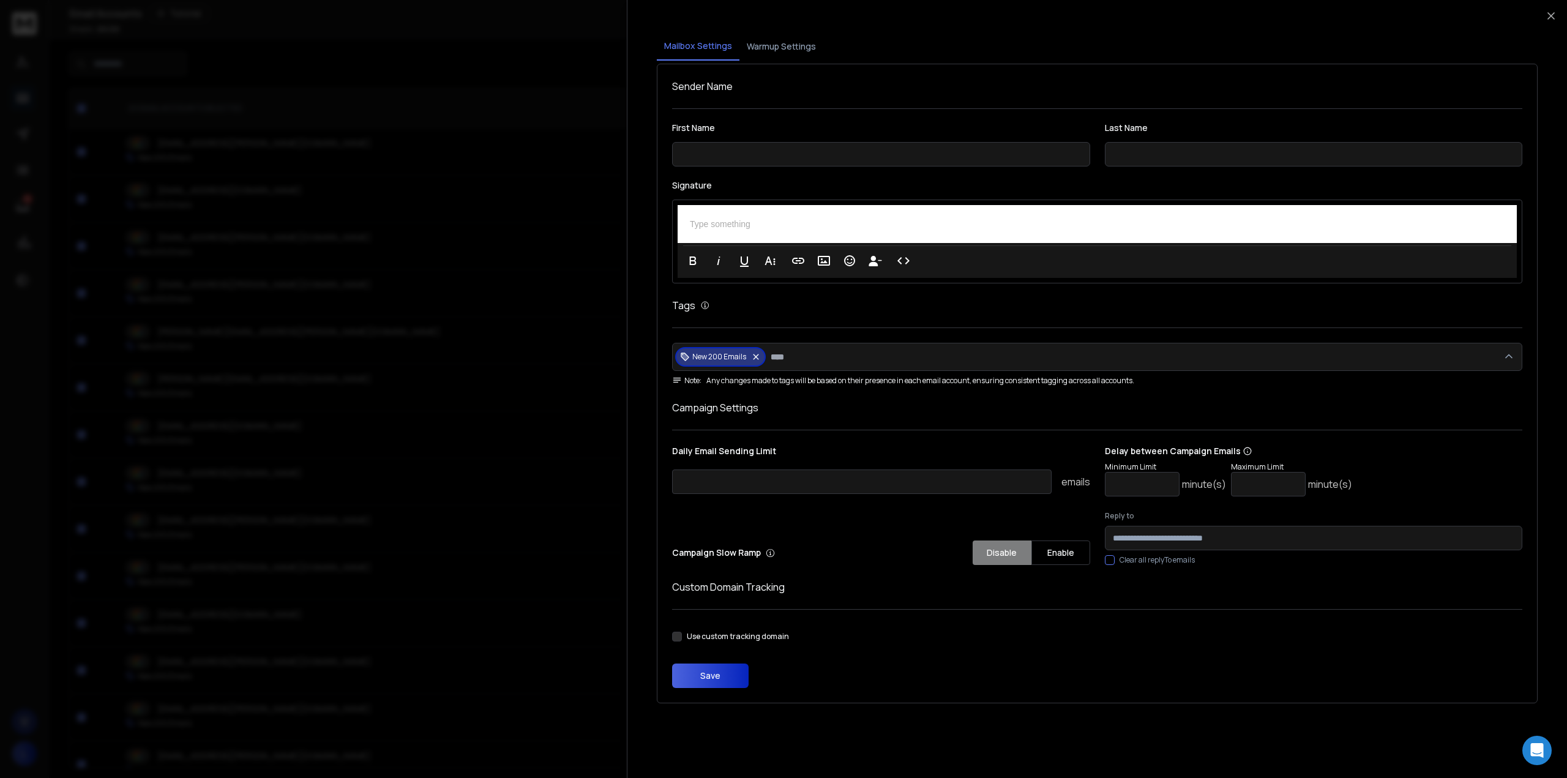
click at [771, 55] on button "Warmup Settings" at bounding box center [782, 46] width 84 height 27
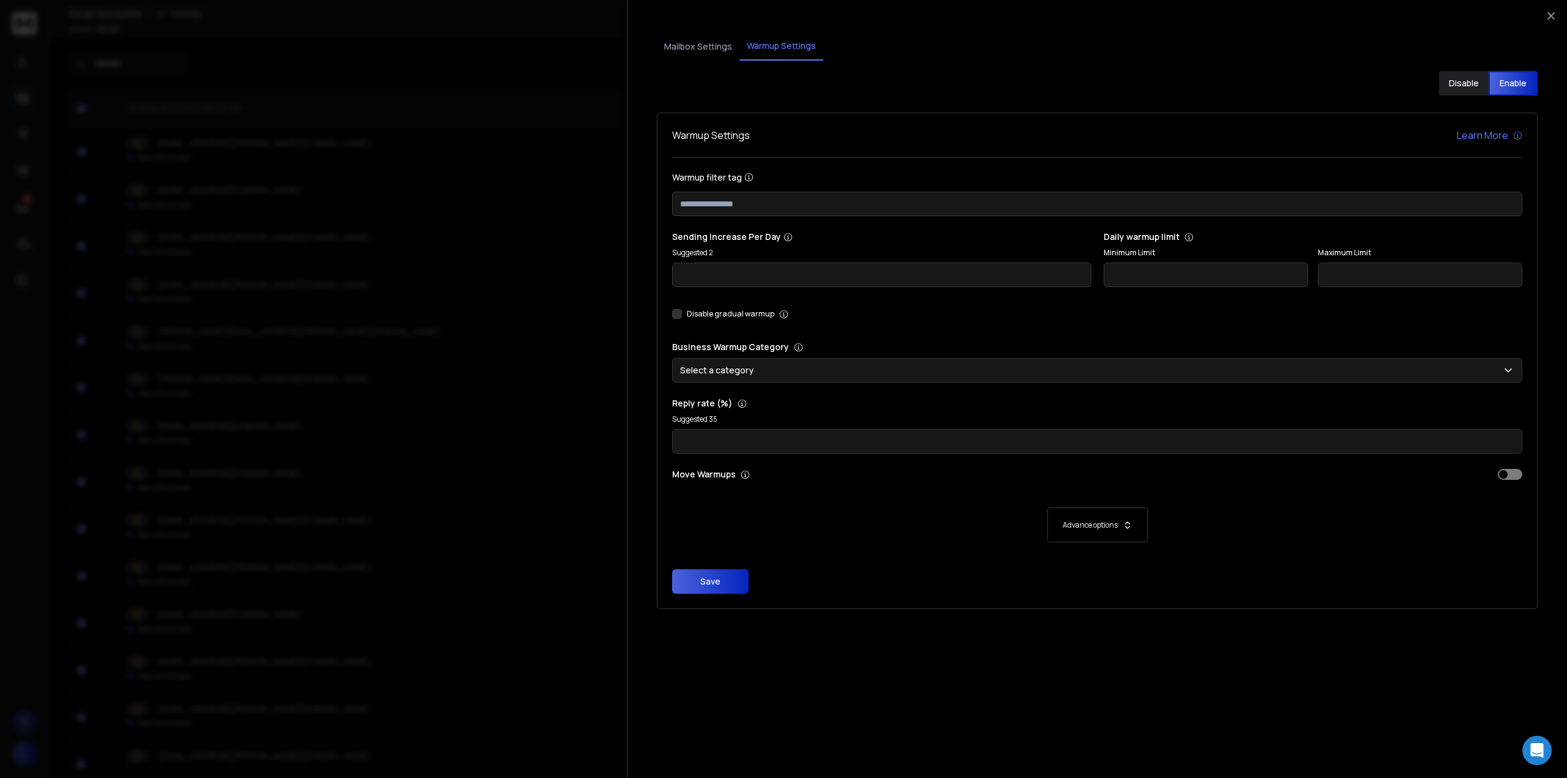
click at [747, 280] on input "number" at bounding box center [881, 275] width 419 height 24
click at [696, 45] on button "Mailbox Settings" at bounding box center [698, 46] width 83 height 27
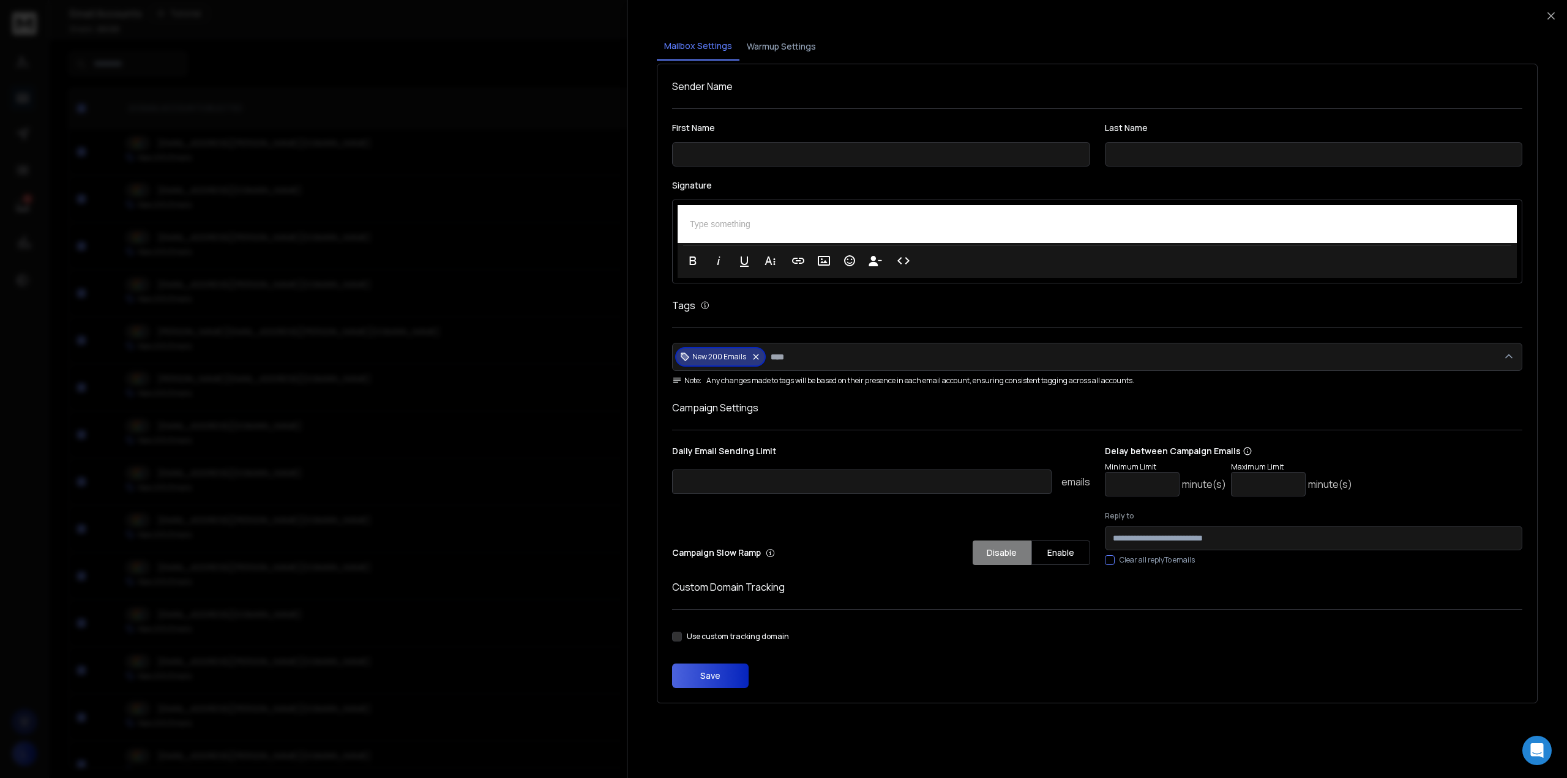
click at [766, 478] on input "number" at bounding box center [862, 482] width 380 height 24
type input "**"
type input "*"
click at [741, 684] on button "Save" at bounding box center [710, 676] width 77 height 24
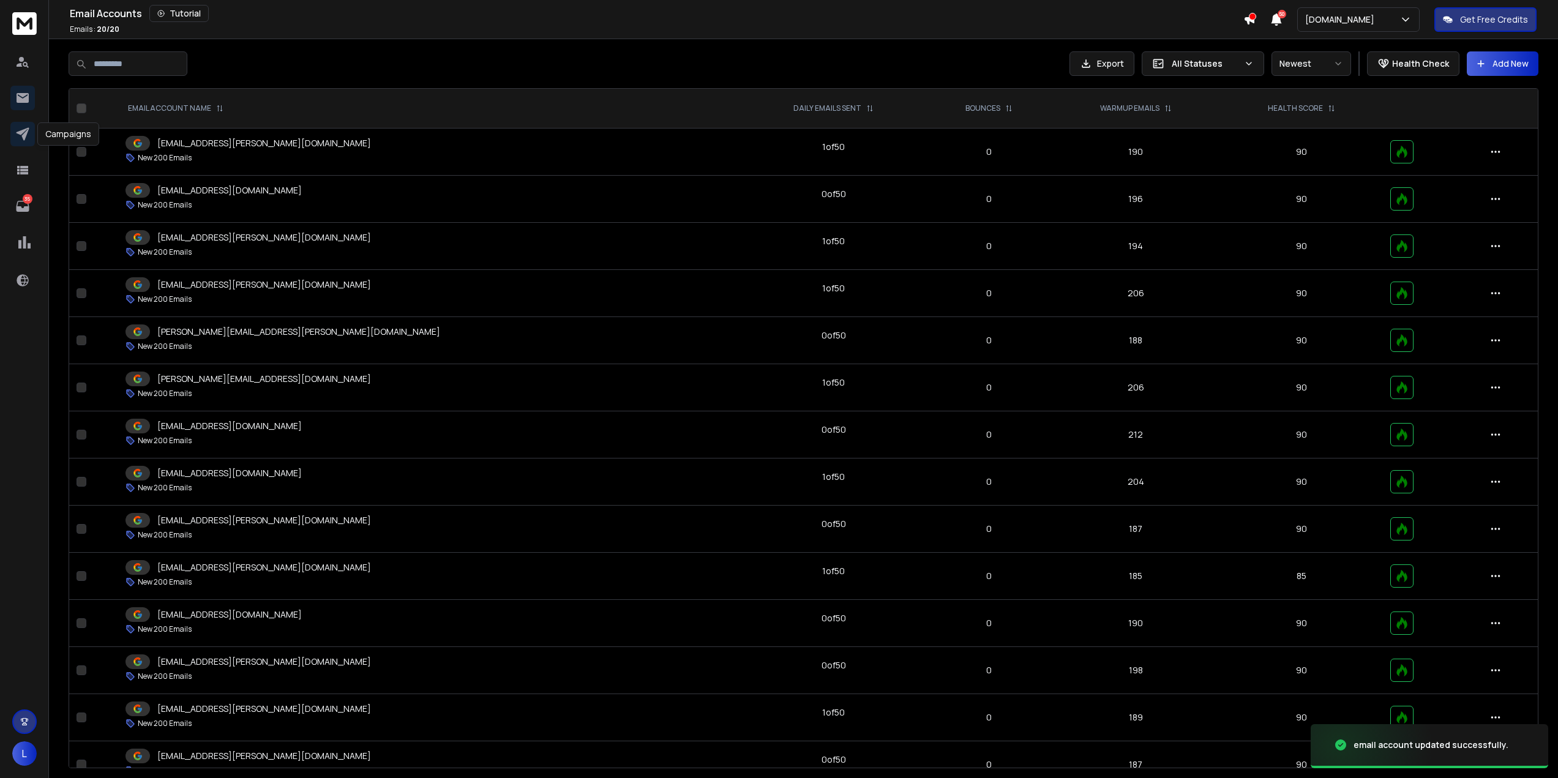
click at [17, 122] on link at bounding box center [22, 134] width 24 height 24
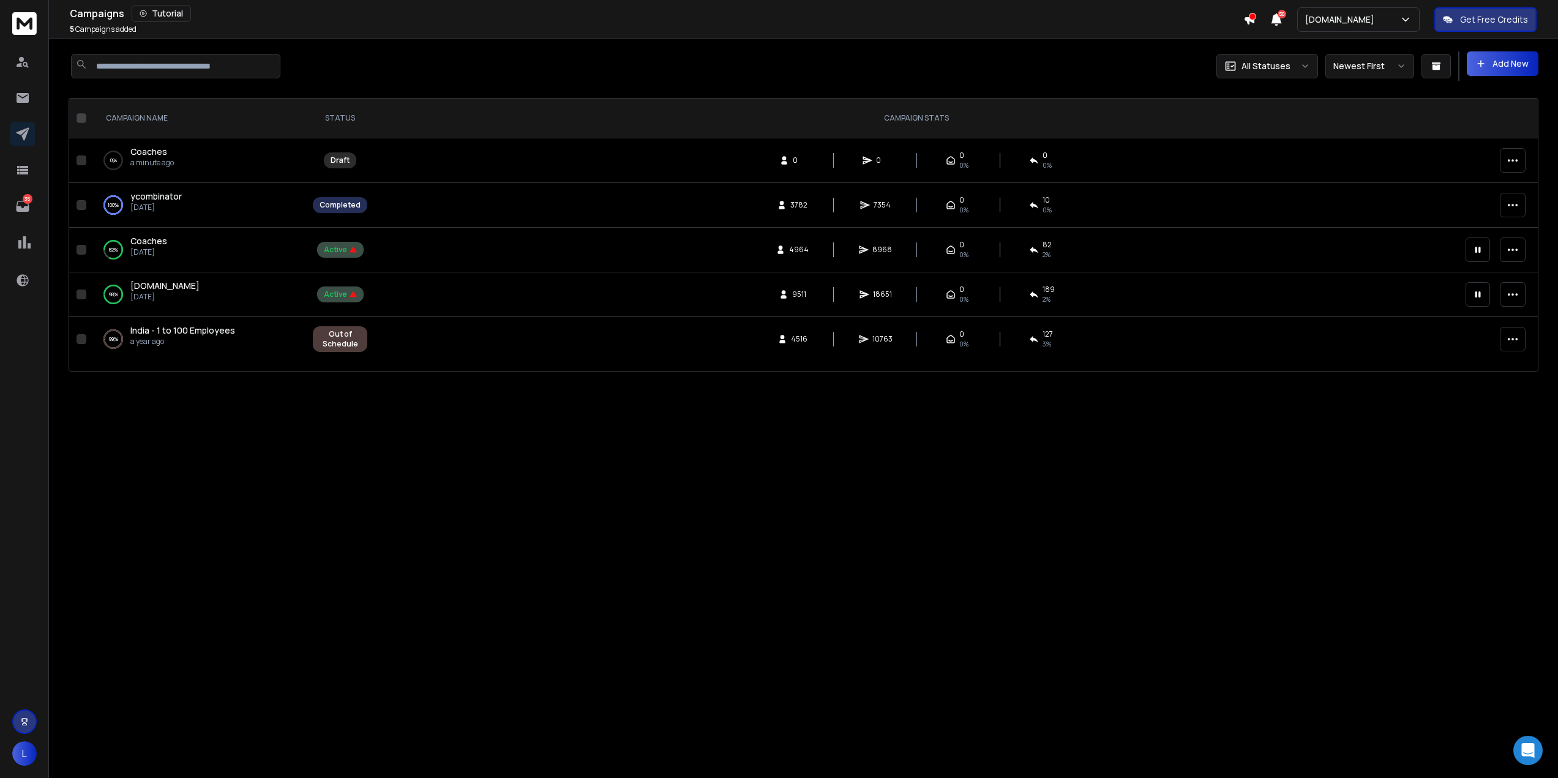
click at [160, 149] on span "Coaches" at bounding box center [148, 152] width 37 height 12
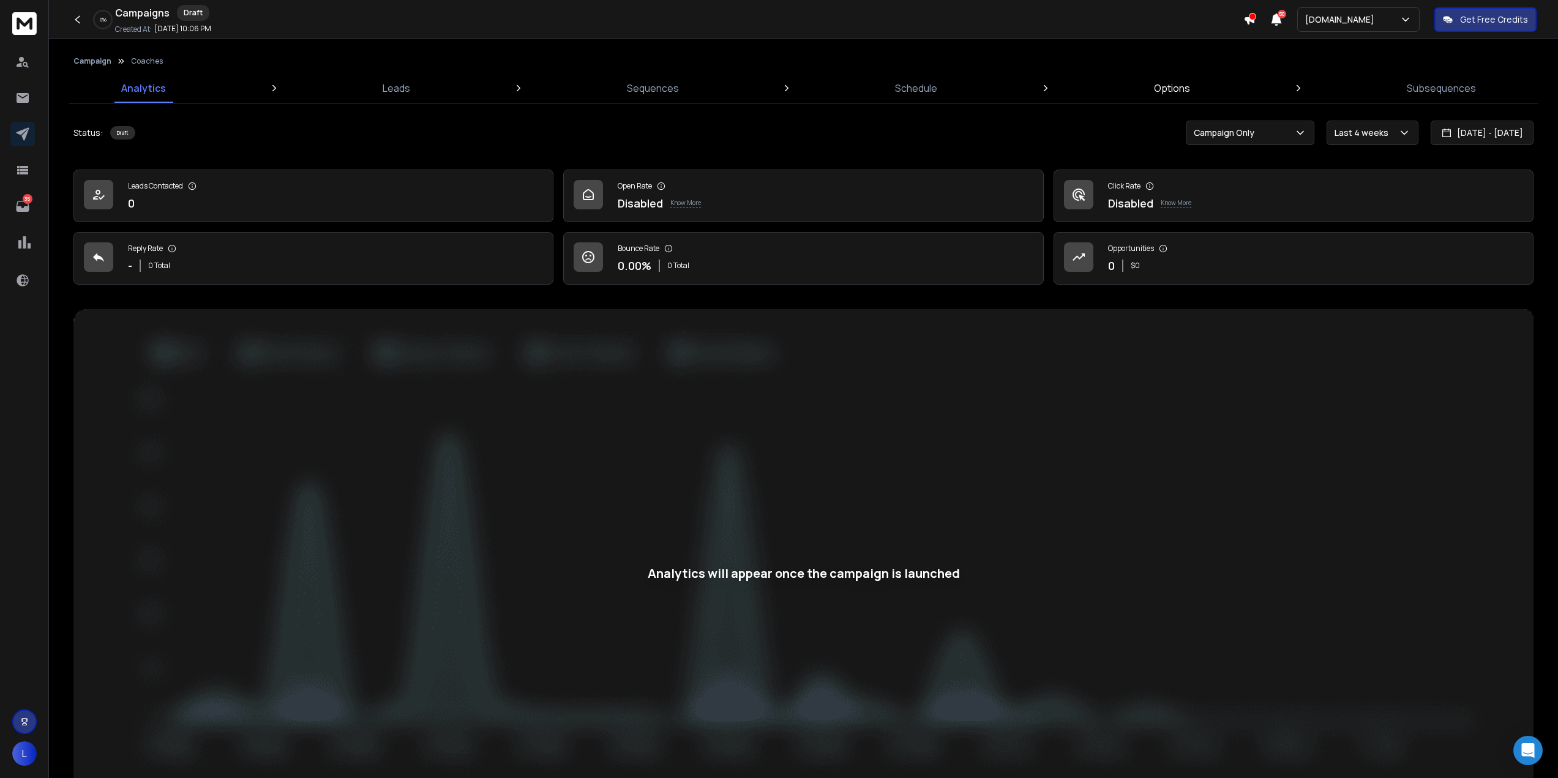
click at [1186, 77] on link "Options" at bounding box center [1172, 87] width 51 height 29
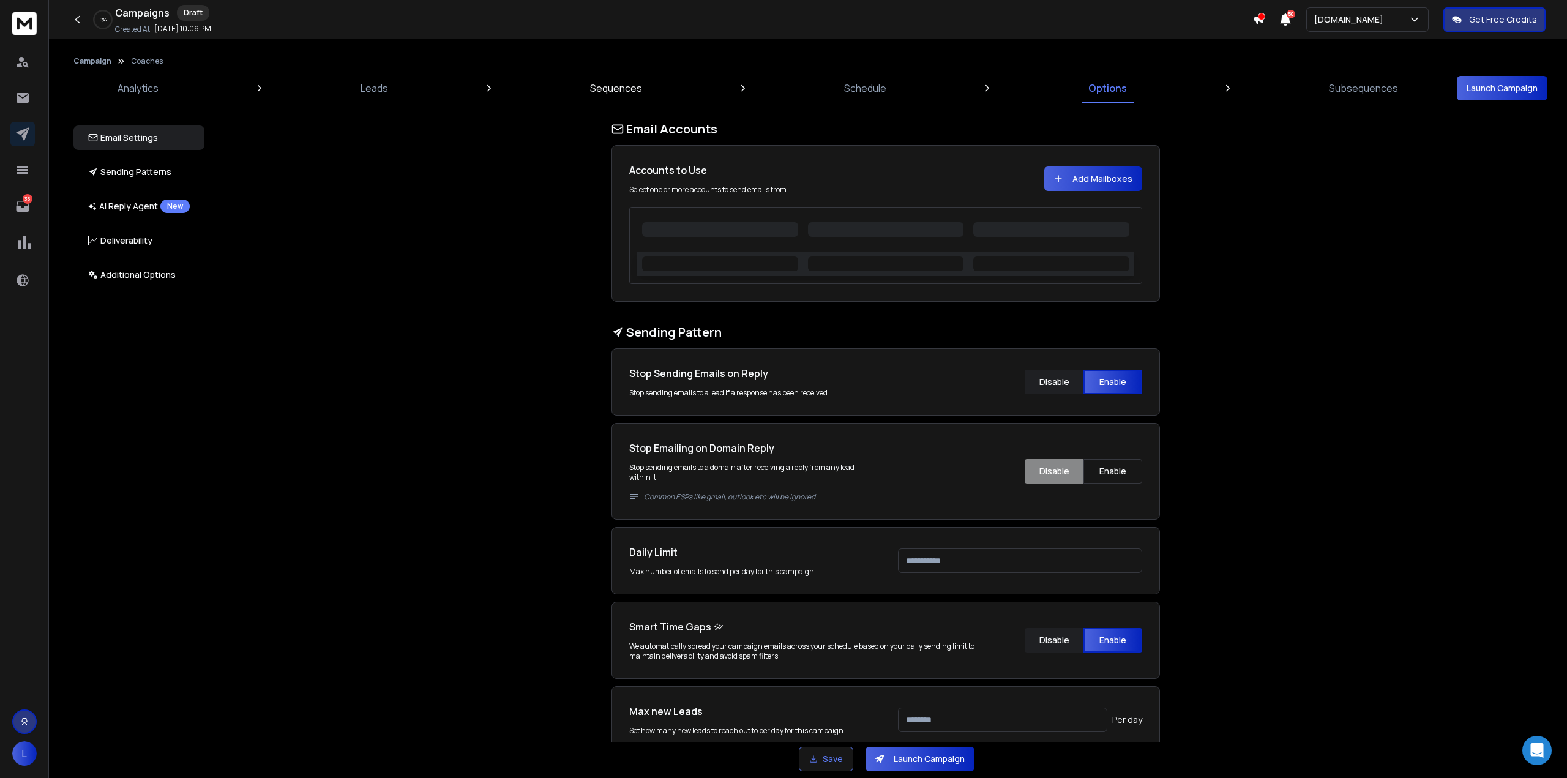
click at [620, 86] on p "Sequences" at bounding box center [616, 88] width 52 height 15
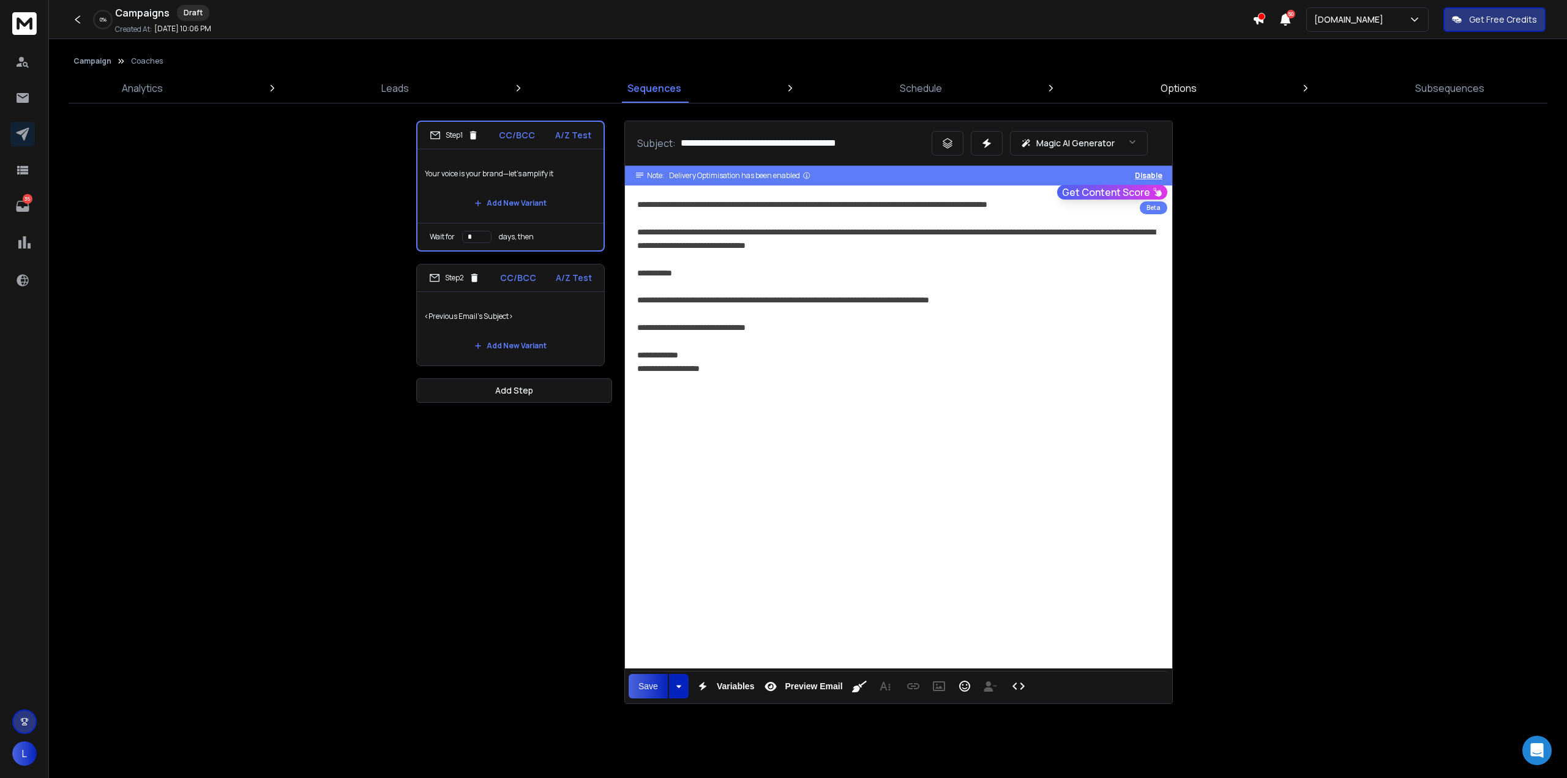
click at [1192, 95] on p "Options" at bounding box center [1179, 88] width 36 height 15
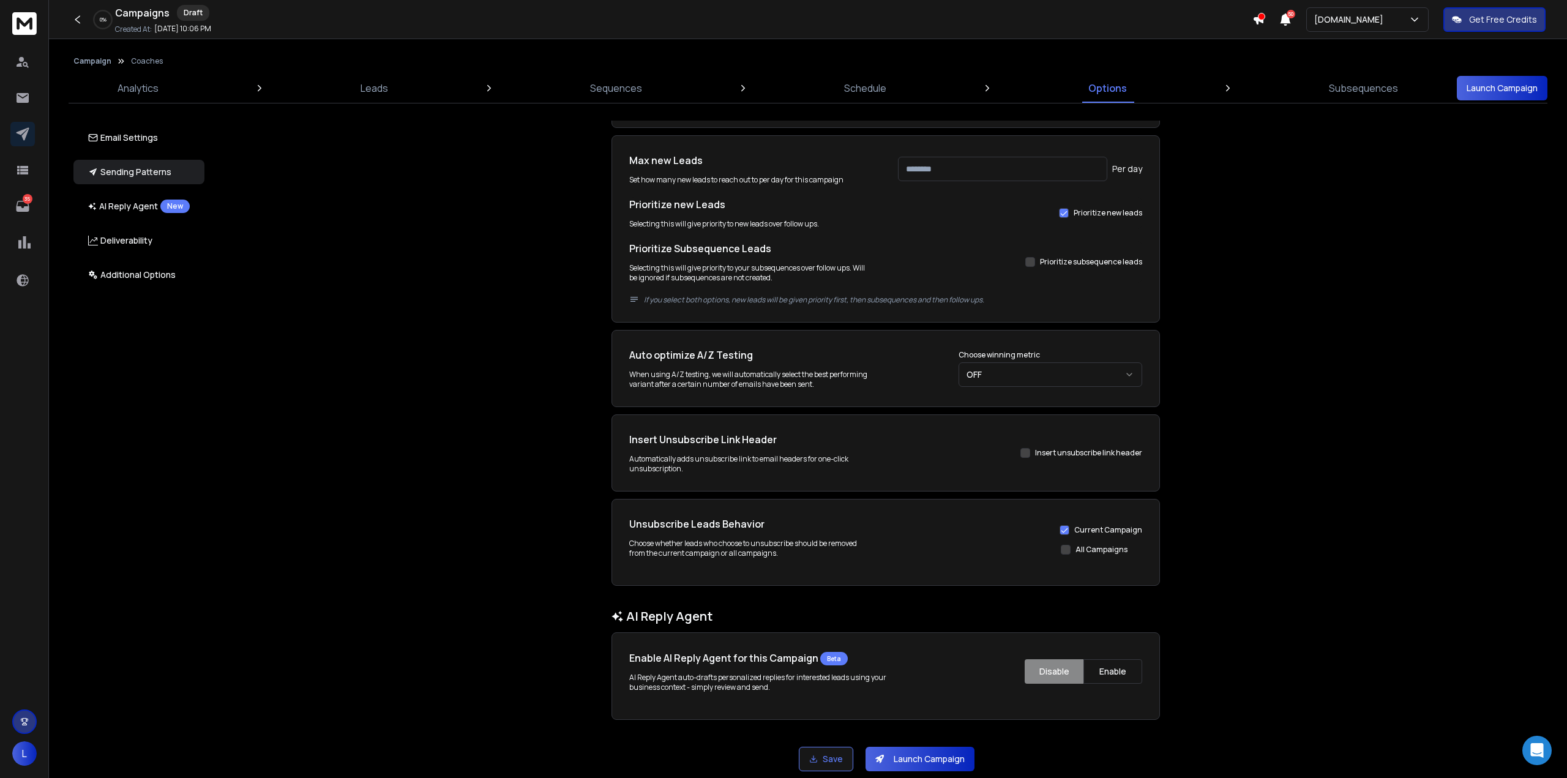
click at [937, 760] on button "Launch Campaign" at bounding box center [920, 759] width 109 height 24
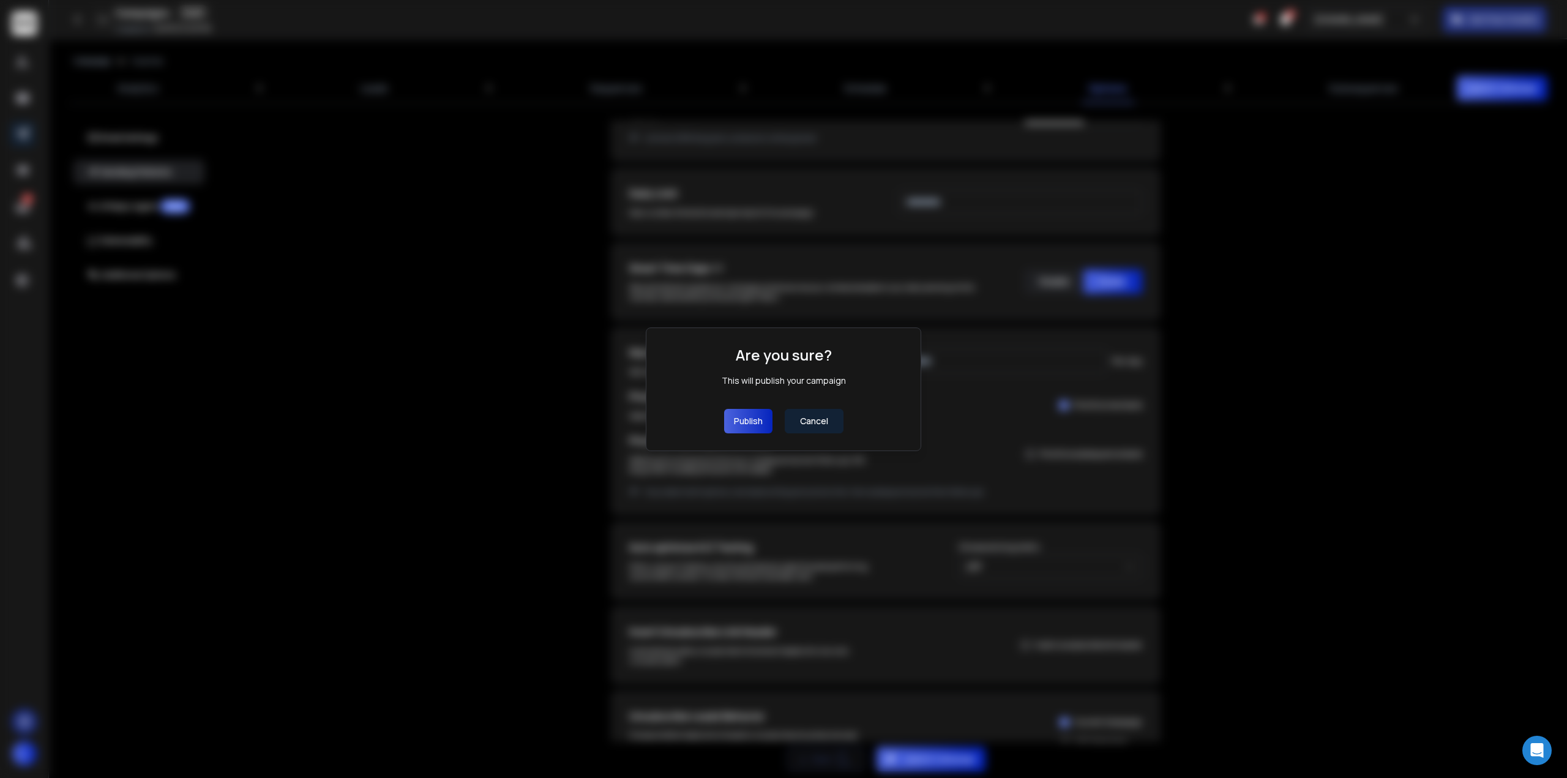
scroll to position [743, 0]
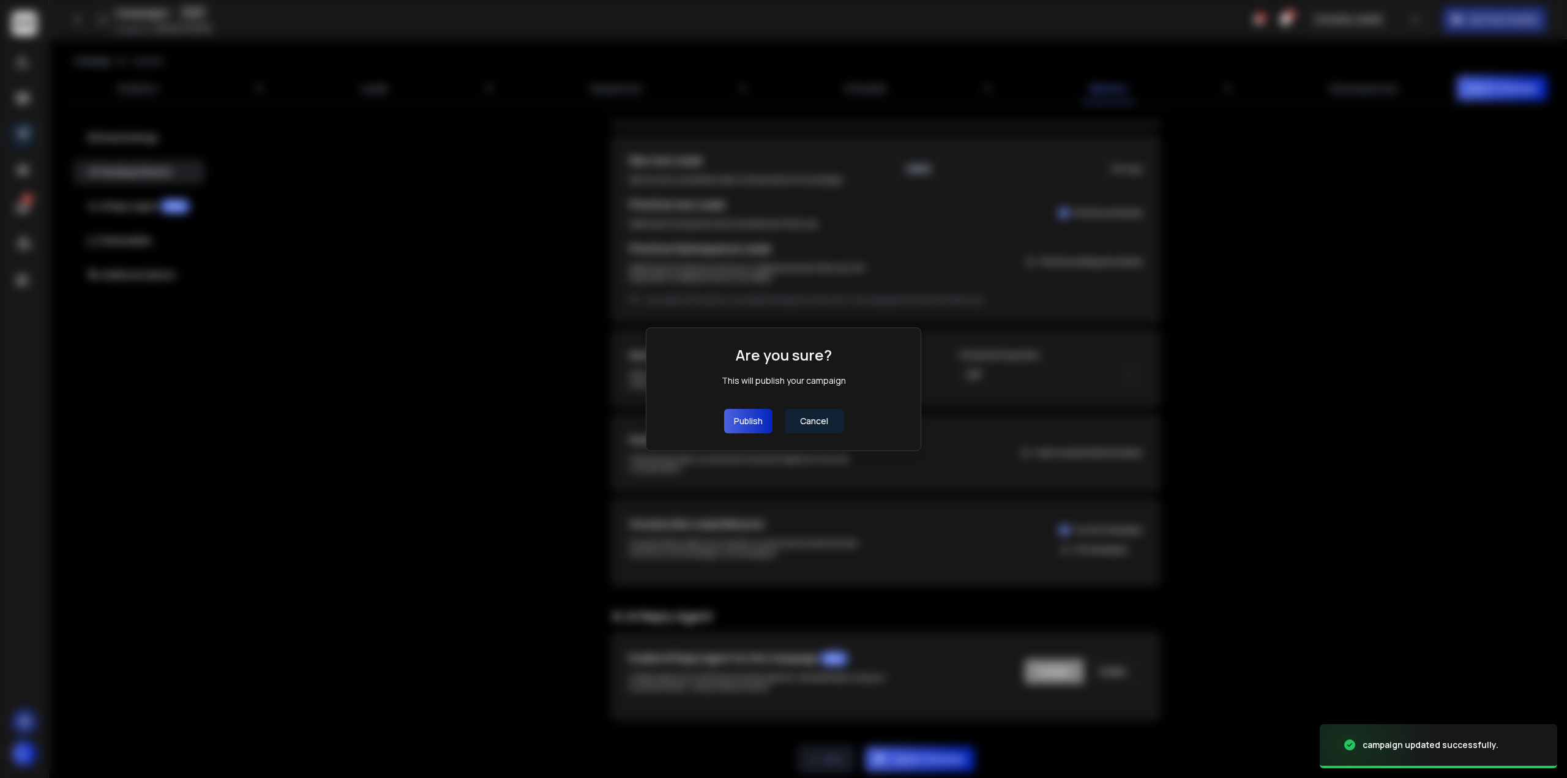
click at [826, 422] on button "Cancel" at bounding box center [814, 421] width 59 height 24
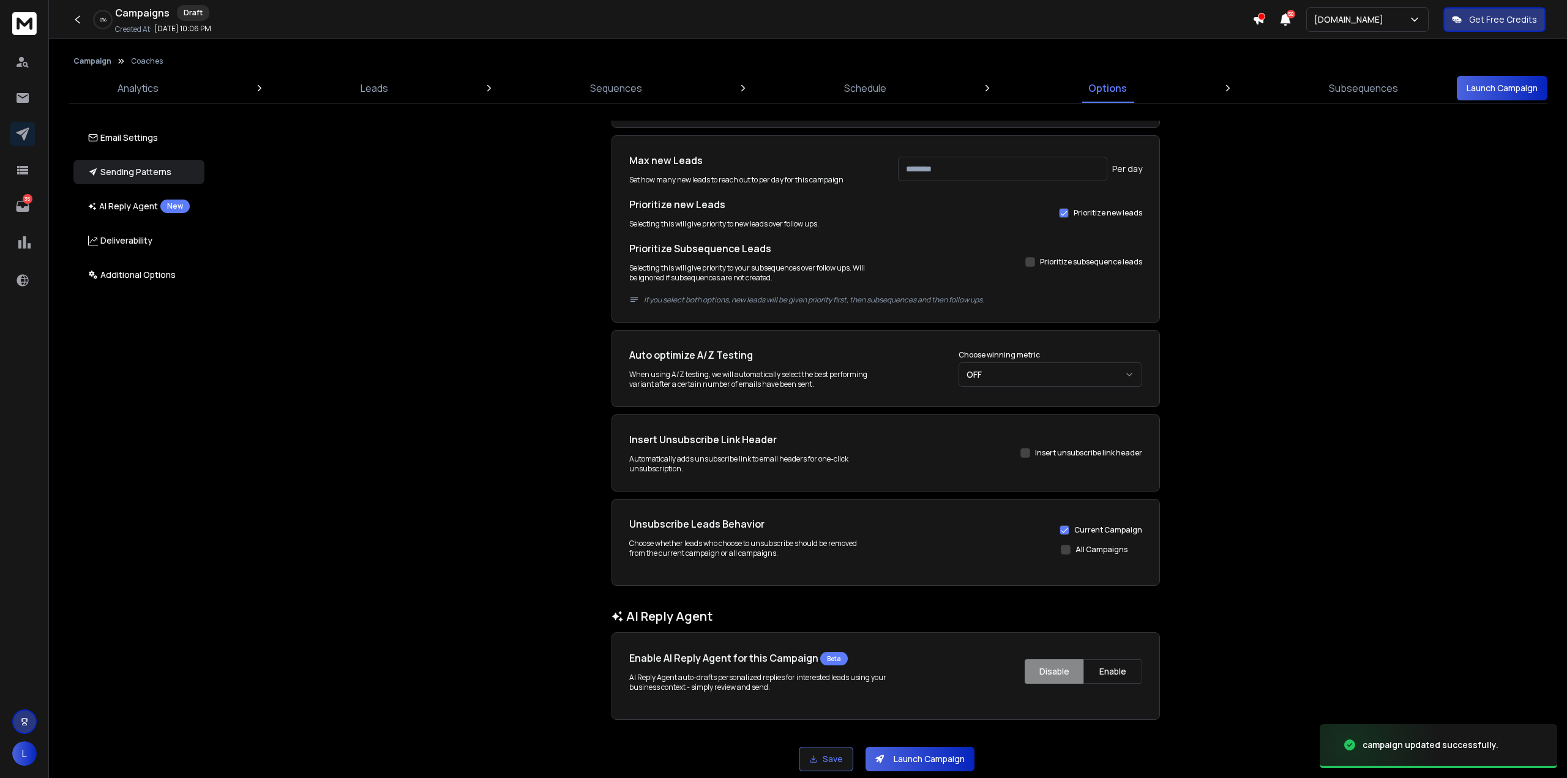
click at [1513, 96] on button "Launch Campaign" at bounding box center [1502, 88] width 91 height 24
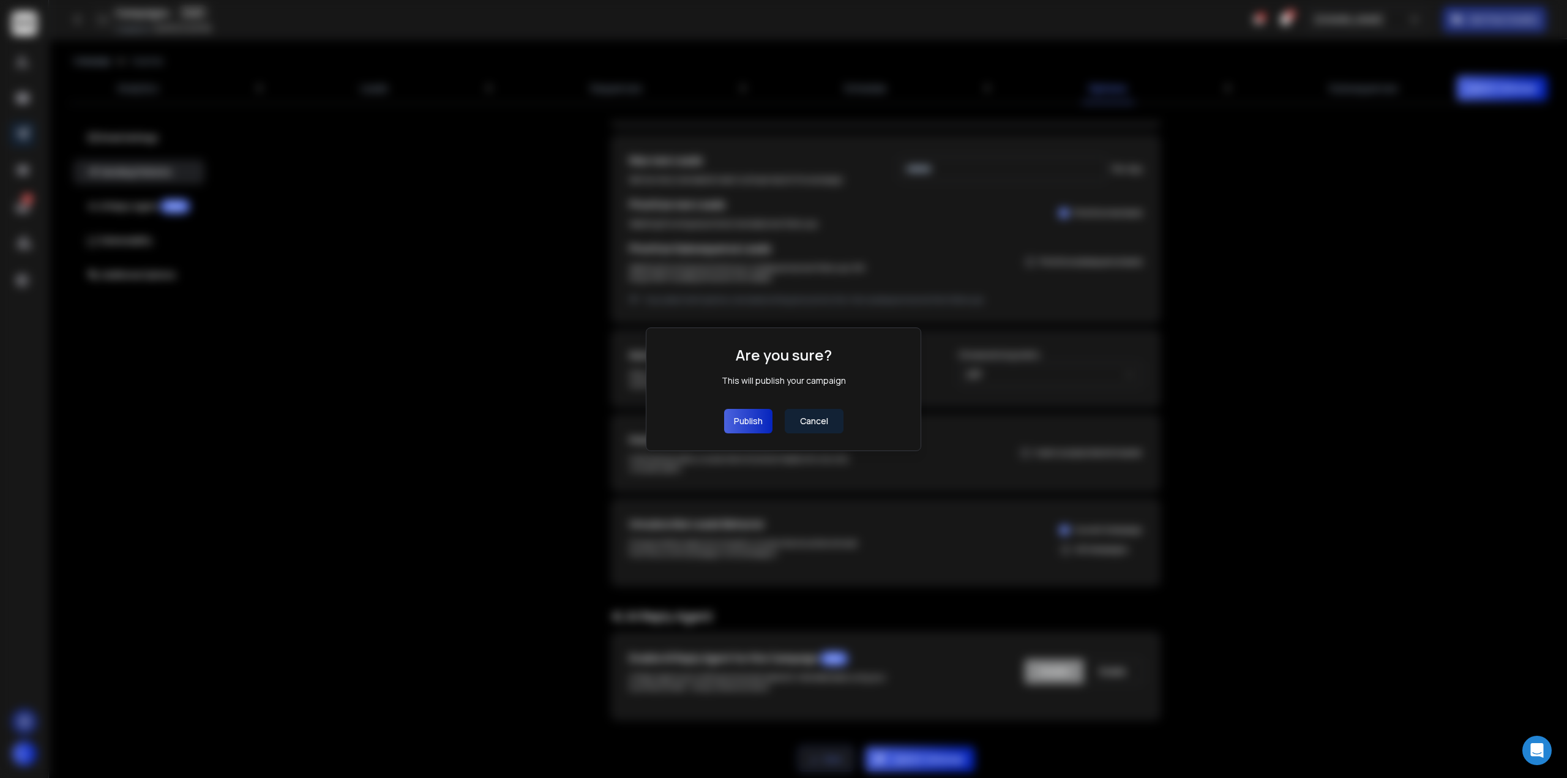
click at [755, 418] on button "Publish" at bounding box center [748, 421] width 48 height 24
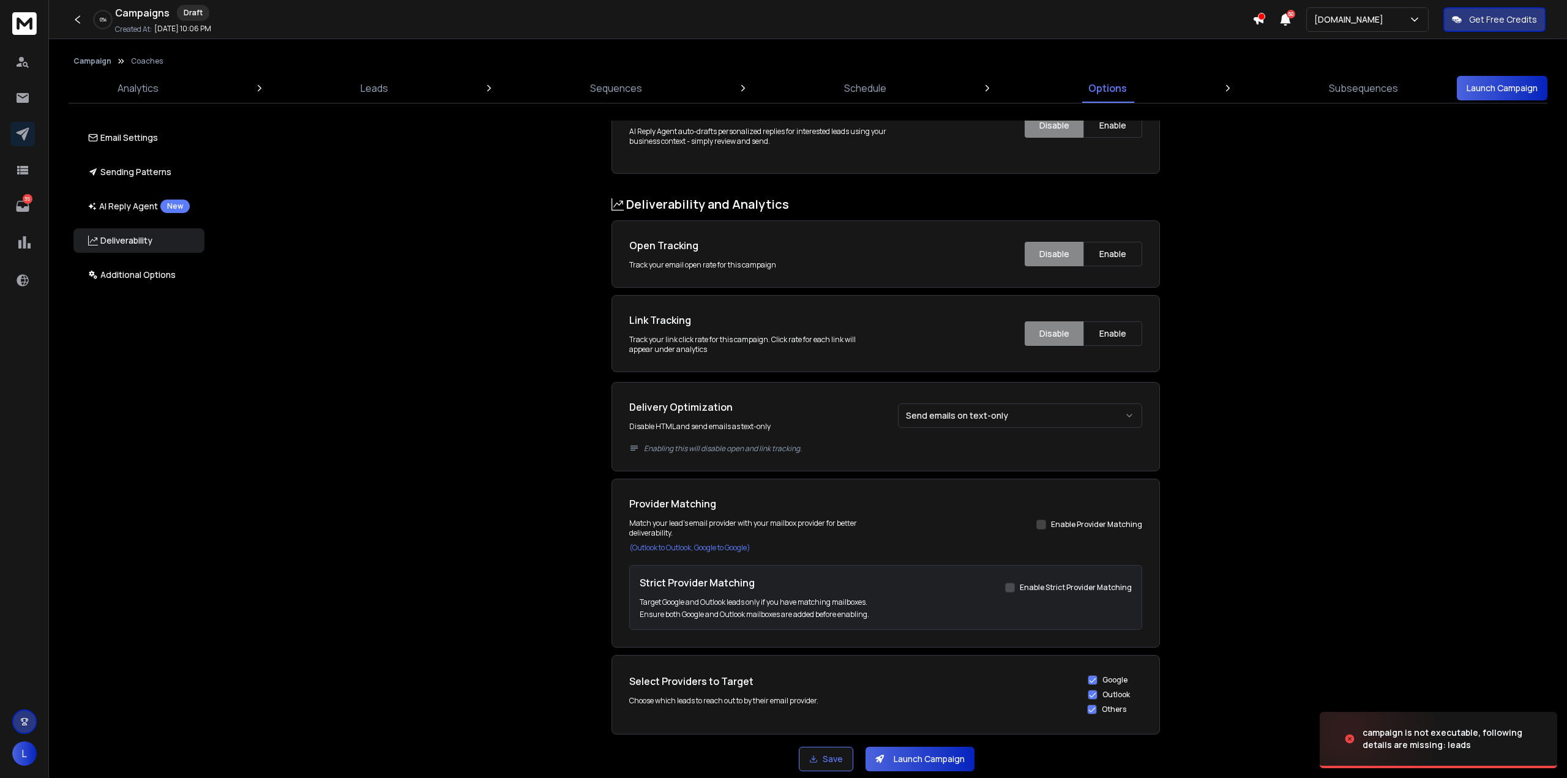
scroll to position [1294, 0]
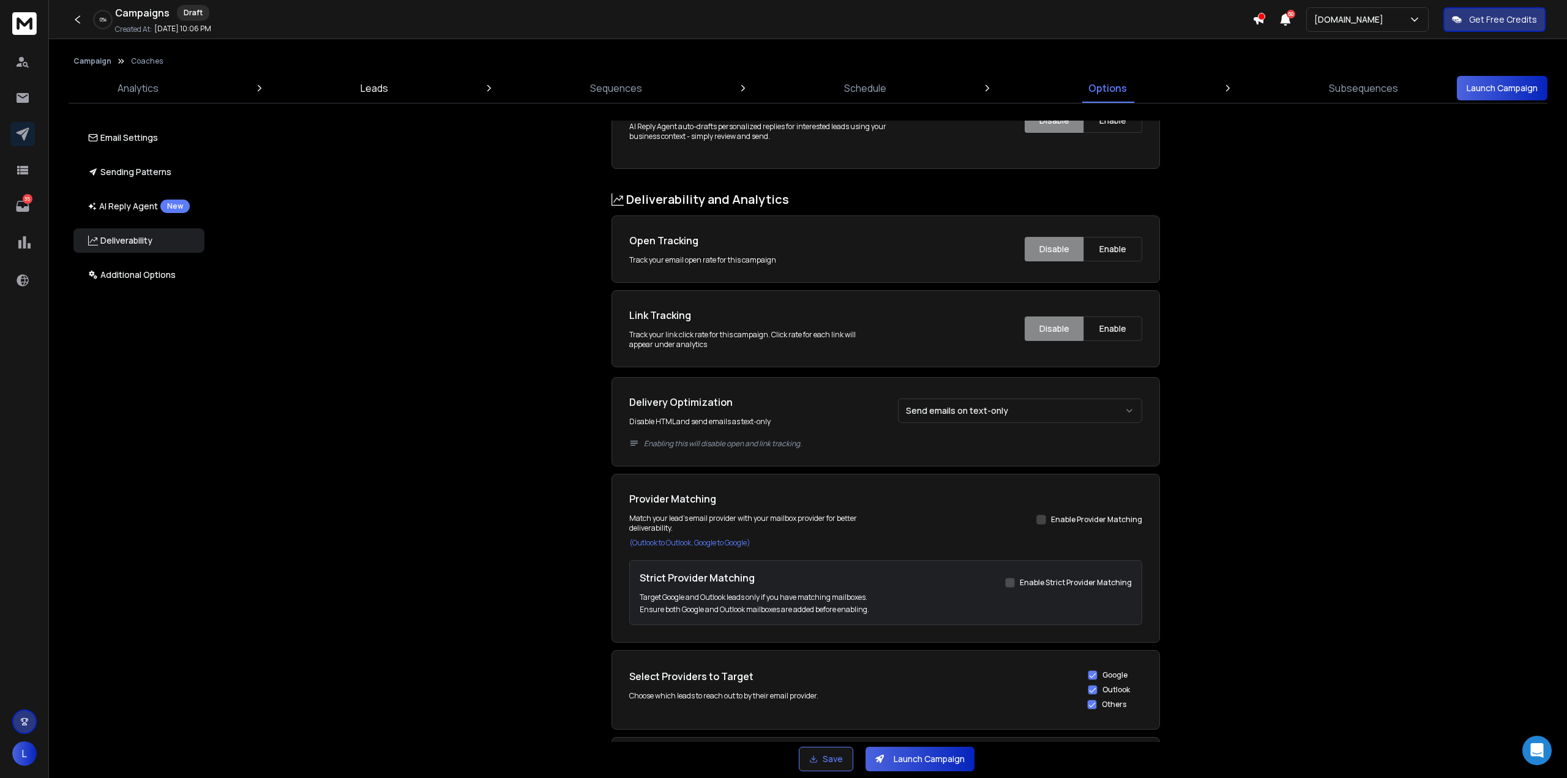
click at [364, 89] on p "Leads" at bounding box center [375, 88] width 28 height 15
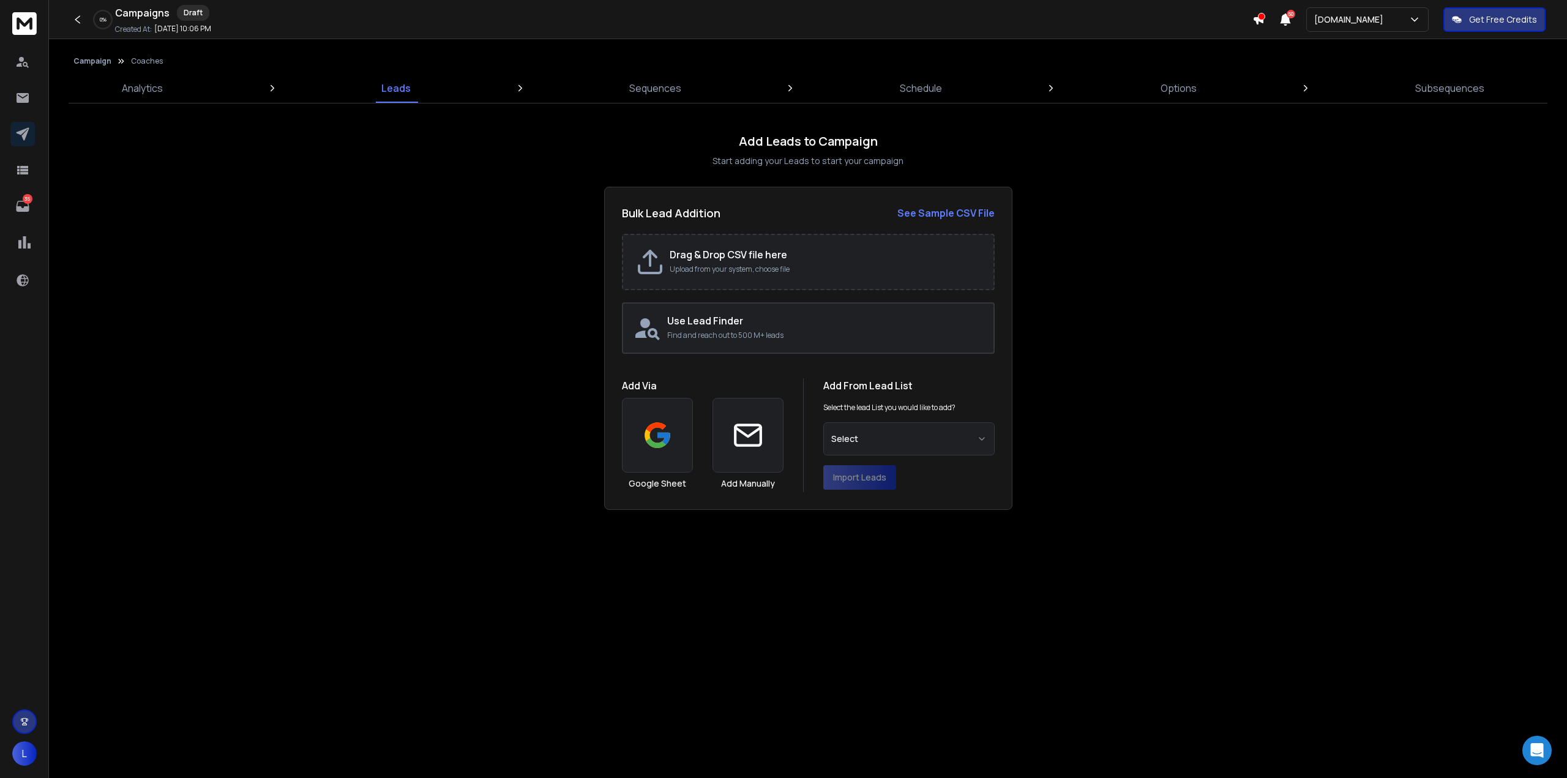
click at [763, 266] on p "Upload from your system, choose file" at bounding box center [826, 269] width 312 height 10
type input "**********"
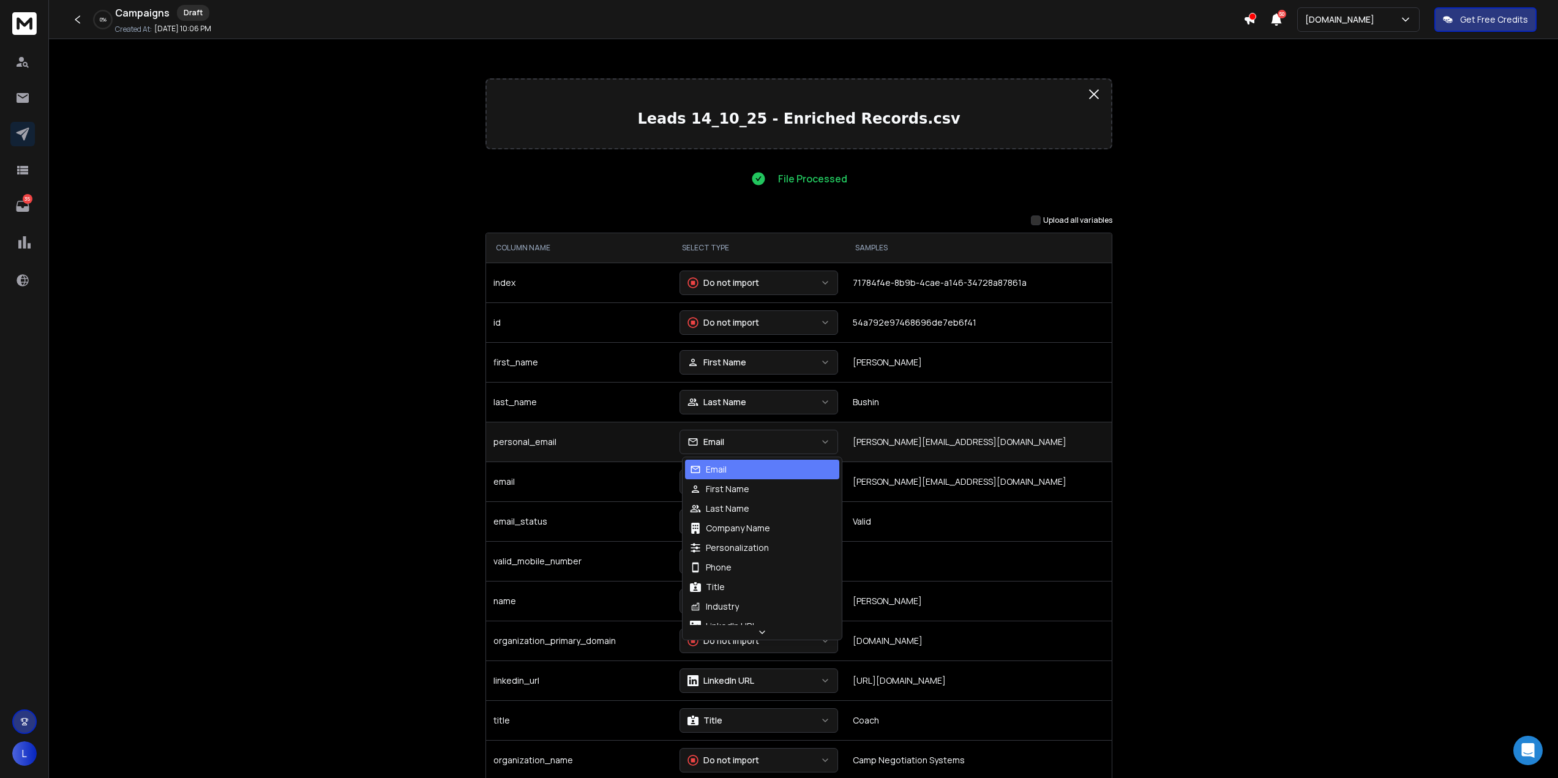
click at [746, 443] on button "Email" at bounding box center [759, 442] width 159 height 24
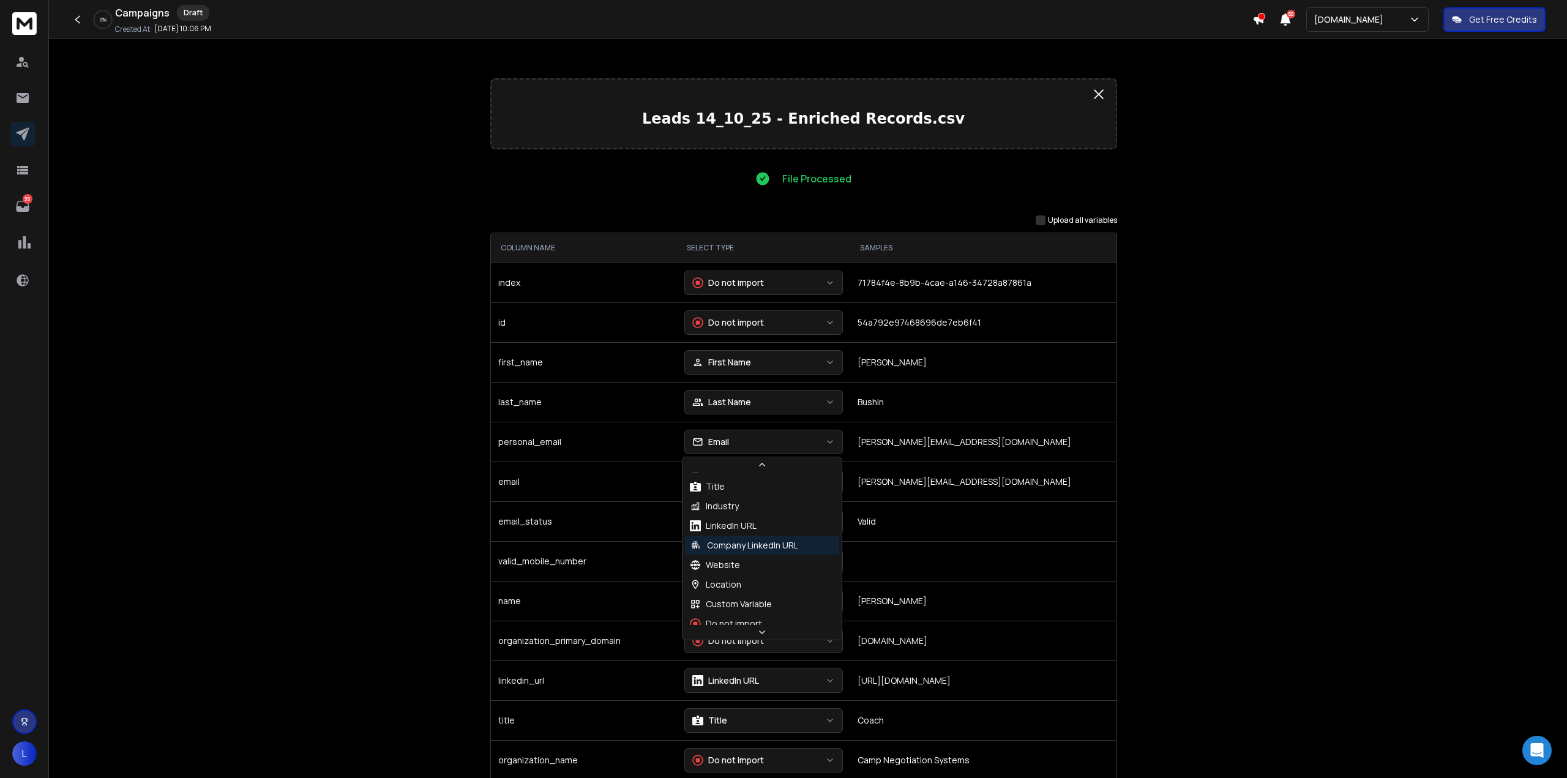
scroll to position [111, 0]
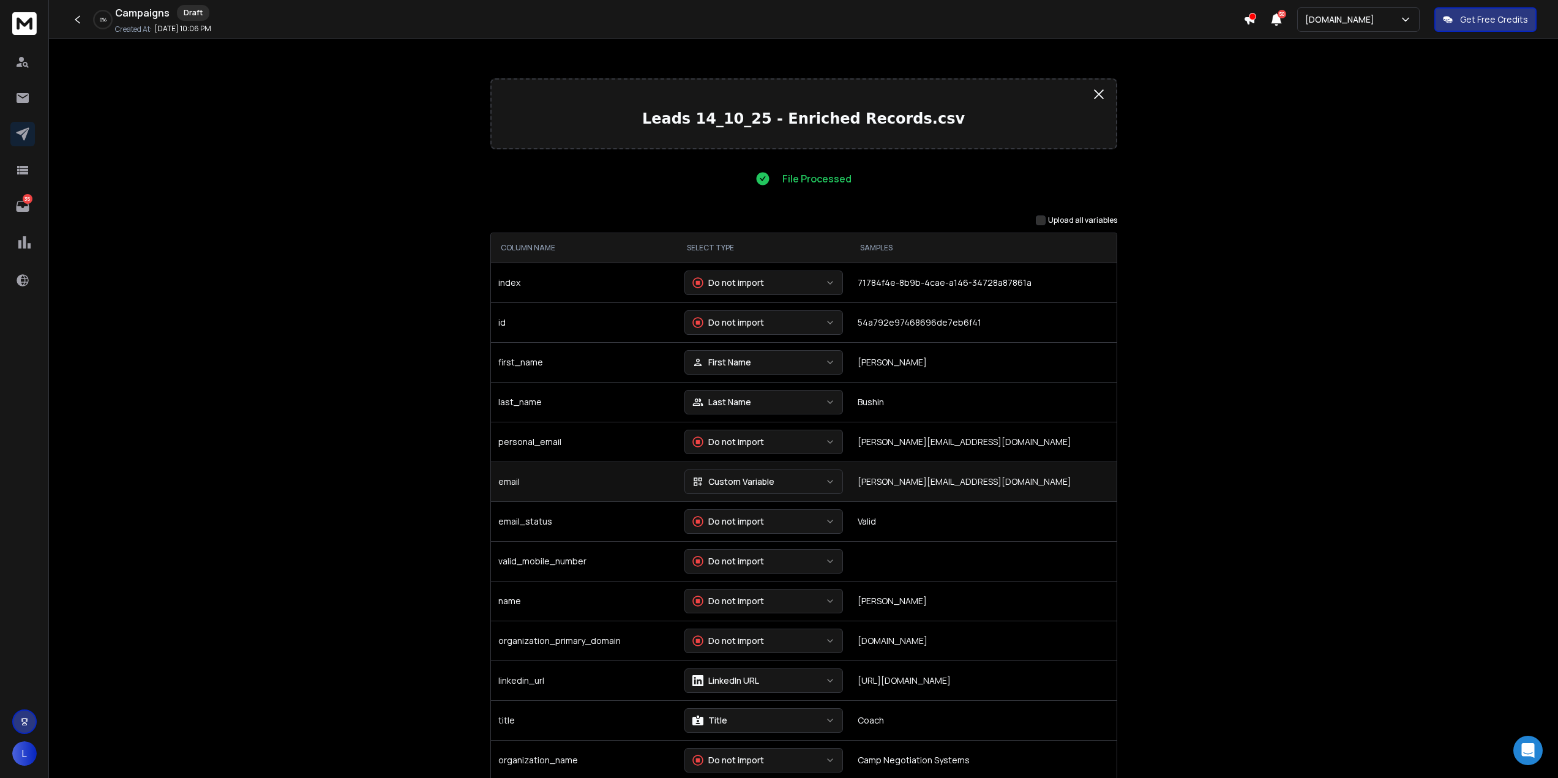
click at [741, 484] on div "Custom Variable" at bounding box center [733, 482] width 82 height 12
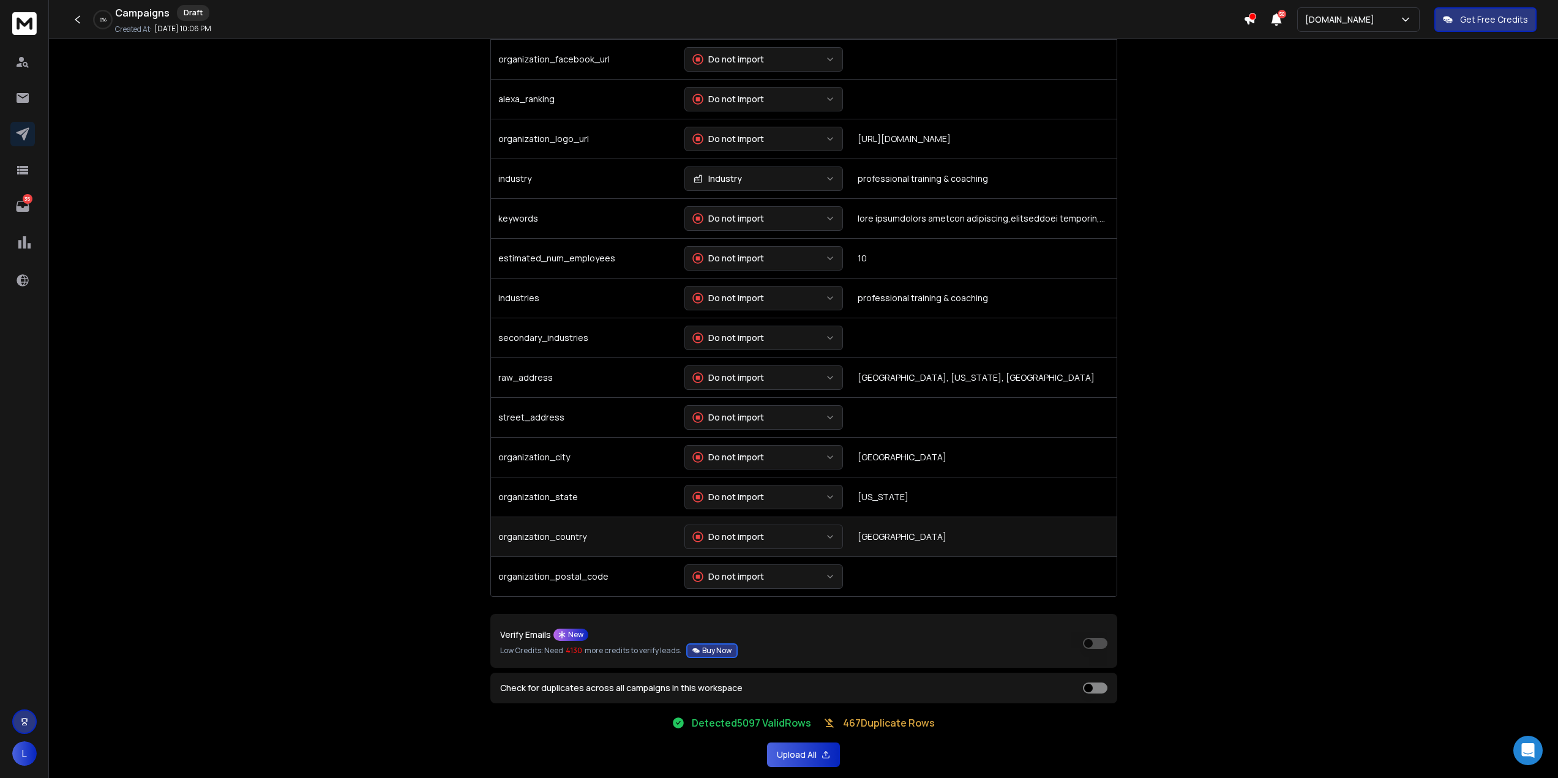
scroll to position [1227, 0]
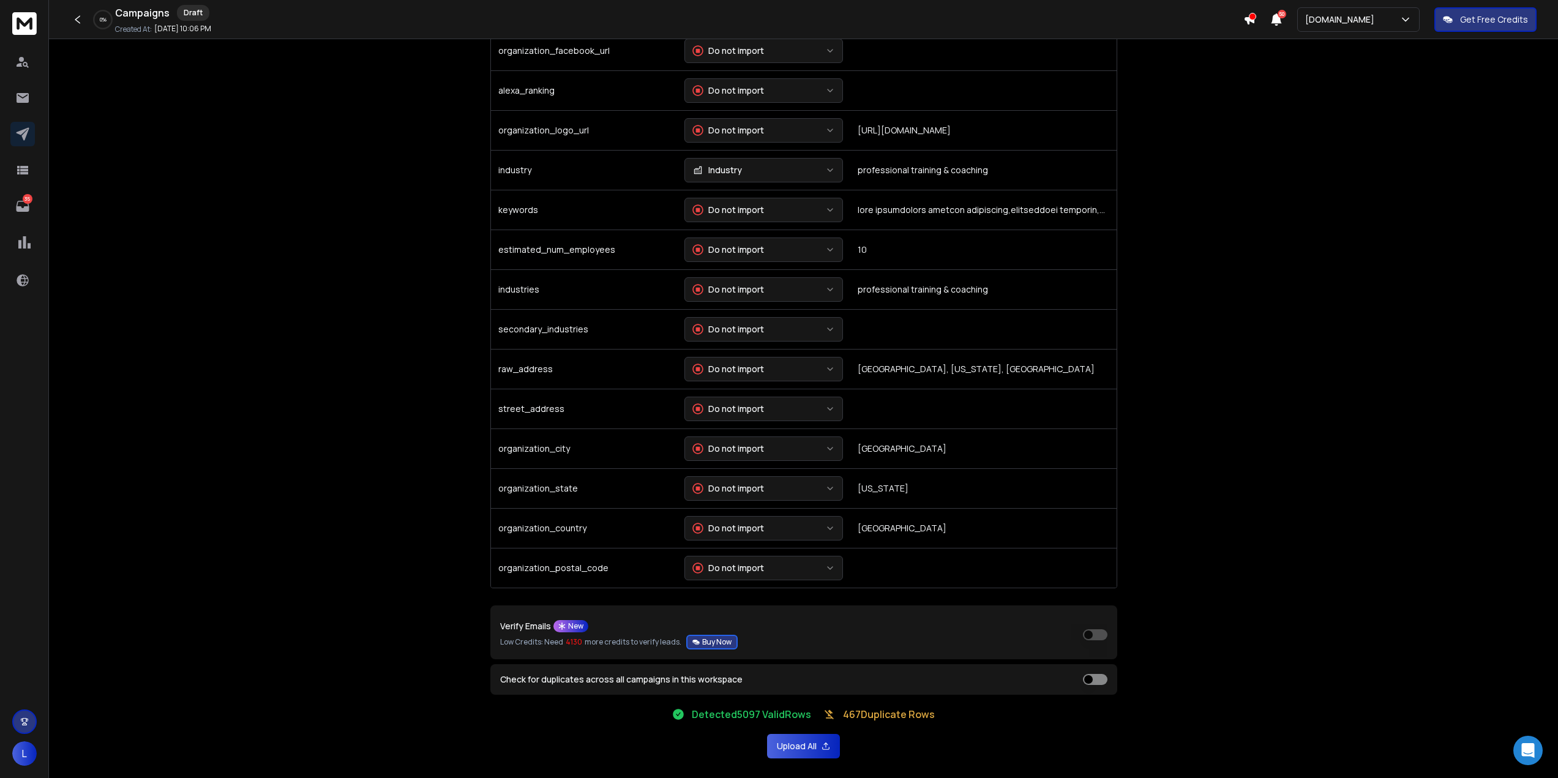
click at [791, 752] on button "Upload All" at bounding box center [803, 746] width 73 height 24
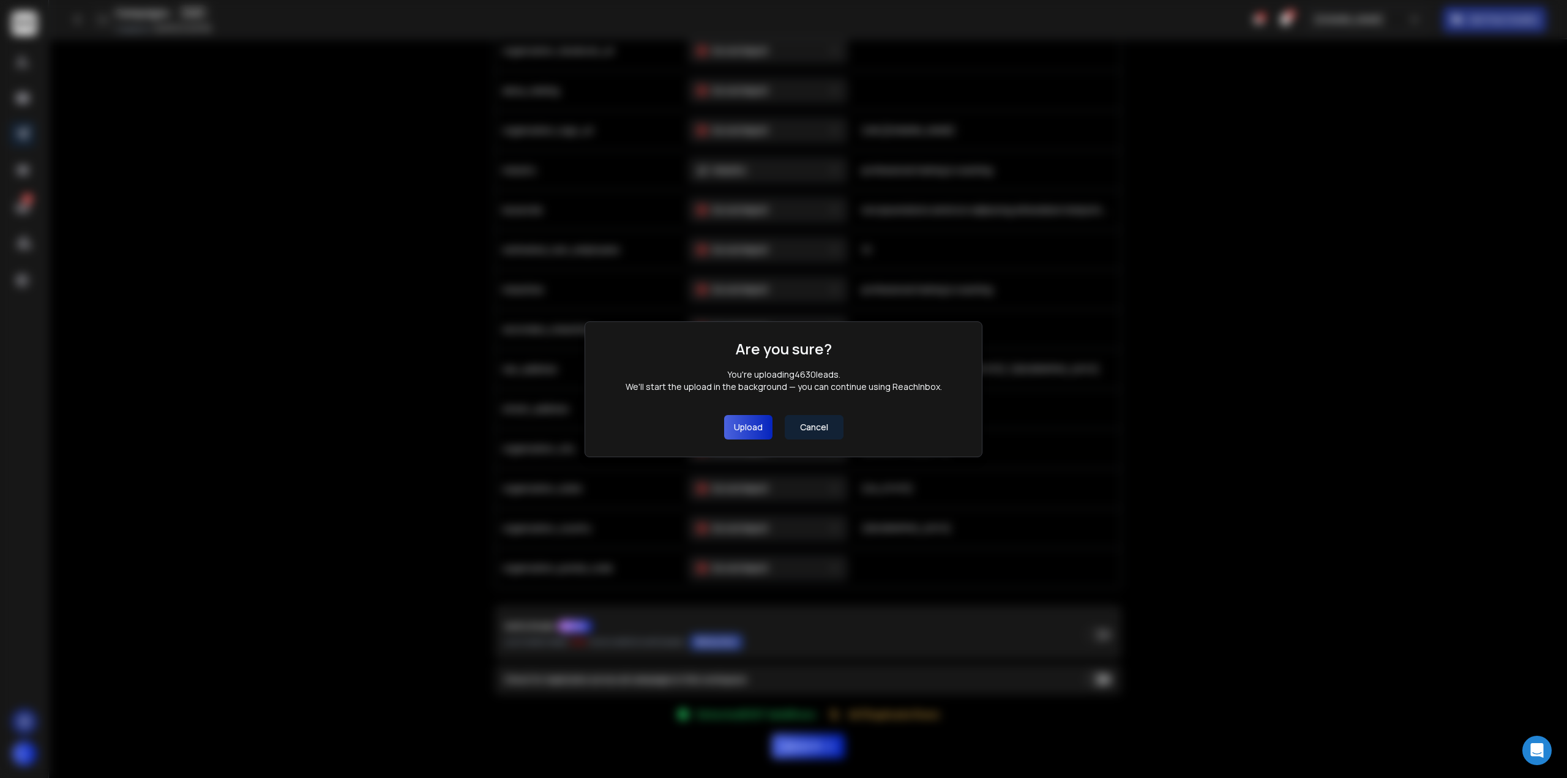
click at [744, 443] on div "Are you sure? You're uploading 4630 lead s . We'll start the upload in the back…" at bounding box center [784, 389] width 398 height 136
click at [745, 434] on button "Upload" at bounding box center [748, 427] width 48 height 24
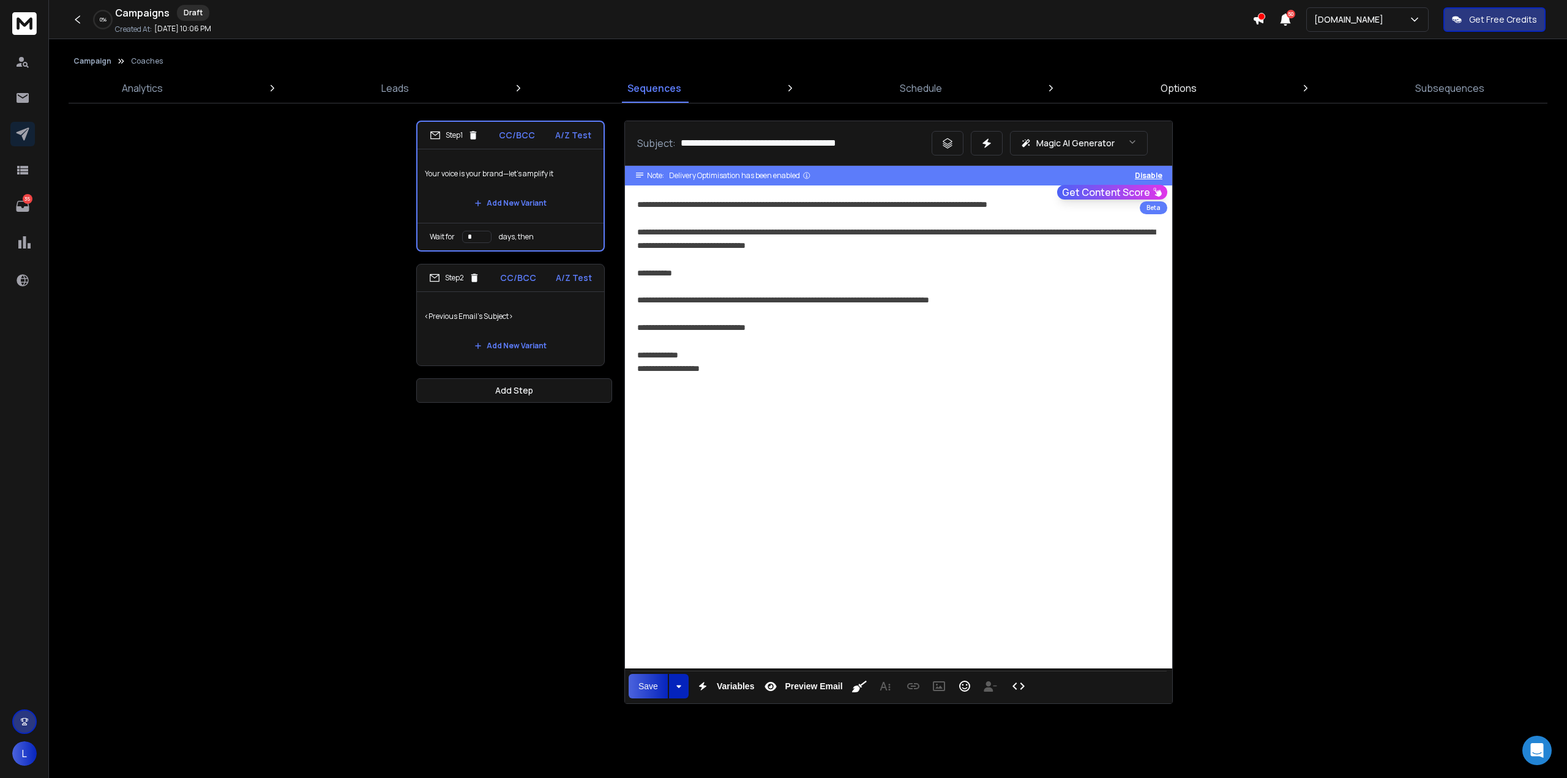
click at [1161, 91] on p "Options" at bounding box center [1179, 88] width 36 height 15
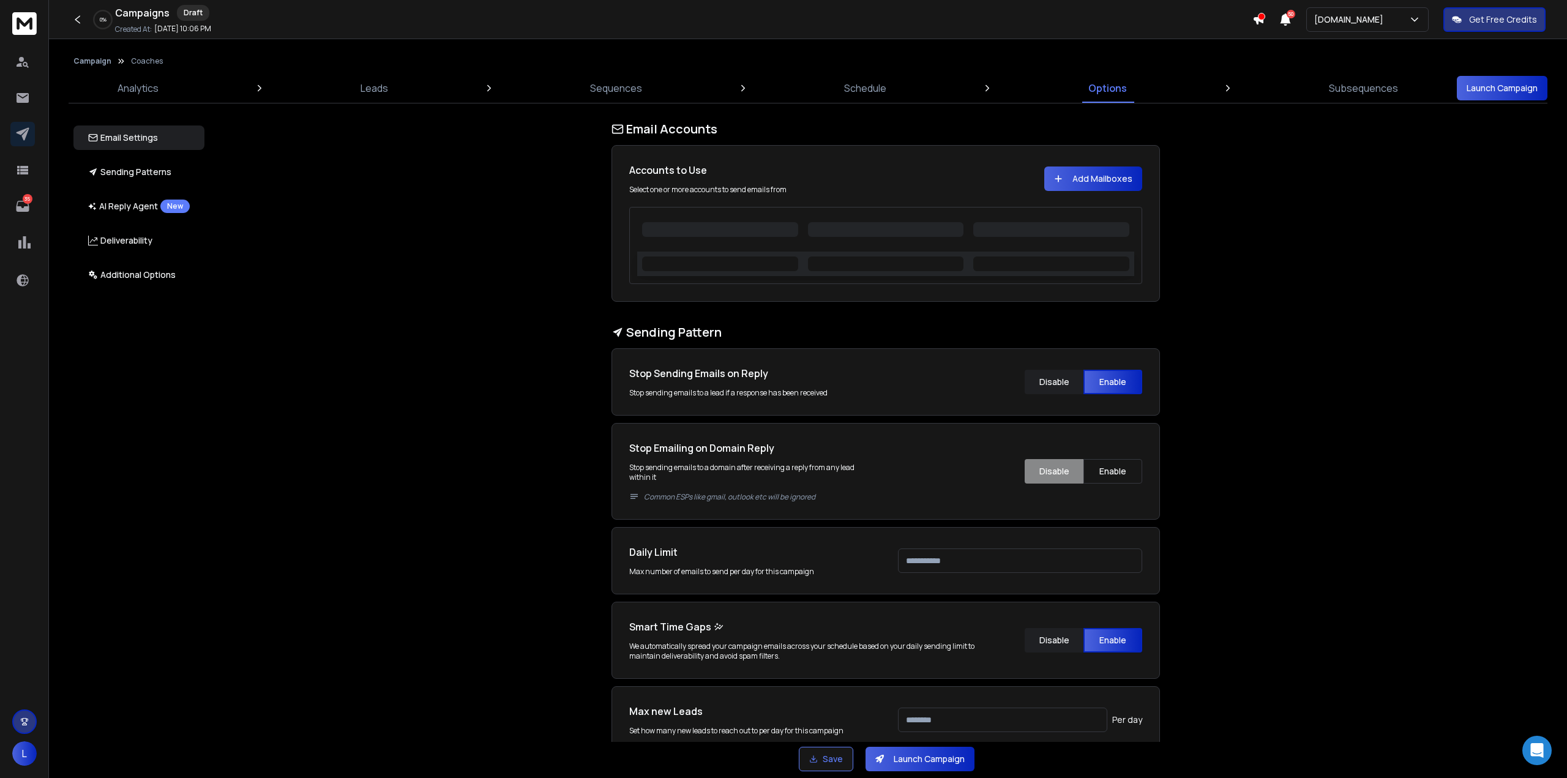
click at [1493, 92] on button "Launch Campaign" at bounding box center [1502, 88] width 91 height 24
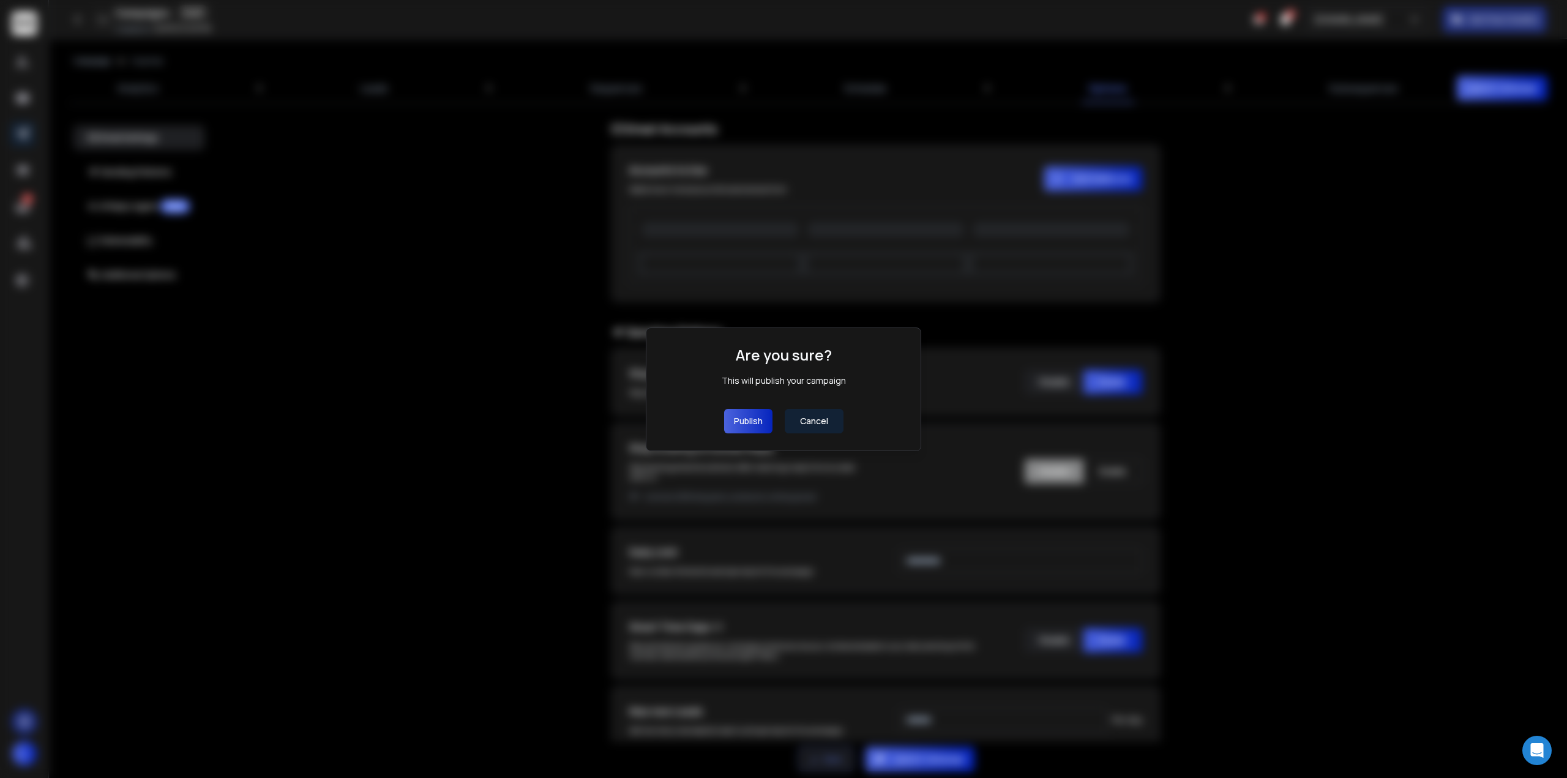
click at [735, 414] on button "Publish" at bounding box center [748, 421] width 48 height 24
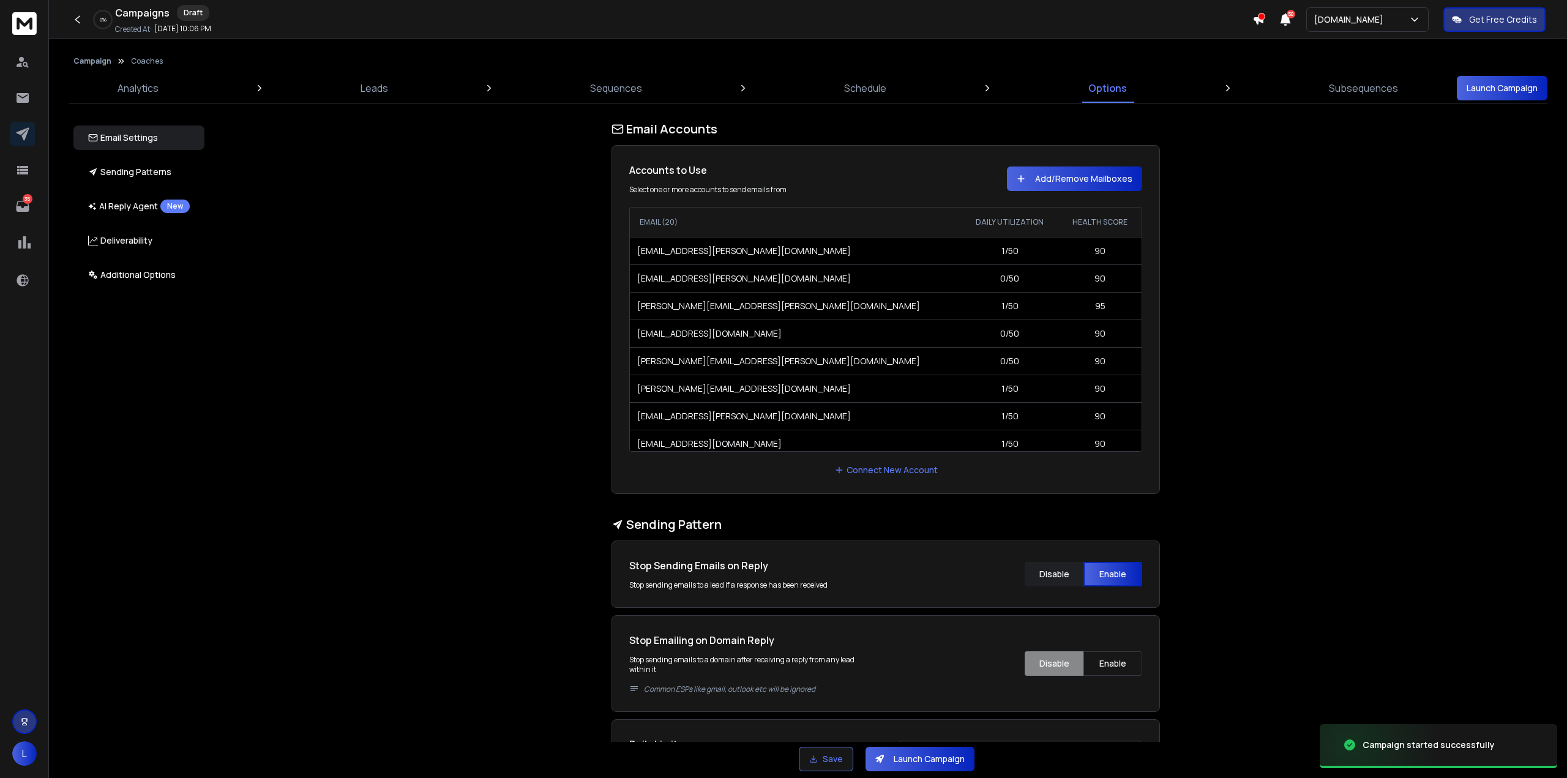
click at [1516, 87] on button "Launch Campaign" at bounding box center [1502, 88] width 91 height 24
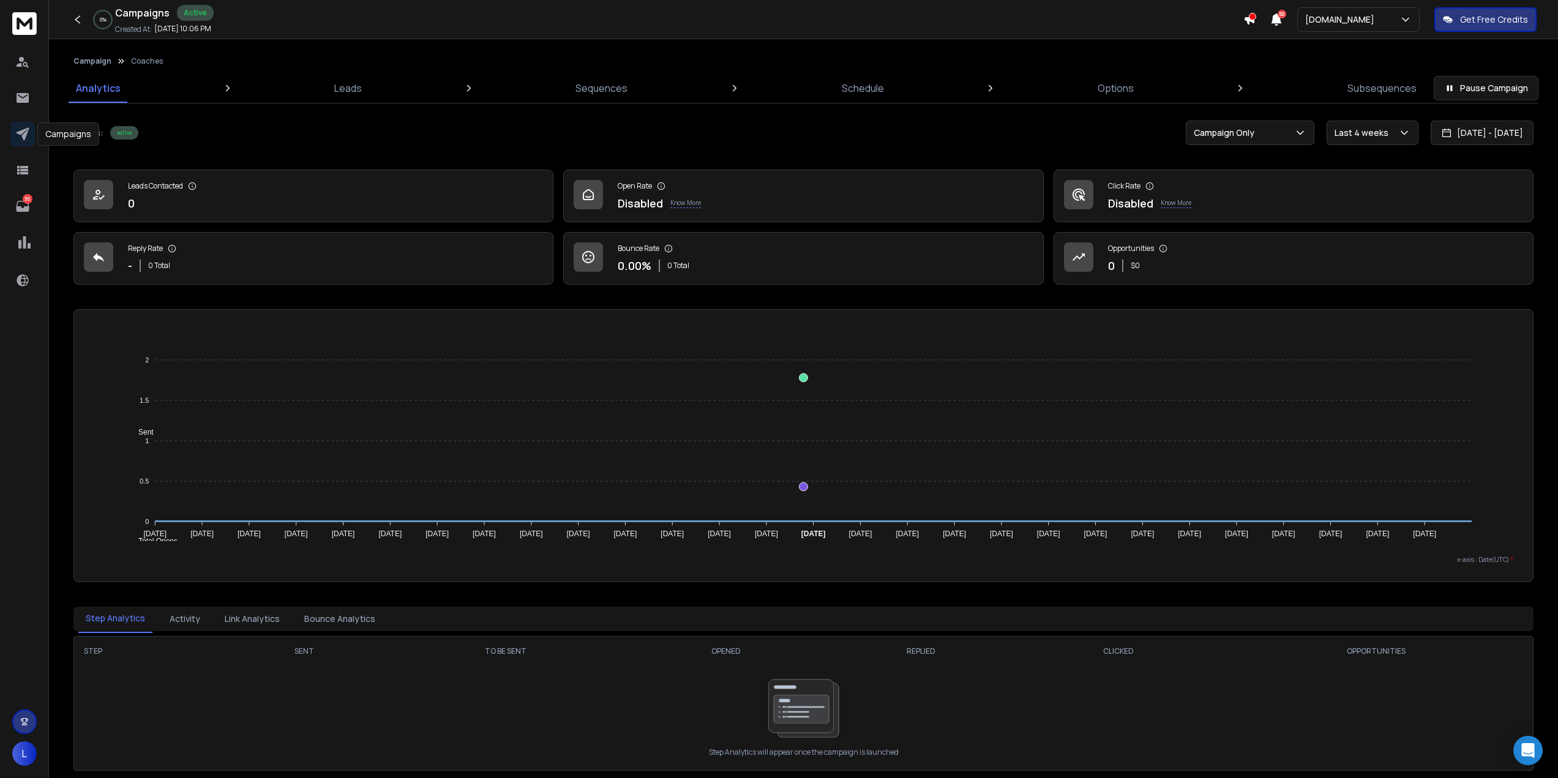
click at [30, 130] on link at bounding box center [22, 134] width 24 height 24
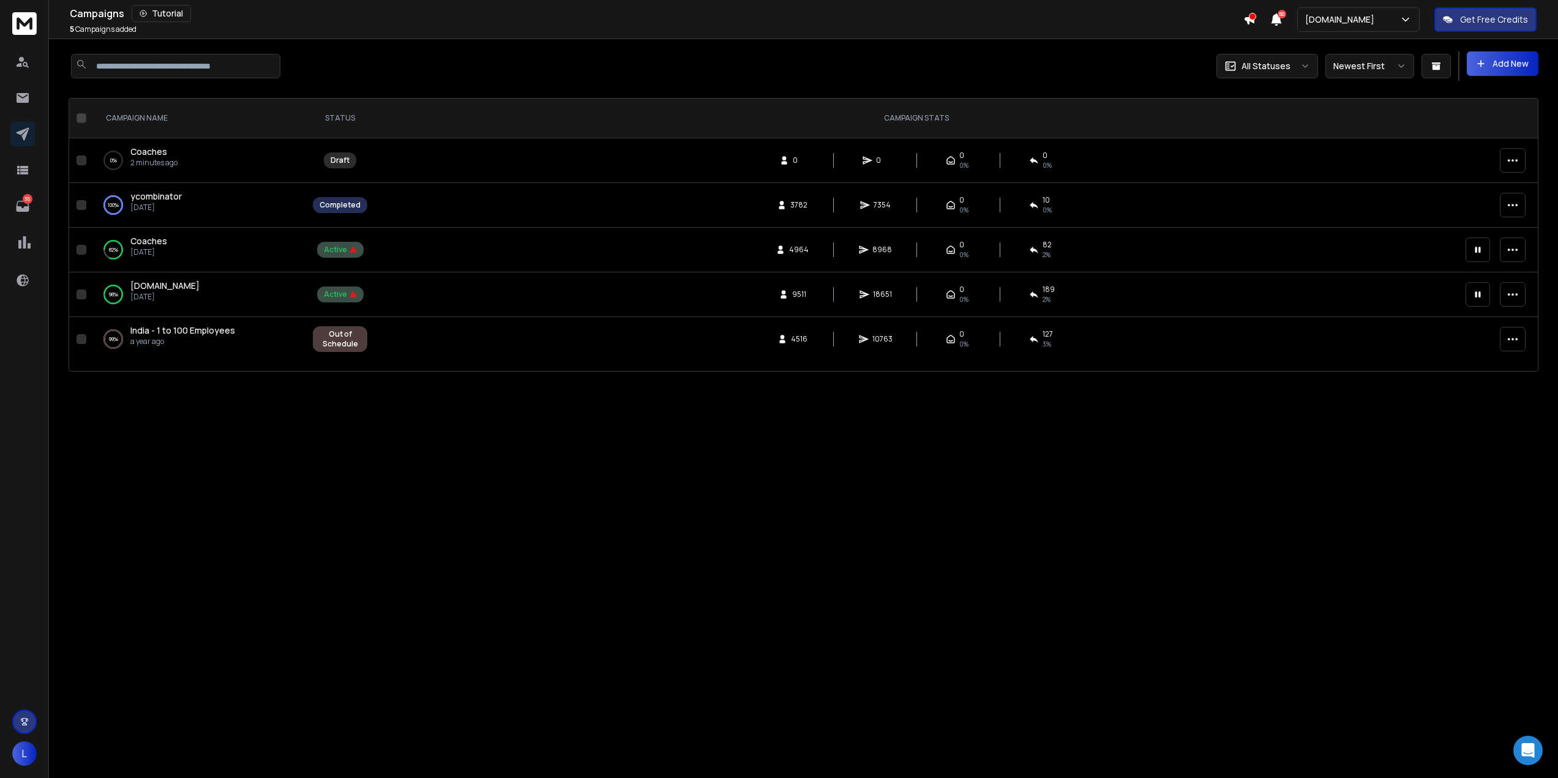
click at [154, 150] on span "Coaches" at bounding box center [148, 152] width 37 height 12
